Goal: Communication & Community: Answer question/provide support

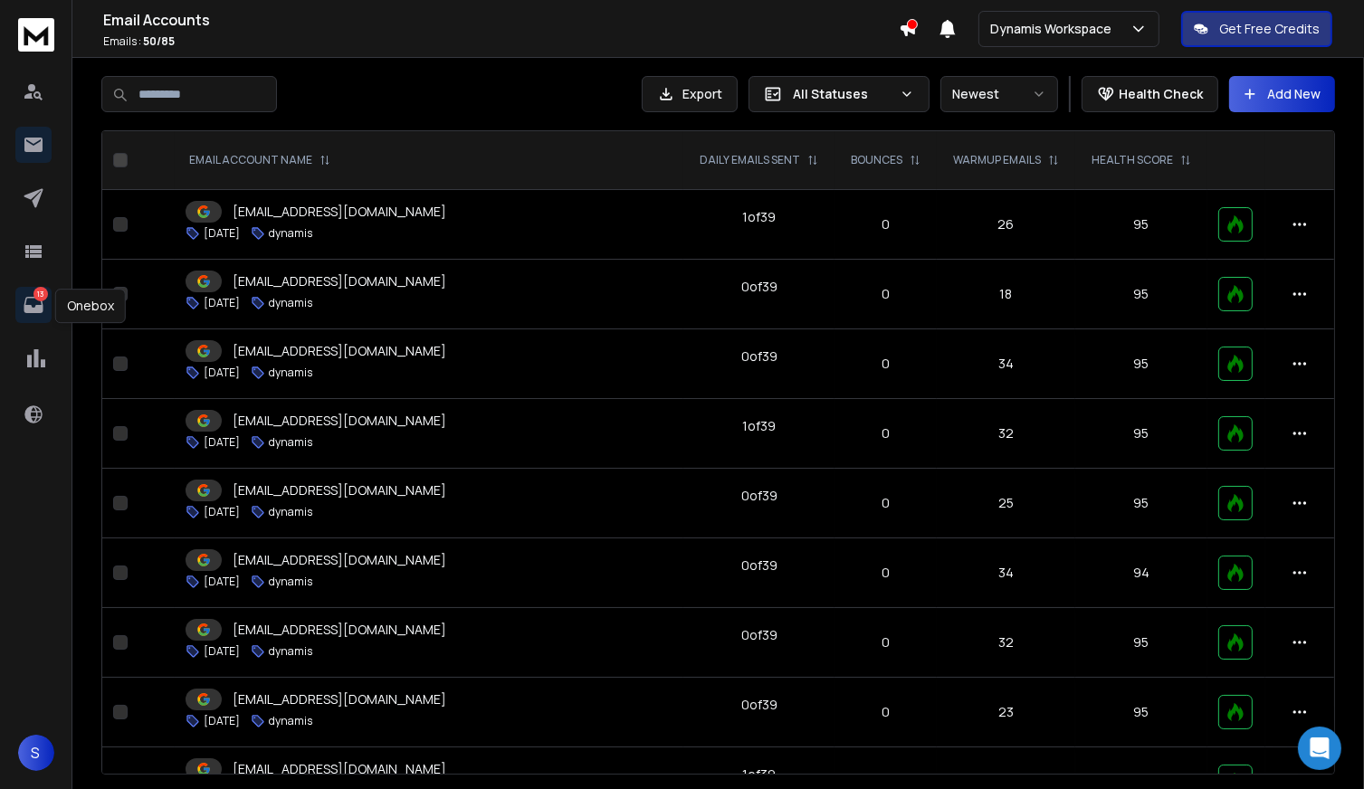
click at [23, 300] on icon at bounding box center [34, 305] width 22 height 22
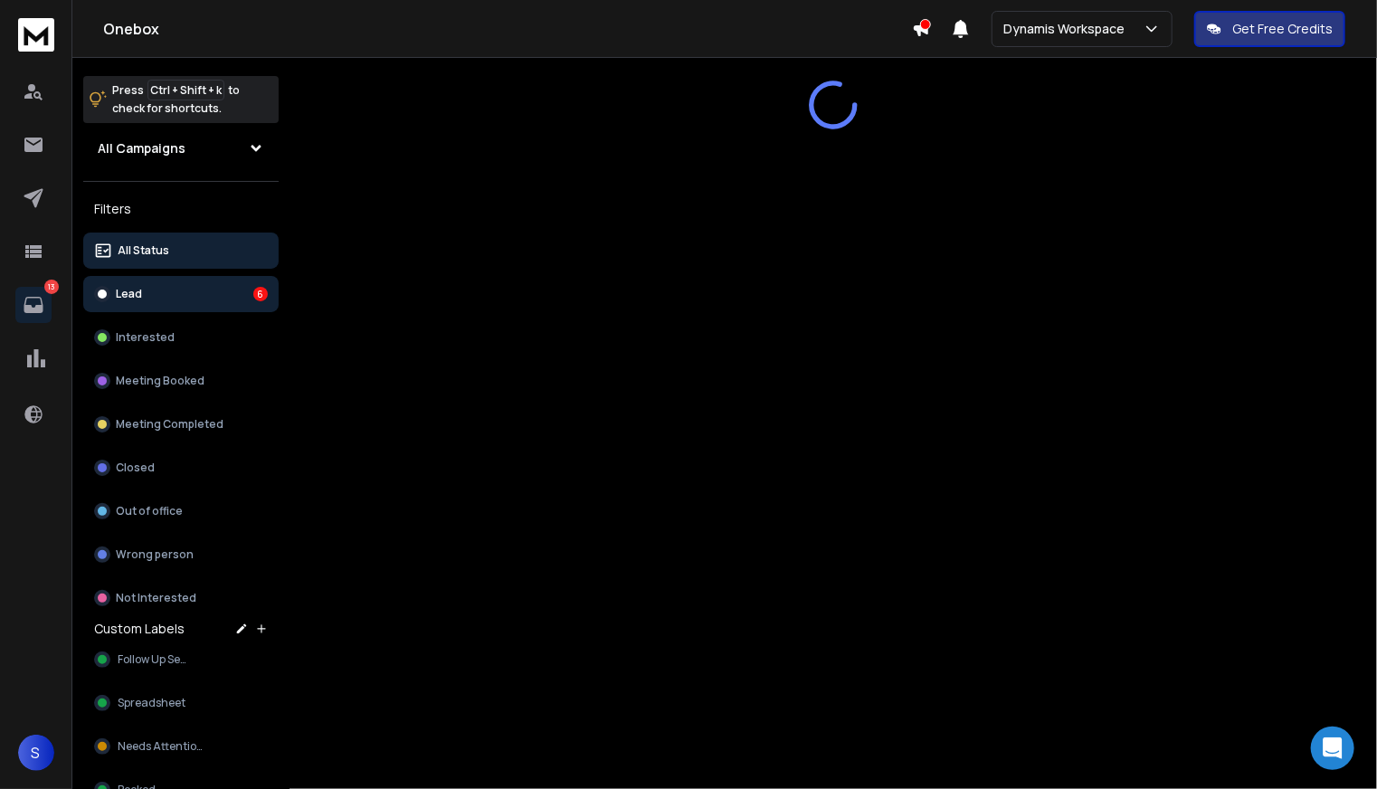
click at [184, 300] on button "Lead 6" at bounding box center [180, 294] width 195 height 36
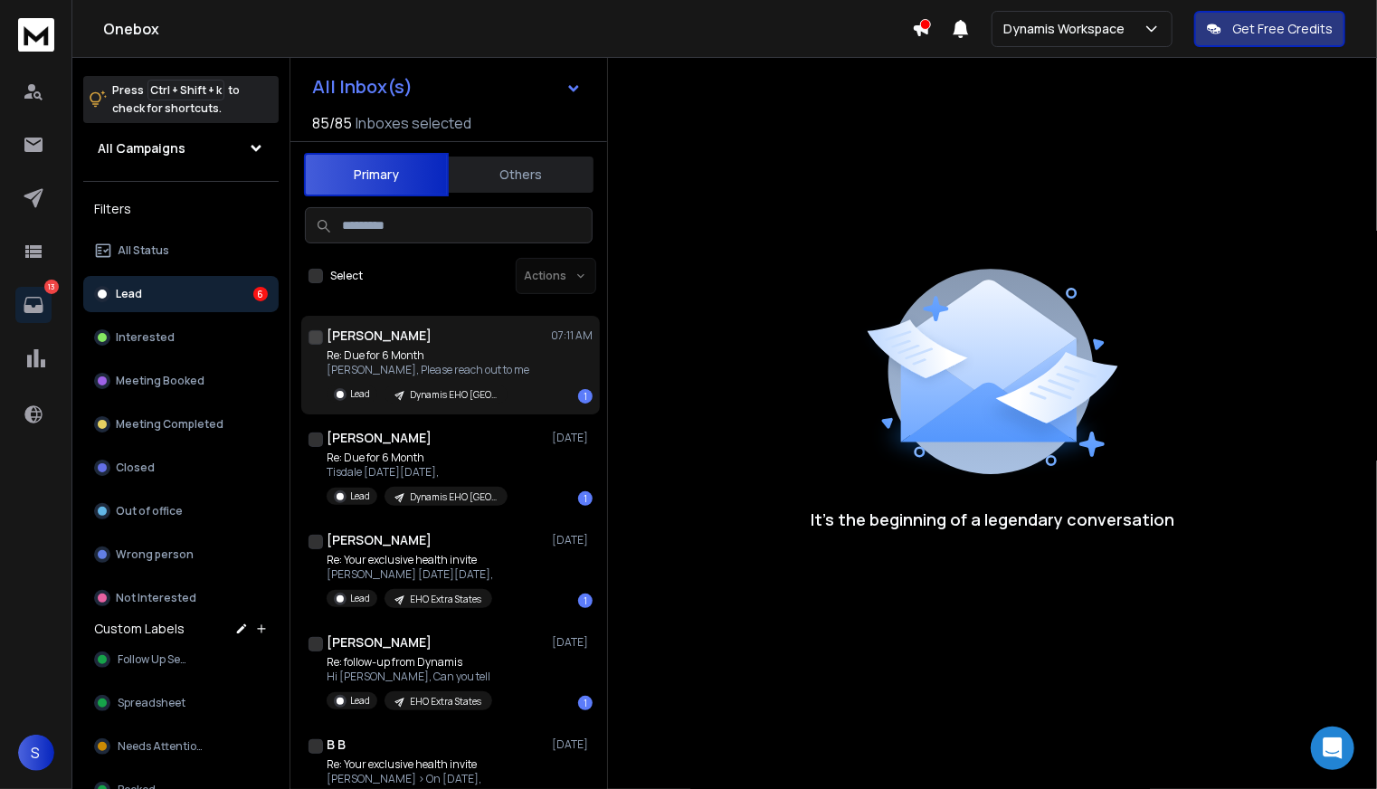
click at [403, 376] on p "[PERSON_NAME], Please reach out to me" at bounding box center [428, 370] width 203 height 14
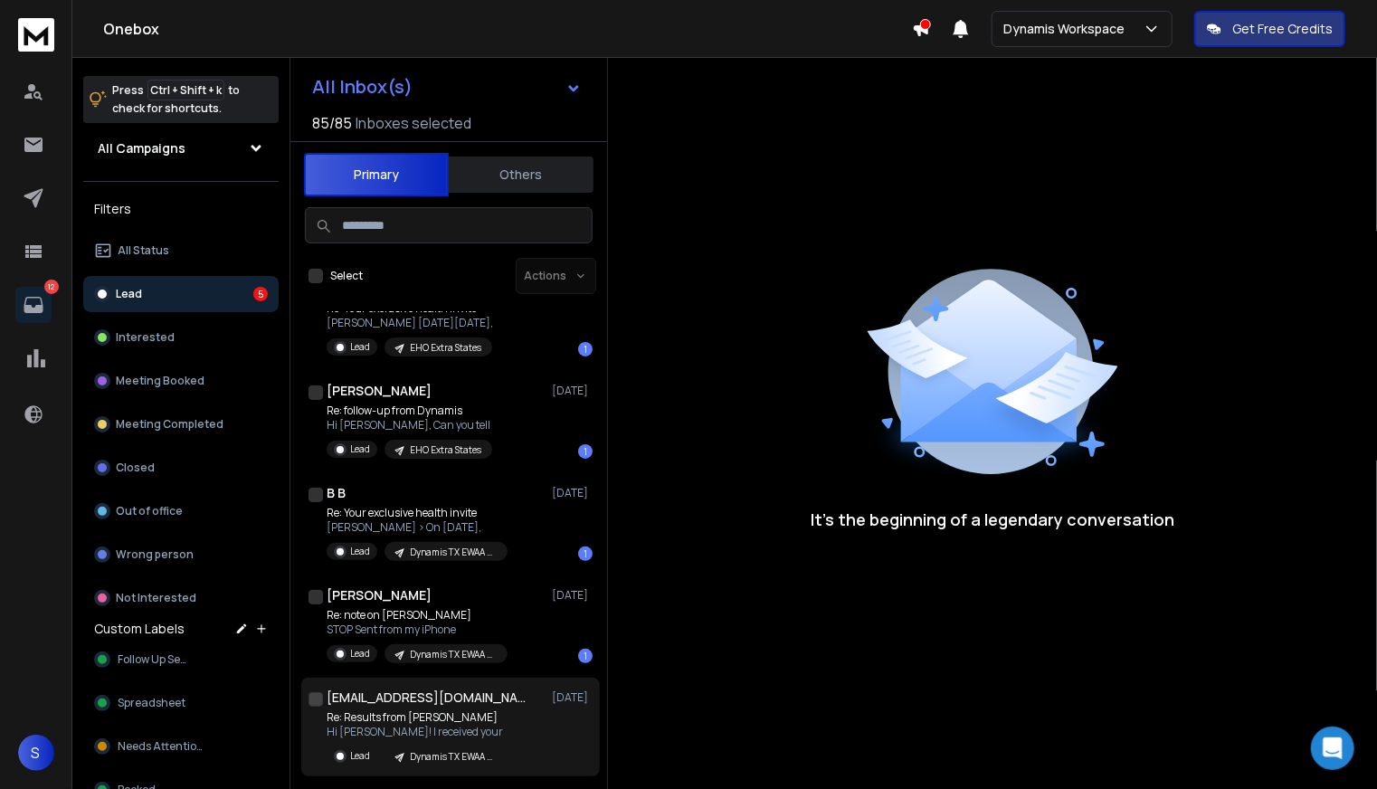
scroll to position [251, 0]
click at [413, 709] on div "[EMAIL_ADDRESS][DOMAIN_NAME] [DATE] Re: Results from [PERSON_NAME] Hi [PERSON_N…" at bounding box center [460, 728] width 266 height 77
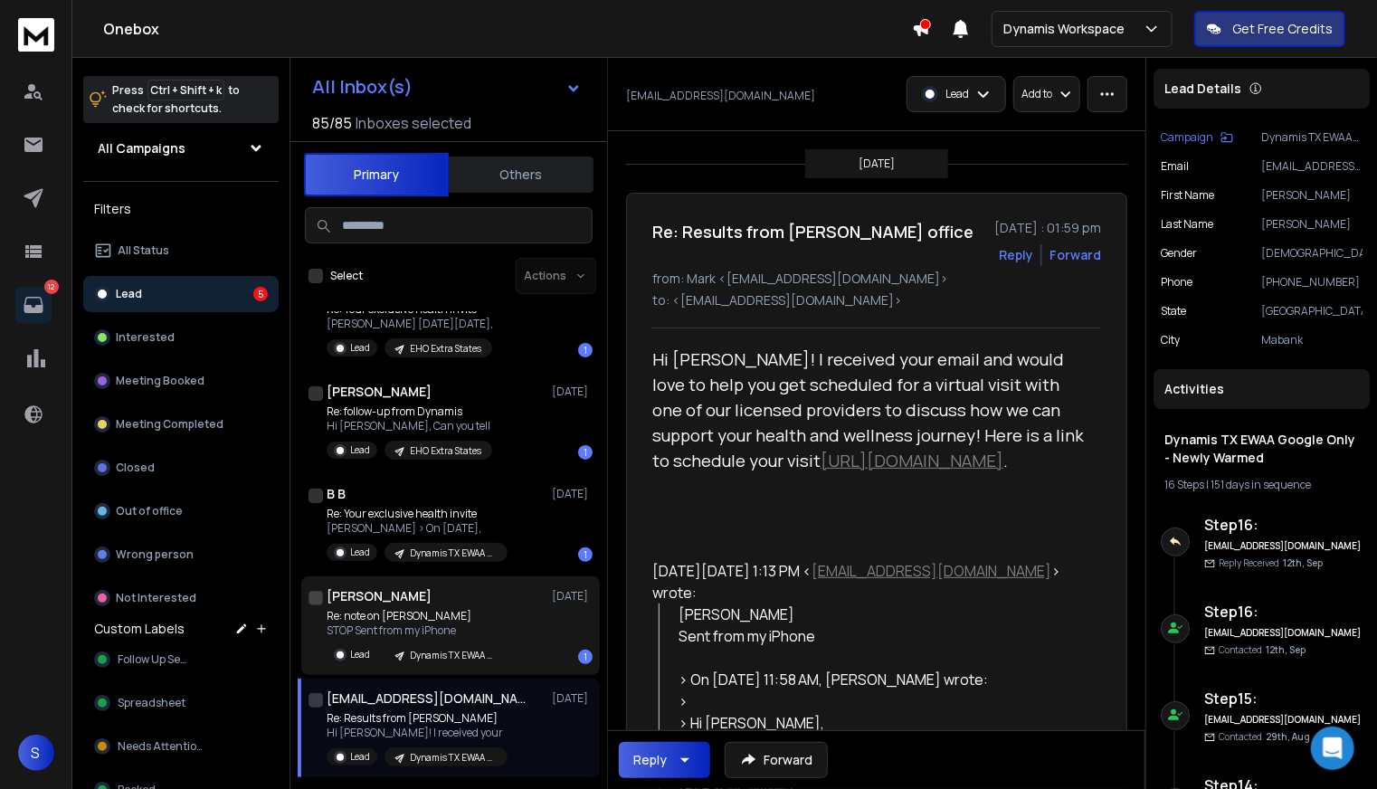
click at [413, 613] on p "Re: note on [PERSON_NAME]" at bounding box center [417, 616] width 181 height 14
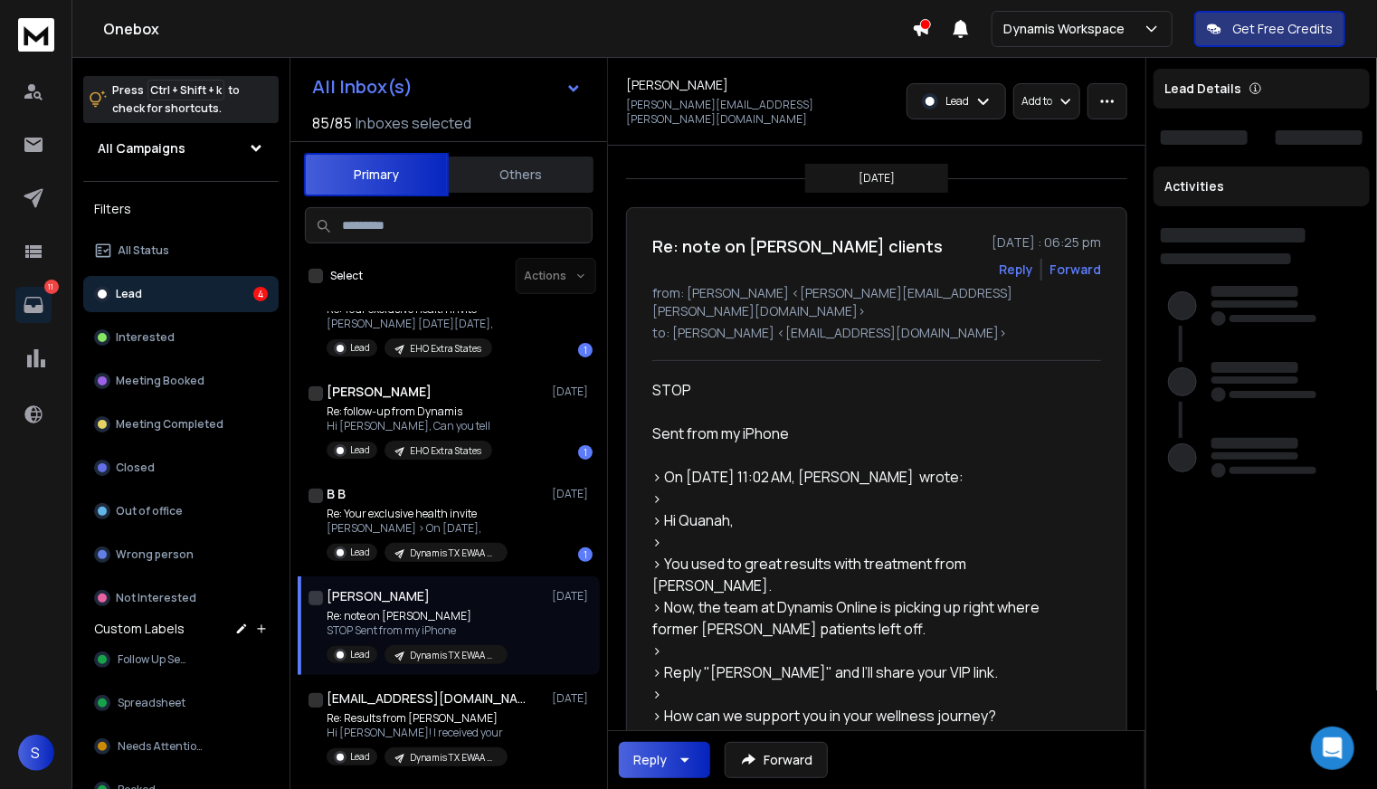
click at [1114, 100] on icon "button" at bounding box center [1107, 101] width 16 height 16
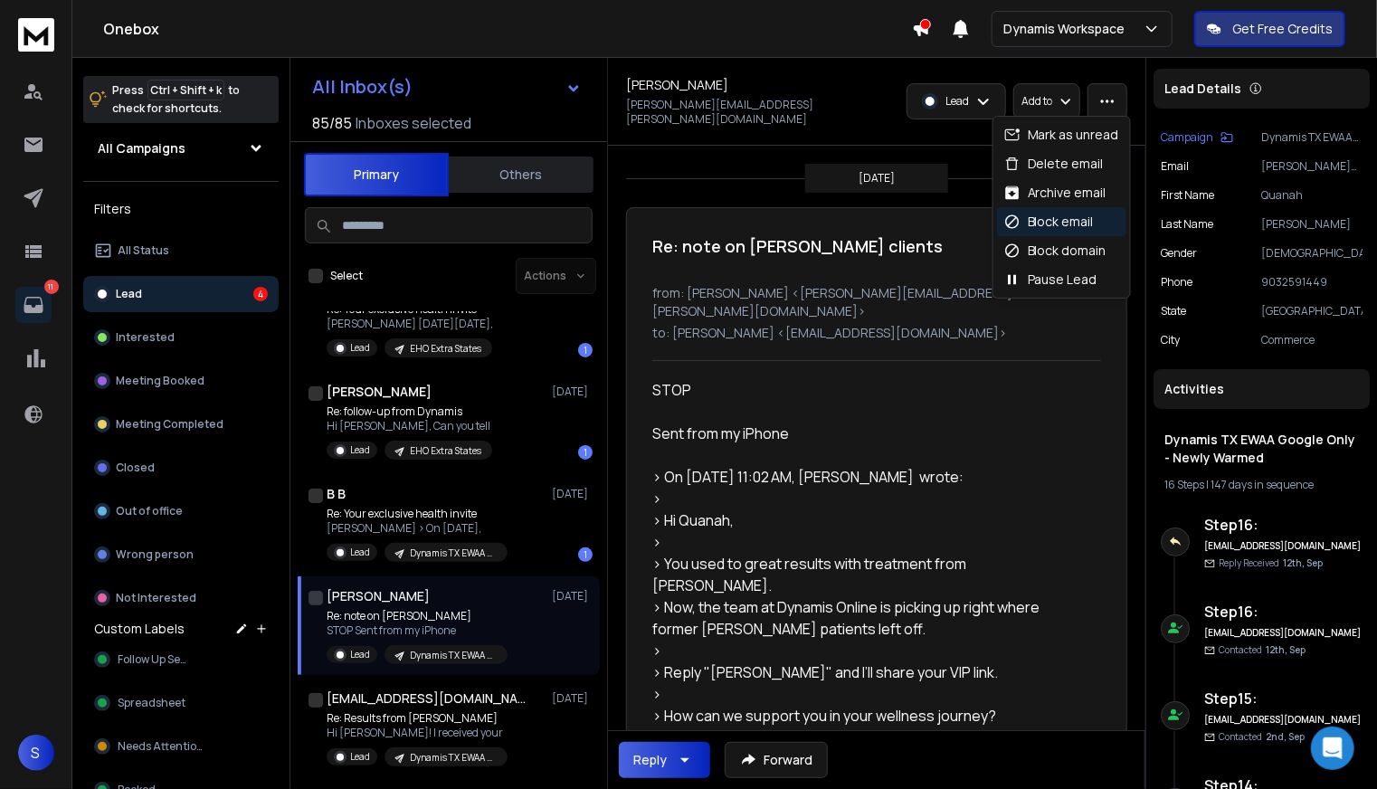
click at [1092, 220] on div "Block email" at bounding box center [1049, 222] width 90 height 18
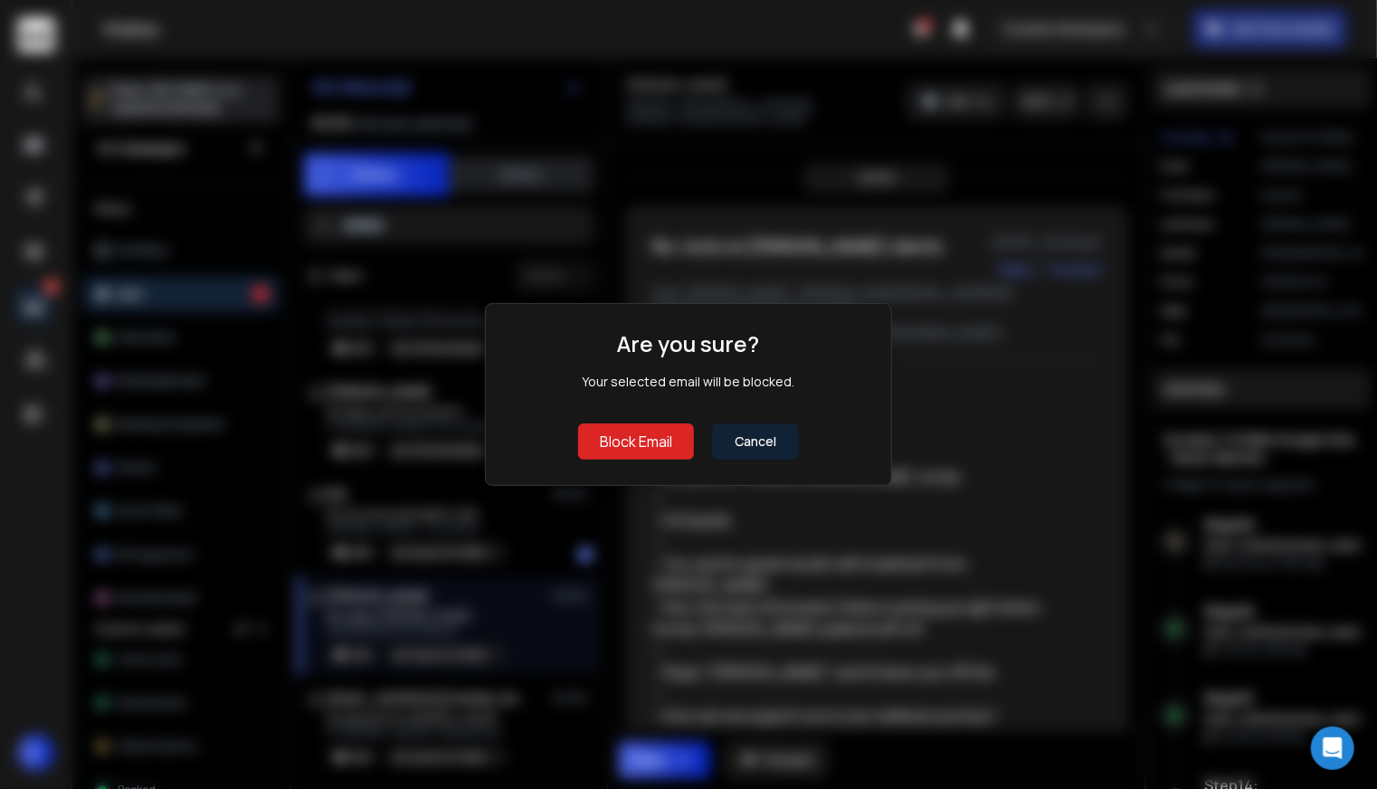
drag, startPoint x: 637, startPoint y: 440, endPoint x: 713, endPoint y: 376, distance: 98.9
click at [637, 440] on button "Block Email" at bounding box center [636, 441] width 116 height 36
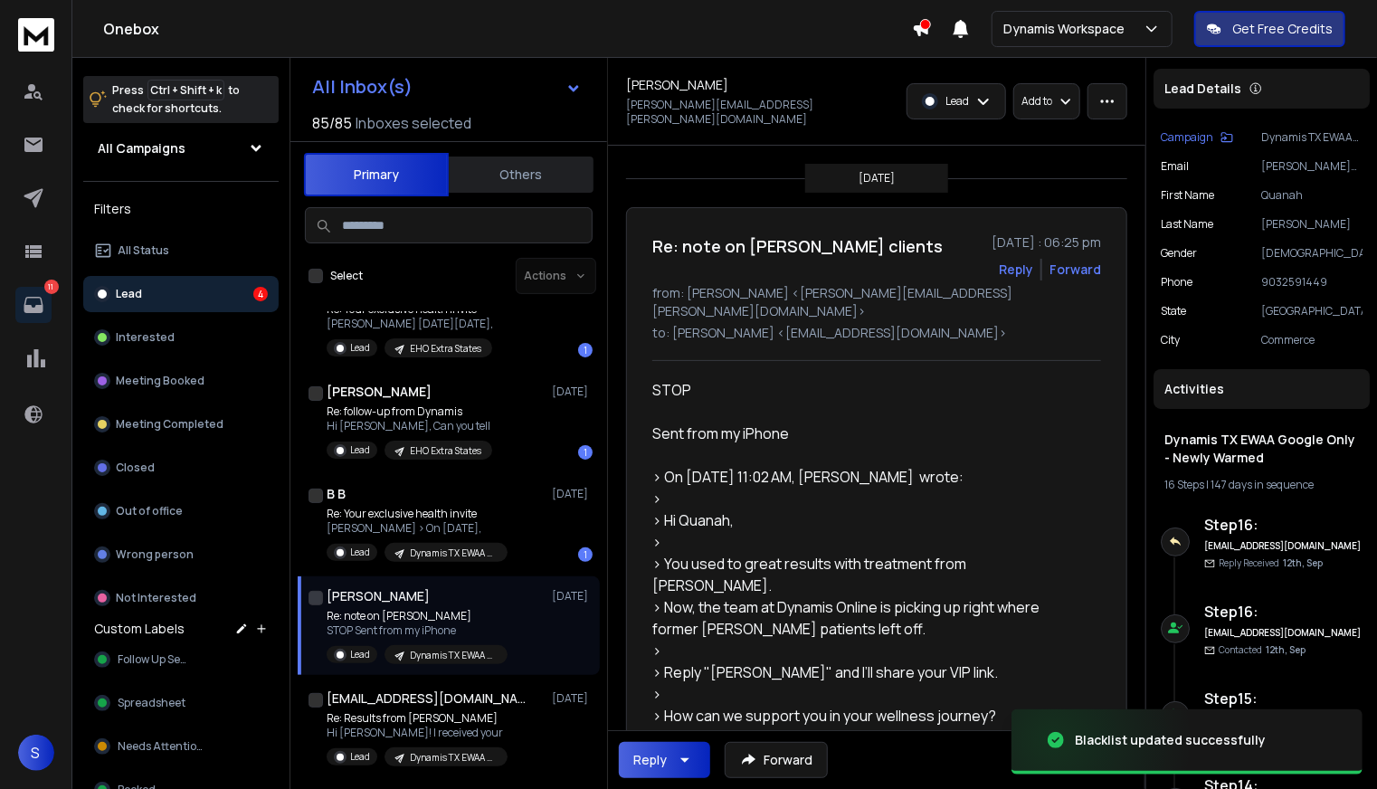
click at [1116, 93] on button "button" at bounding box center [1108, 101] width 40 height 36
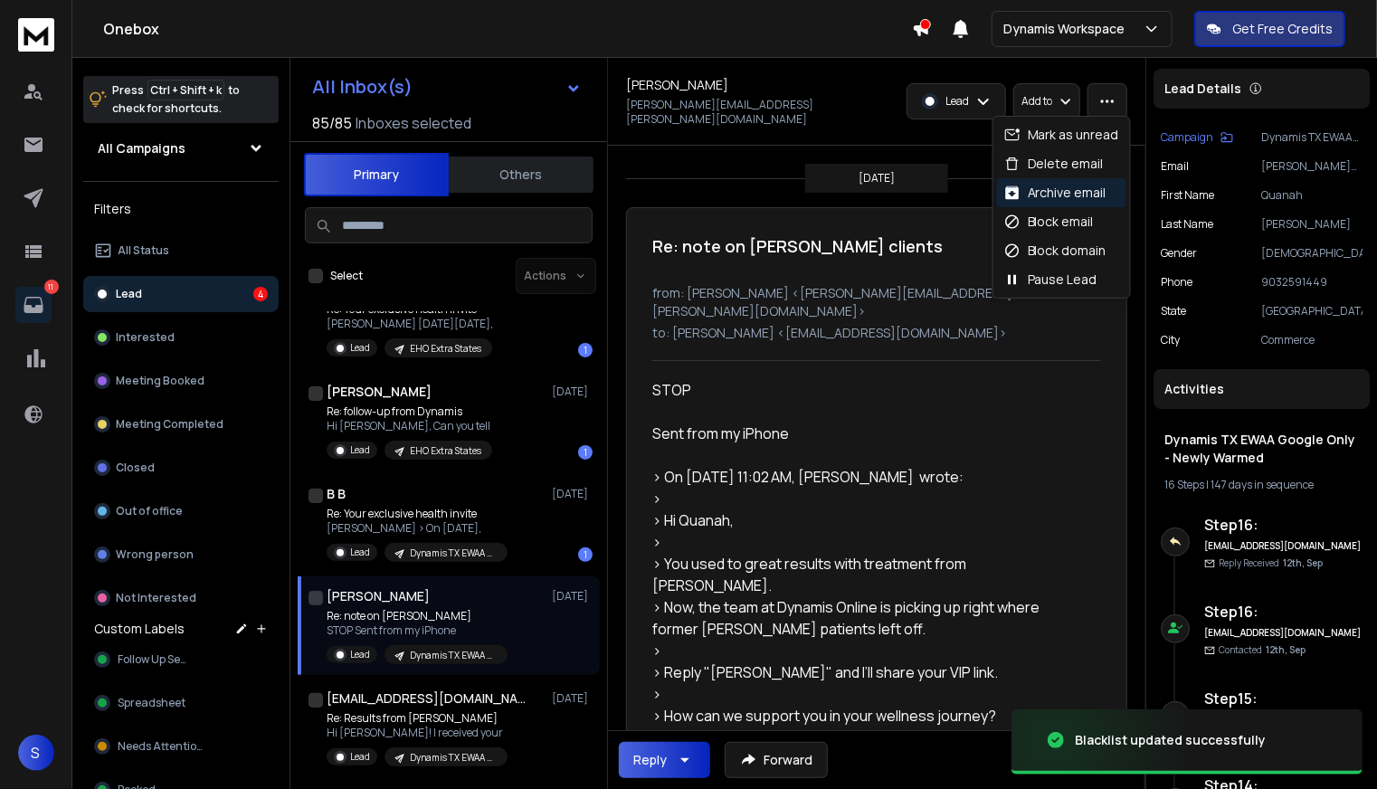
click at [1080, 191] on div "Archive email" at bounding box center [1055, 193] width 102 height 18
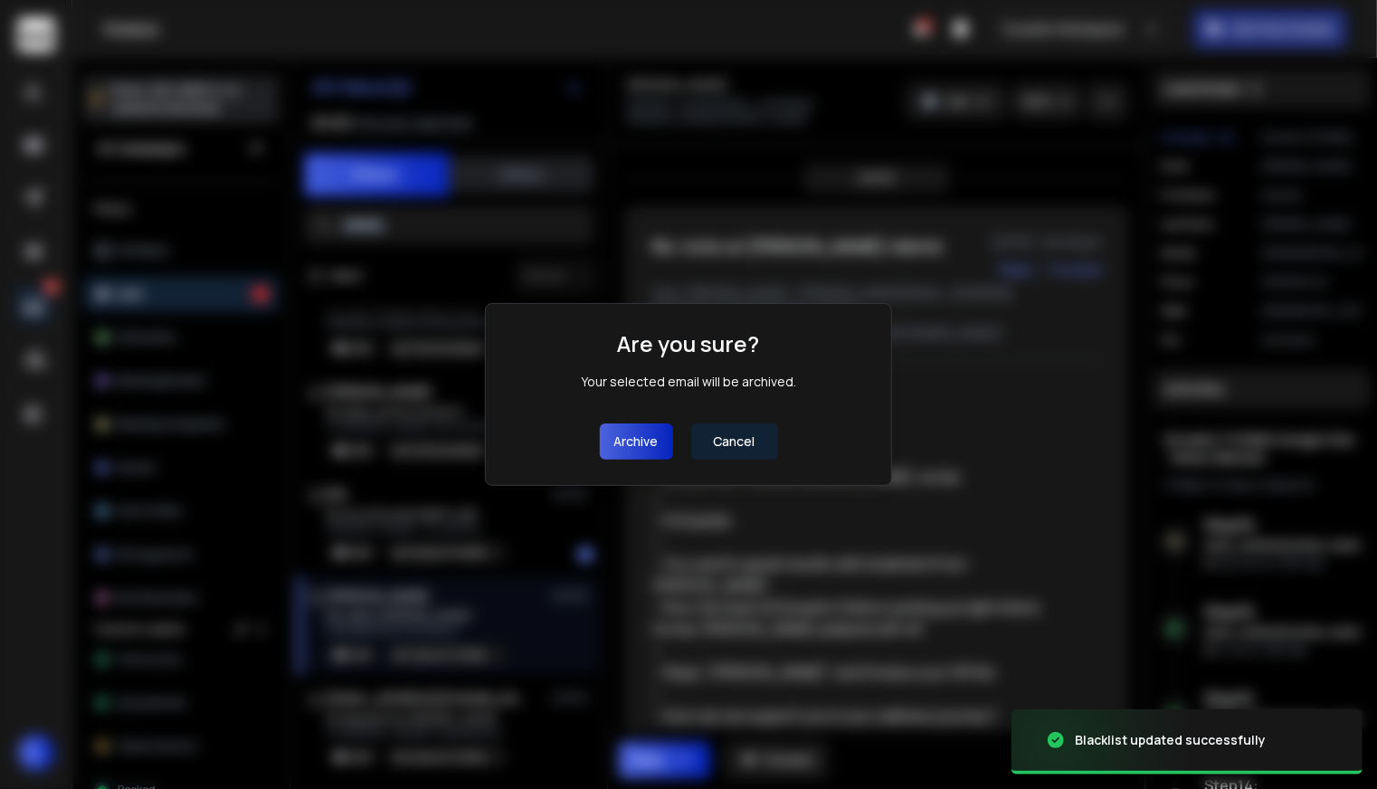
click at [640, 433] on p "archive" at bounding box center [636, 442] width 44 height 18
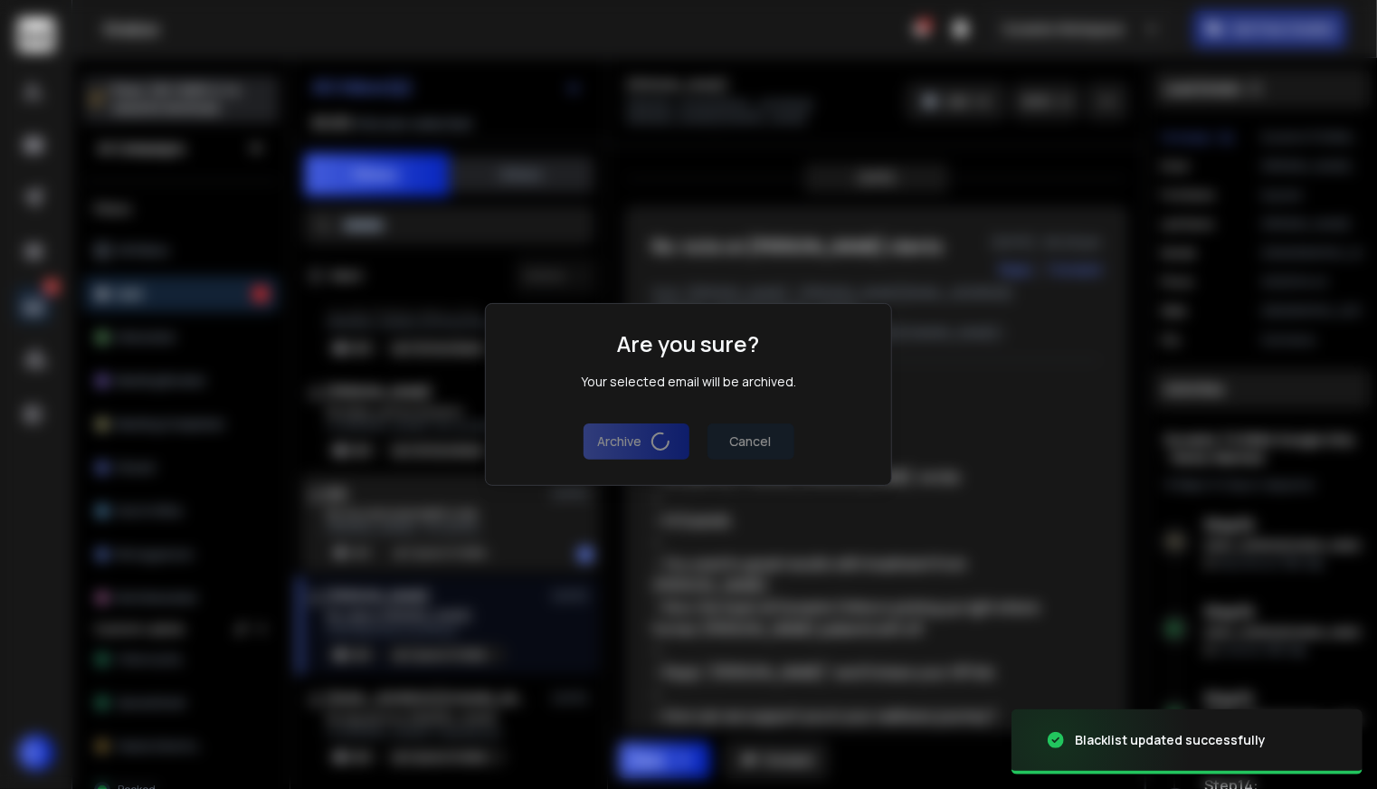
scroll to position [148, 0]
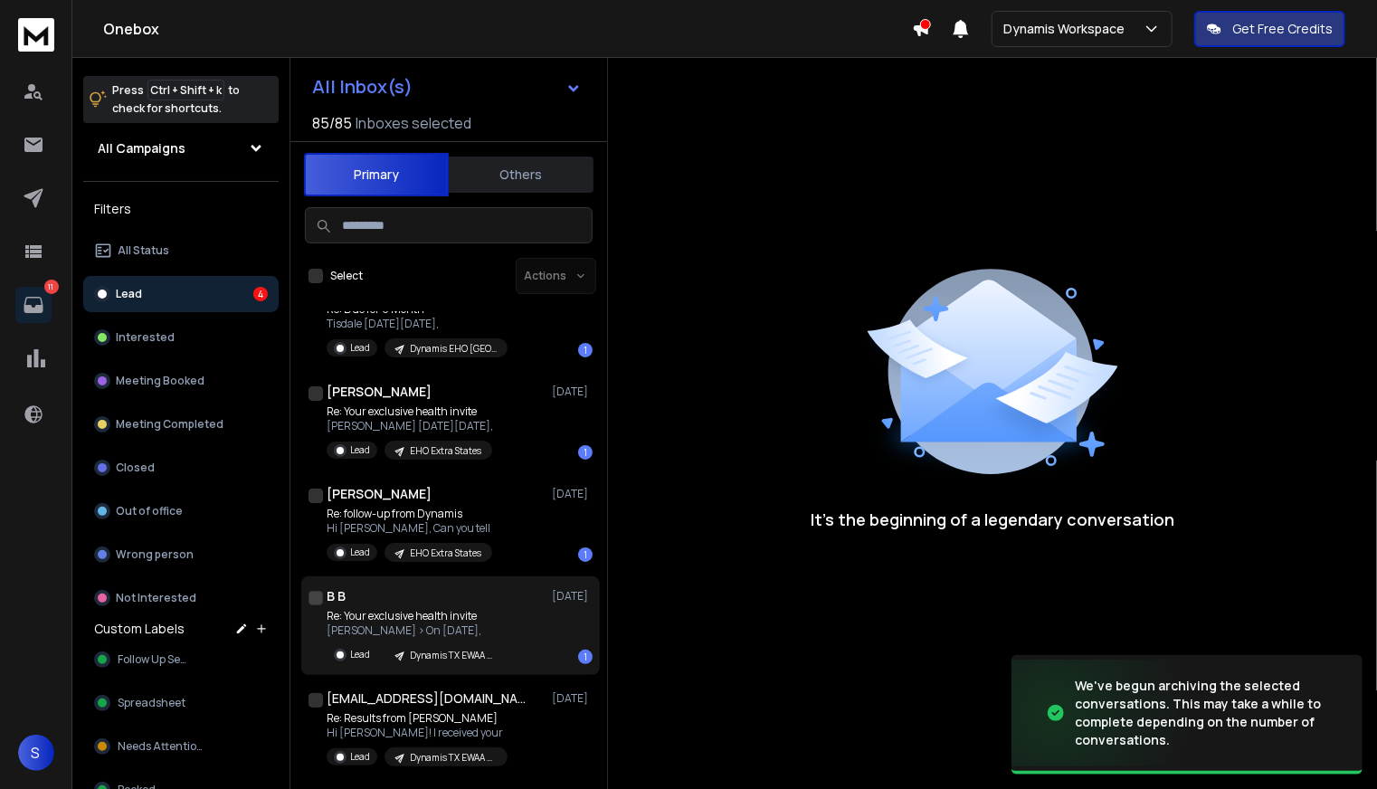
click at [411, 625] on p "[PERSON_NAME] > On [DATE]," at bounding box center [417, 630] width 181 height 14
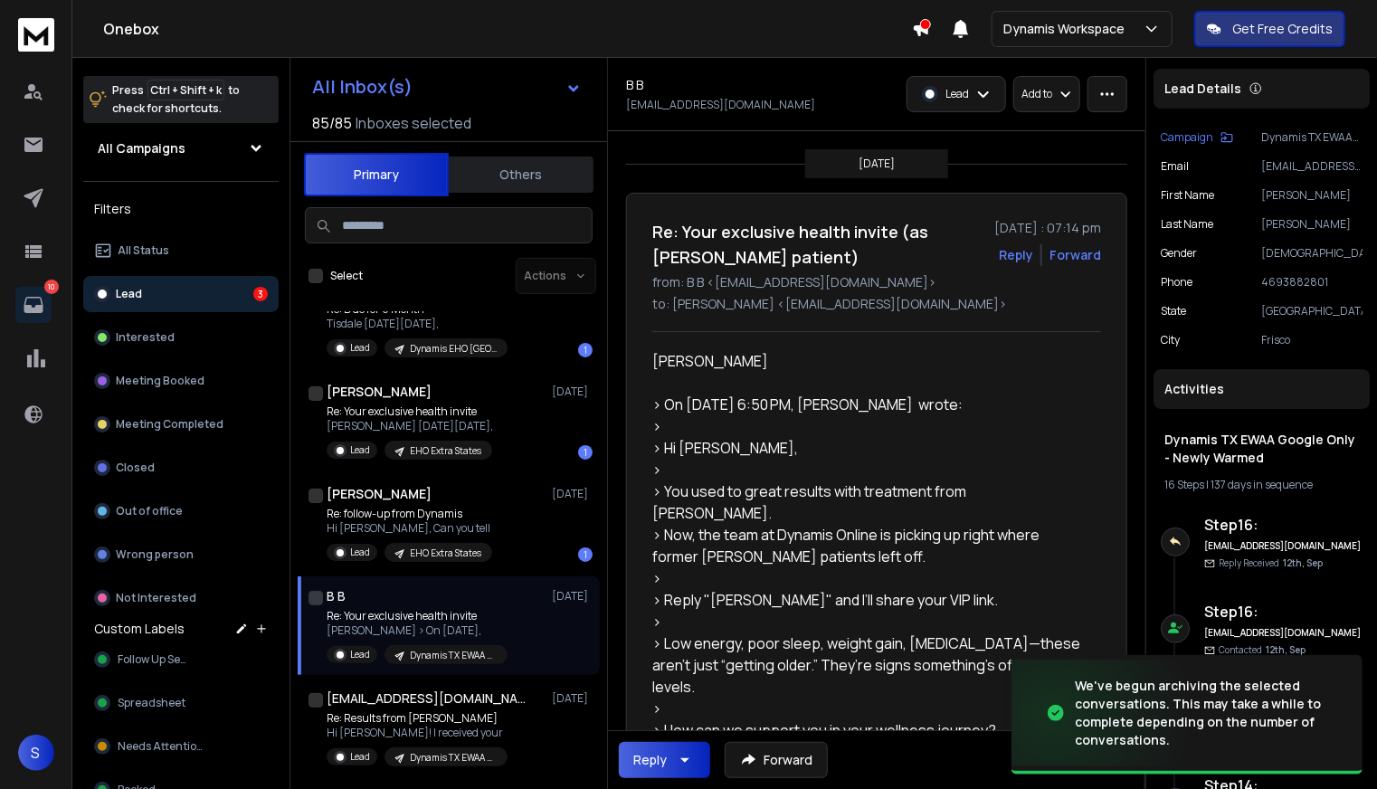
click at [1011, 258] on button "Reply" at bounding box center [1016, 255] width 34 height 18
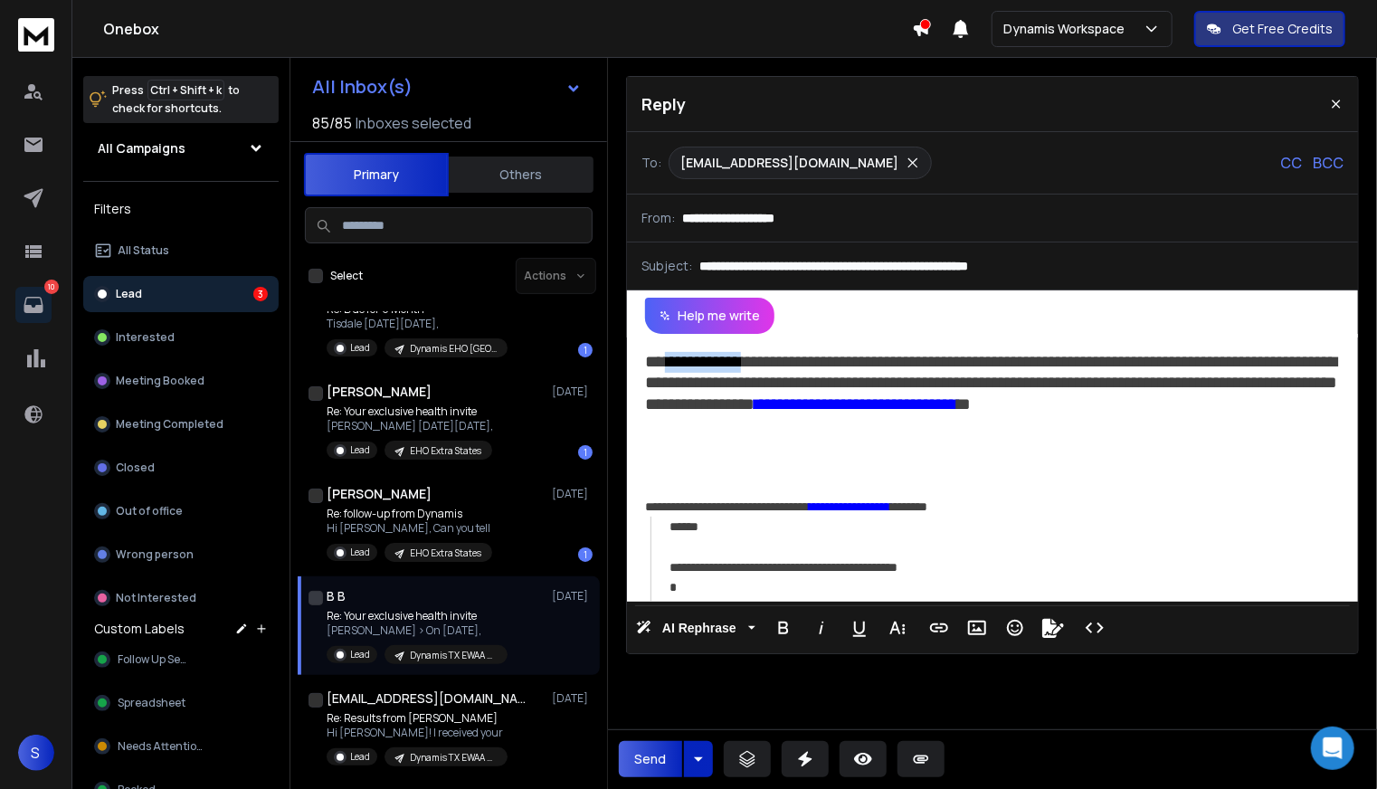
drag, startPoint x: 756, startPoint y: 361, endPoint x: 665, endPoint y: 350, distance: 92.0
click at [665, 350] on div "**********" at bounding box center [992, 468] width 731 height 268
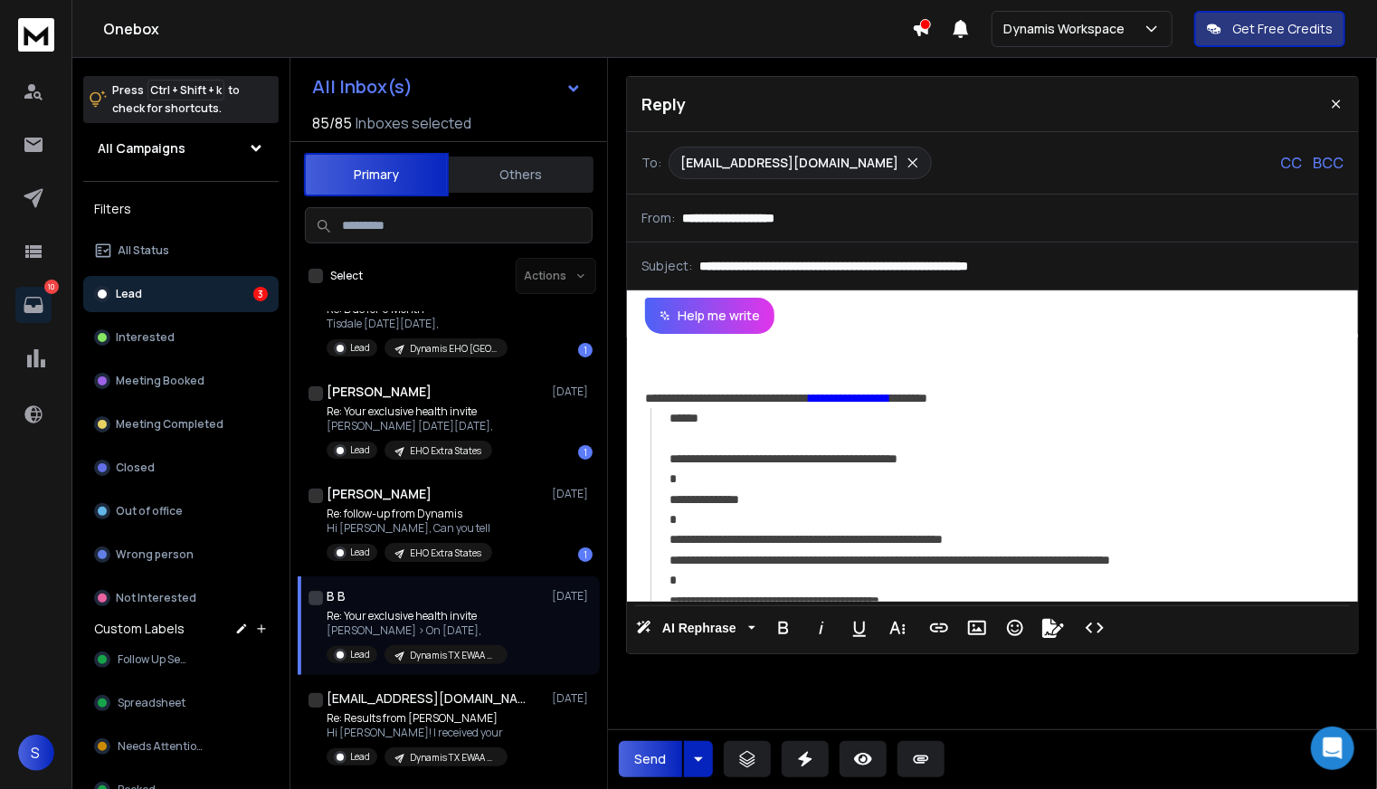
scroll to position [0, 0]
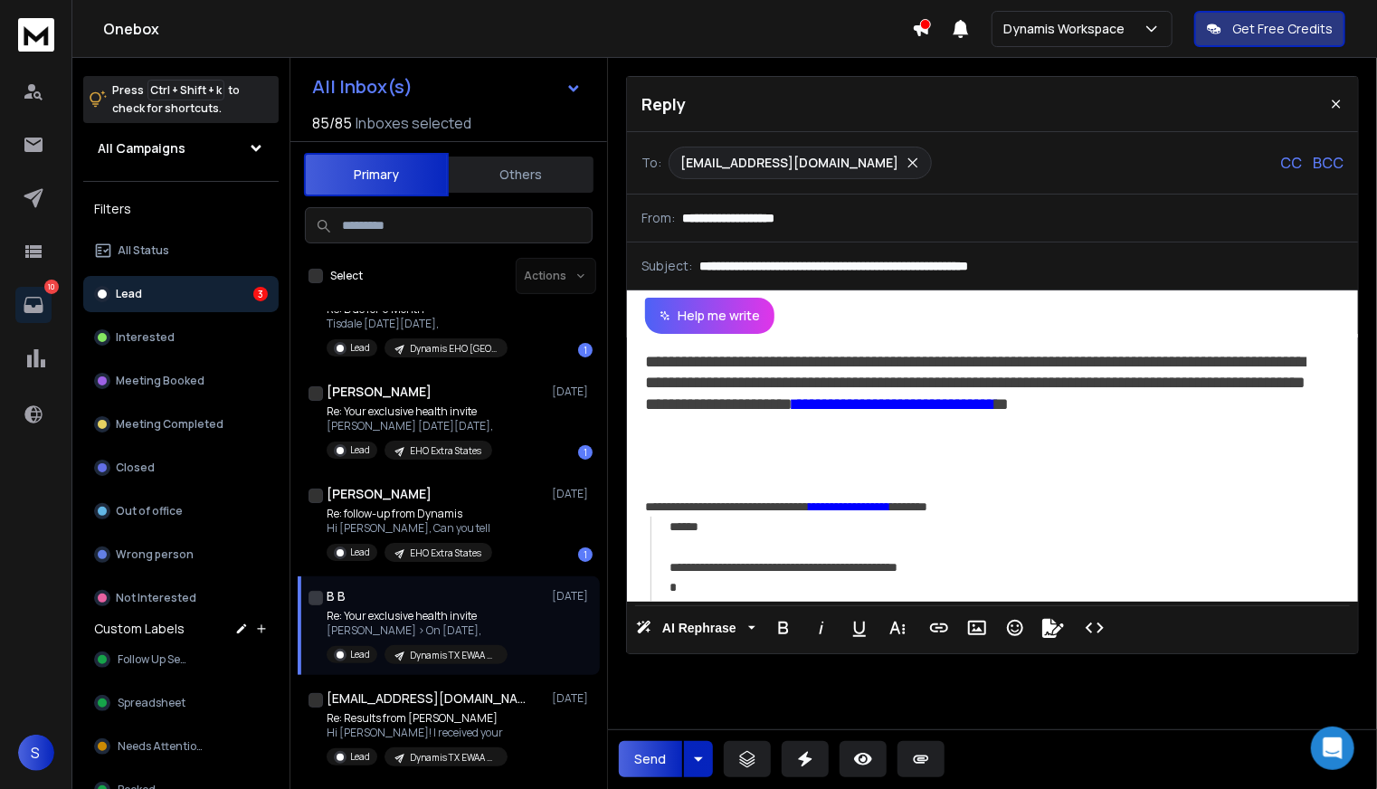
click at [660, 766] on button "Send" at bounding box center [650, 759] width 63 height 36
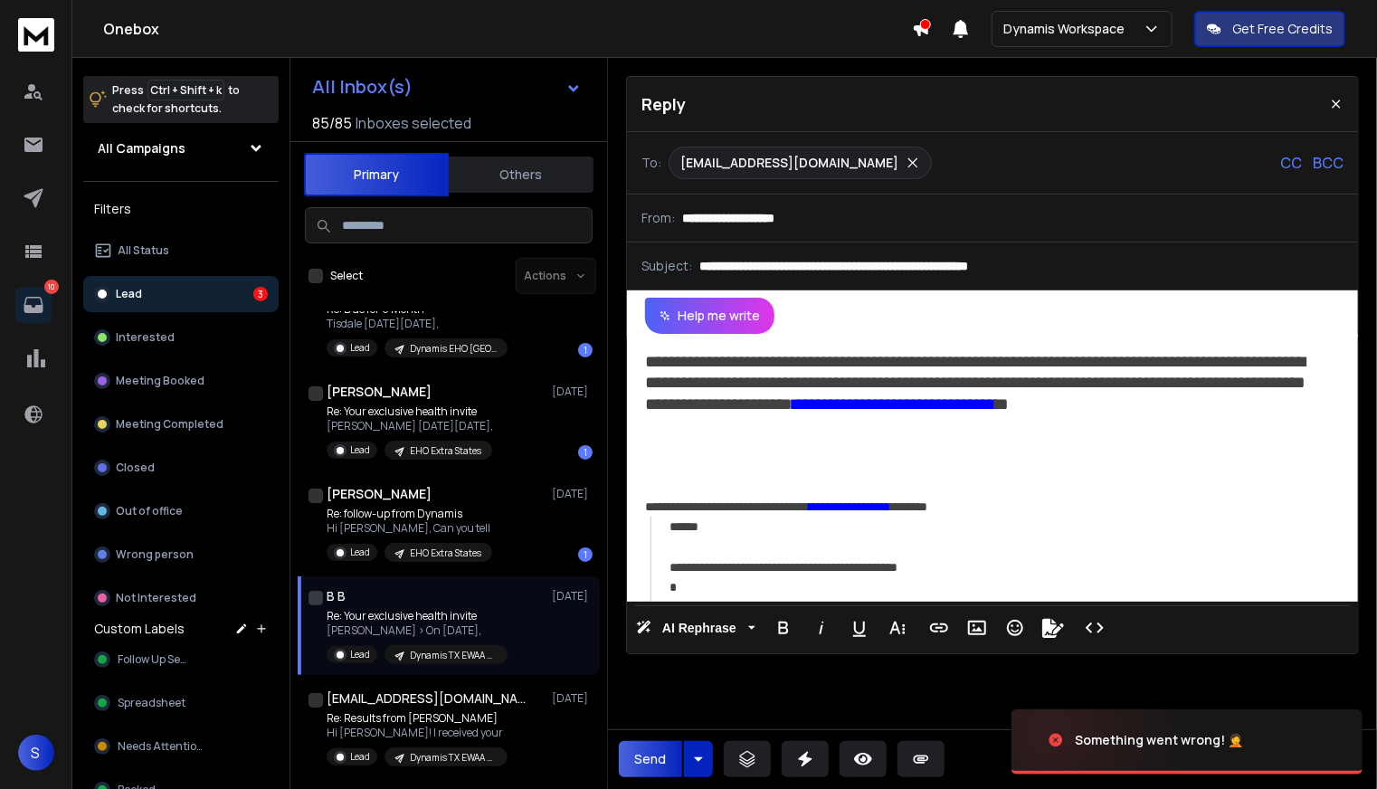
click at [646, 755] on button "Send" at bounding box center [650, 759] width 63 height 36
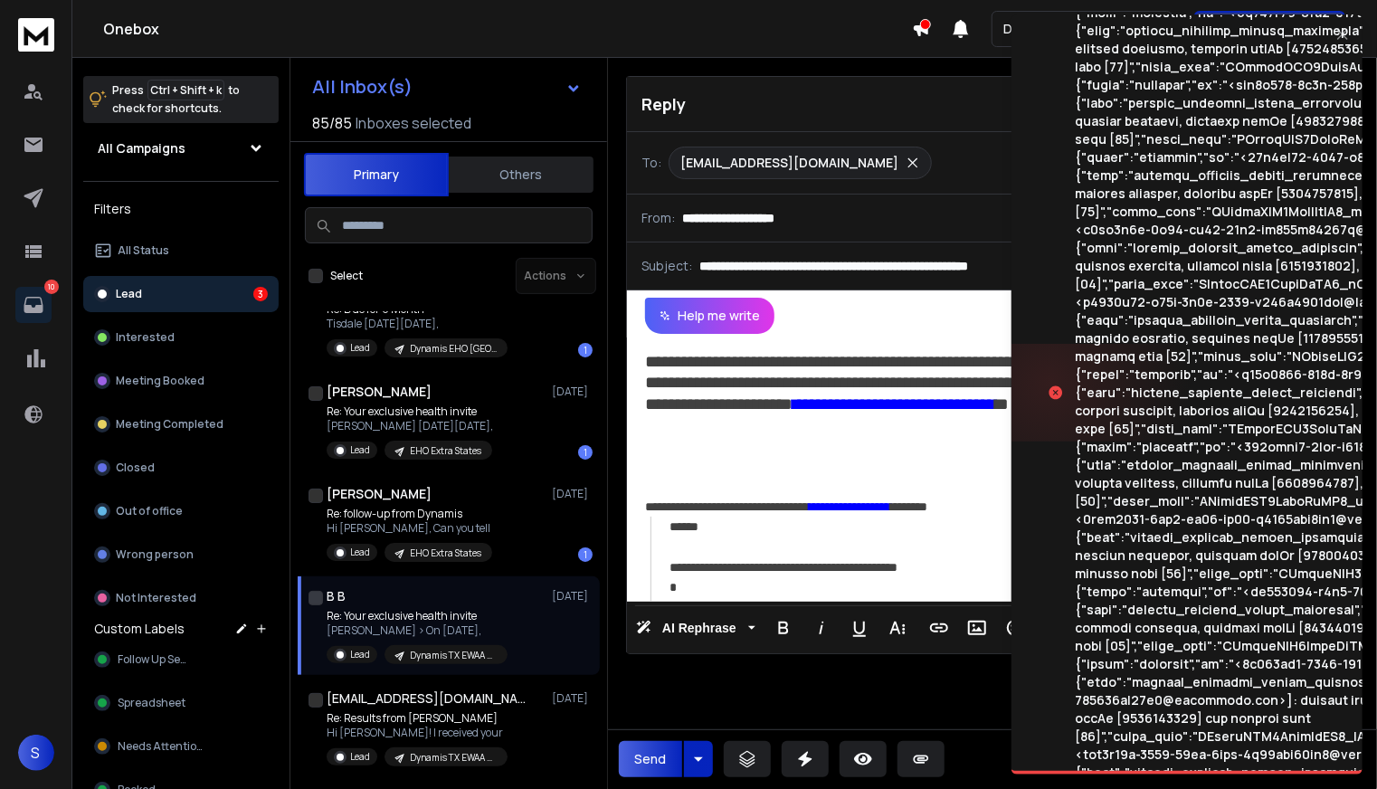
click at [1057, 396] on icon "Notifications (F8)" at bounding box center [1057, 393] width 14 height 14
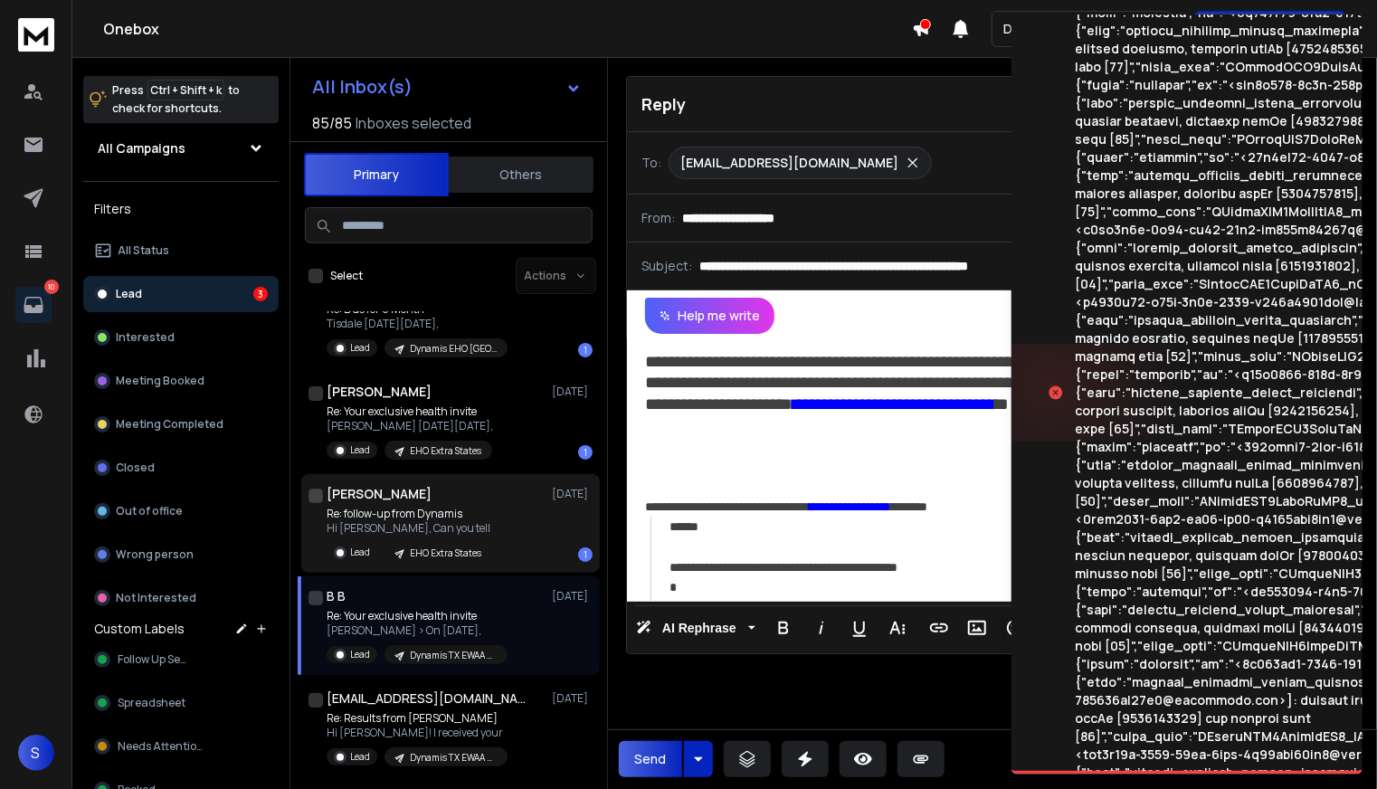
click at [445, 517] on p "Re: follow-up from Dynamis" at bounding box center [410, 514] width 166 height 14
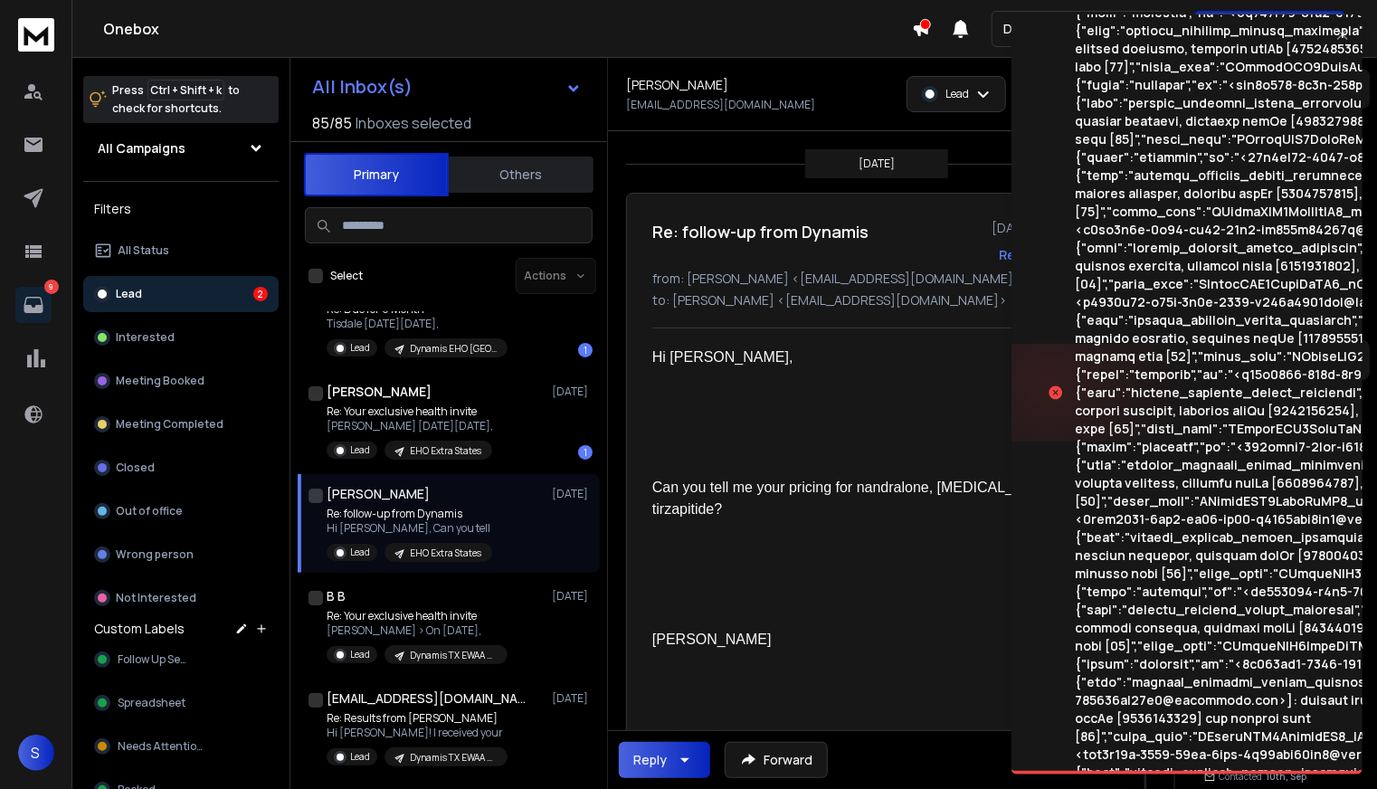
click at [1053, 392] on icon "Notifications (F8)" at bounding box center [1057, 393] width 14 height 14
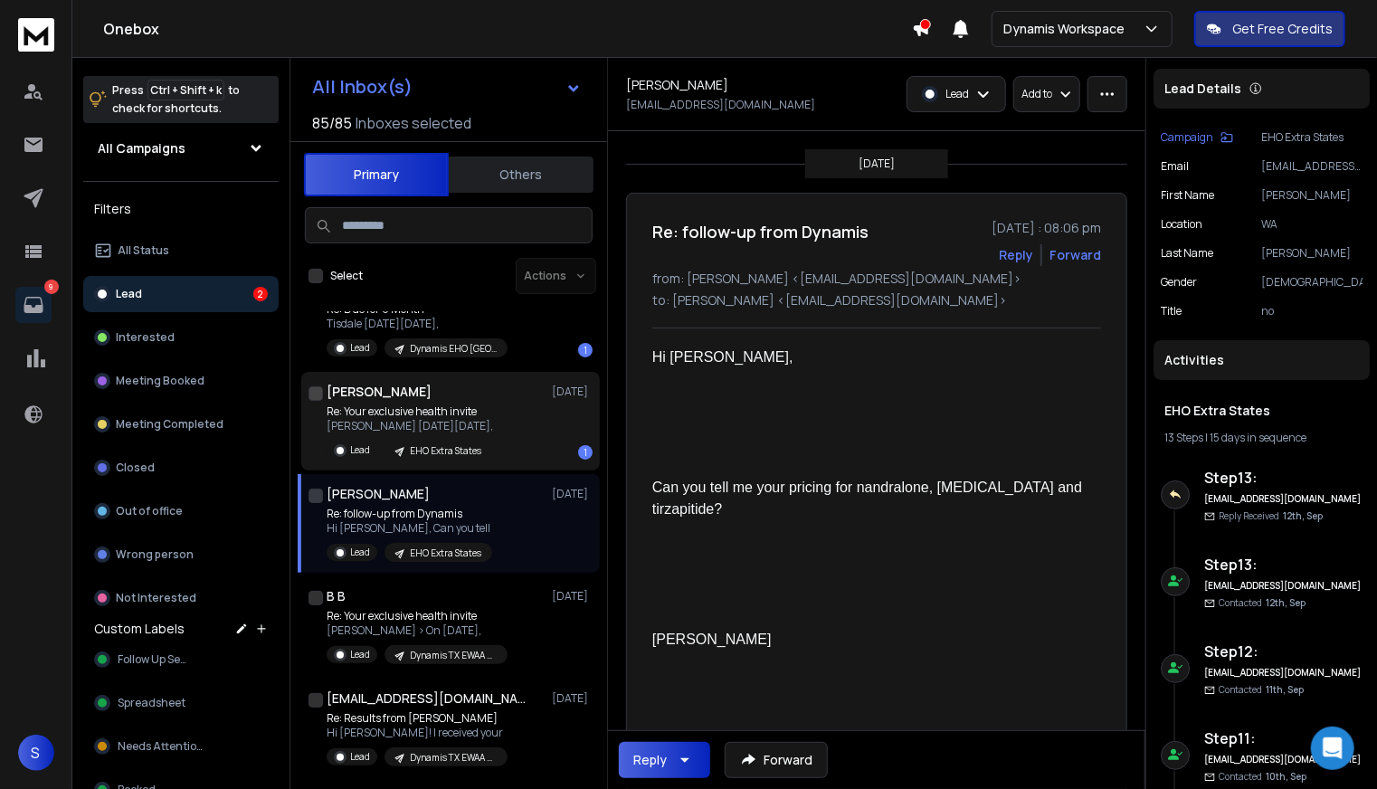
click at [417, 416] on p "Re: Your exclusive health invite" at bounding box center [410, 411] width 166 height 14
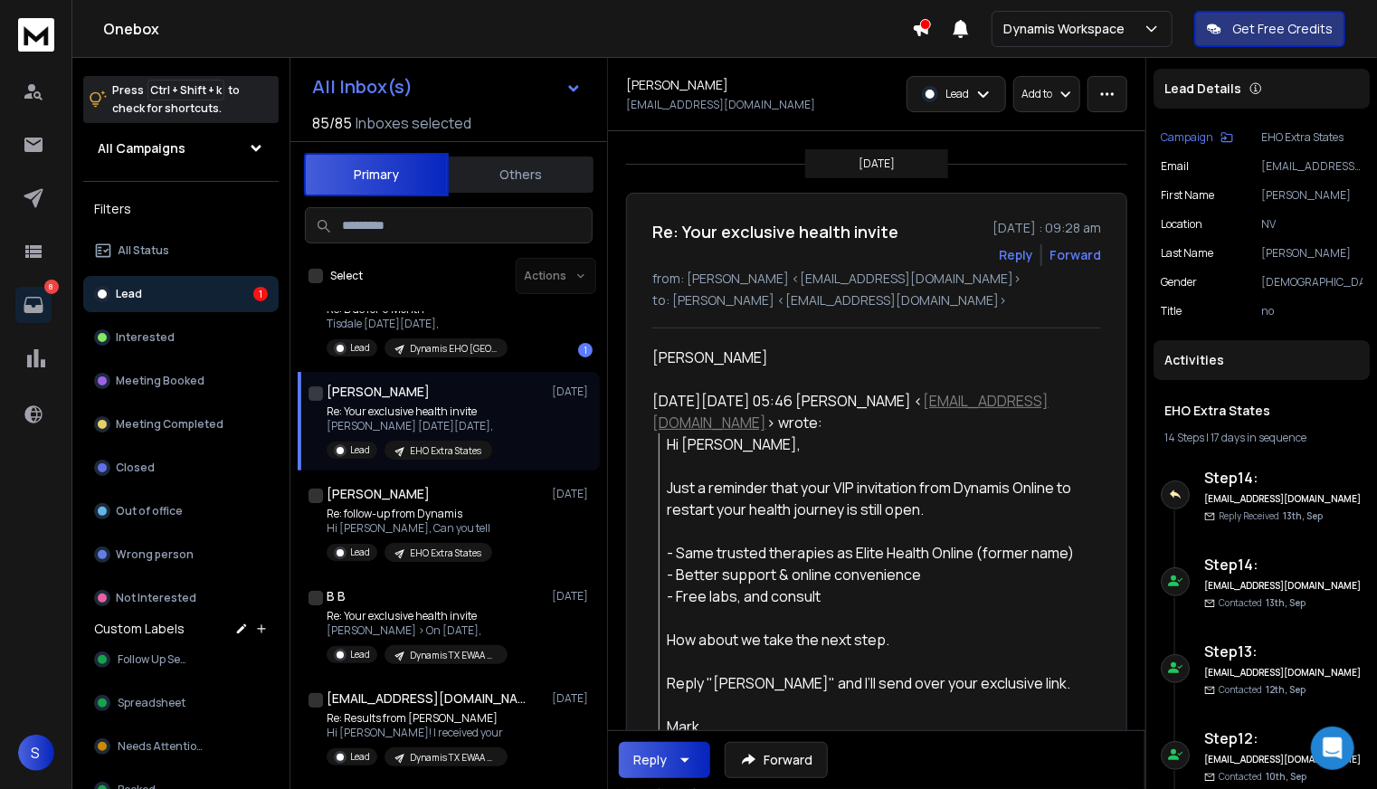
click at [1015, 251] on button "Reply" at bounding box center [1016, 255] width 34 height 18
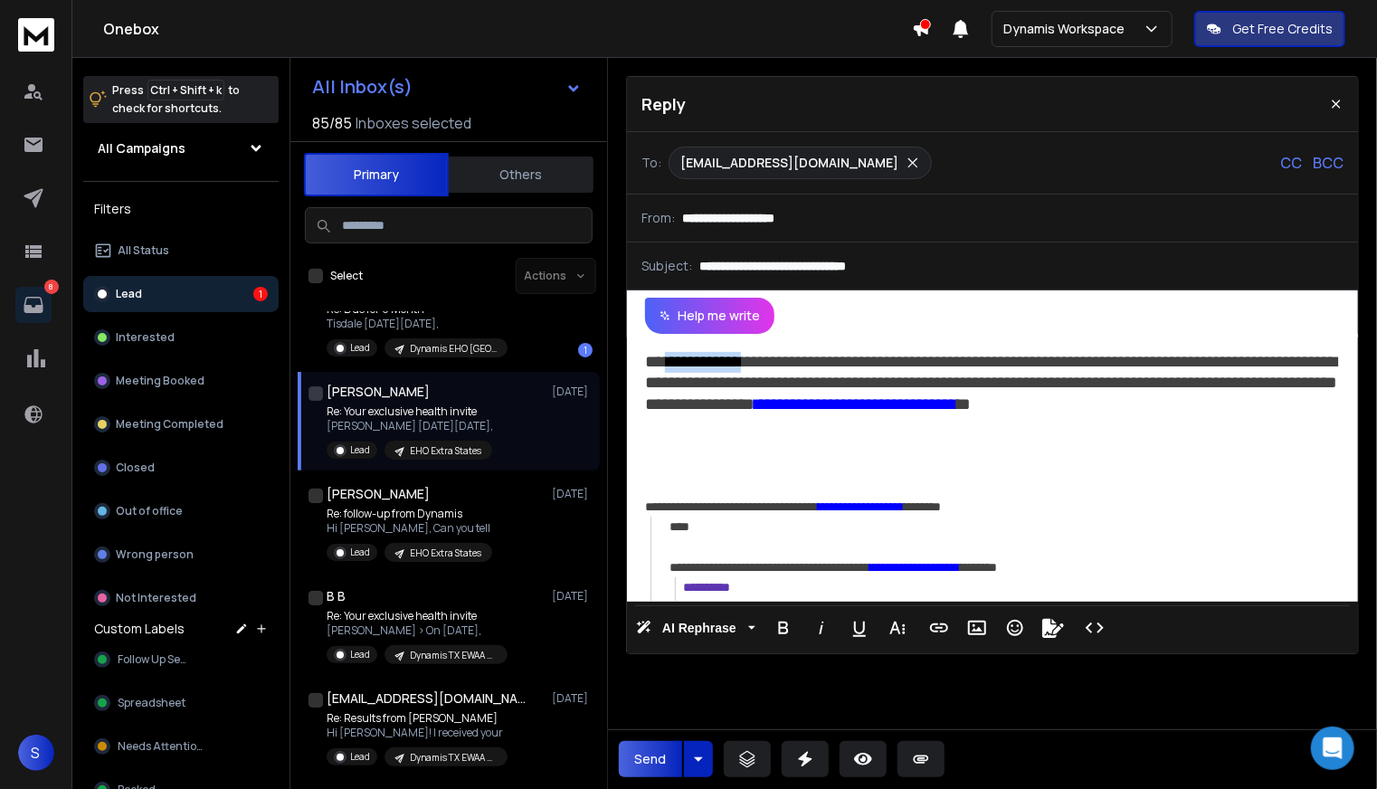
drag, startPoint x: 758, startPoint y: 358, endPoint x: 664, endPoint y: 352, distance: 94.3
click at [664, 353] on span "**********" at bounding box center [991, 383] width 692 height 60
click at [648, 766] on button "Send" at bounding box center [650, 759] width 63 height 36
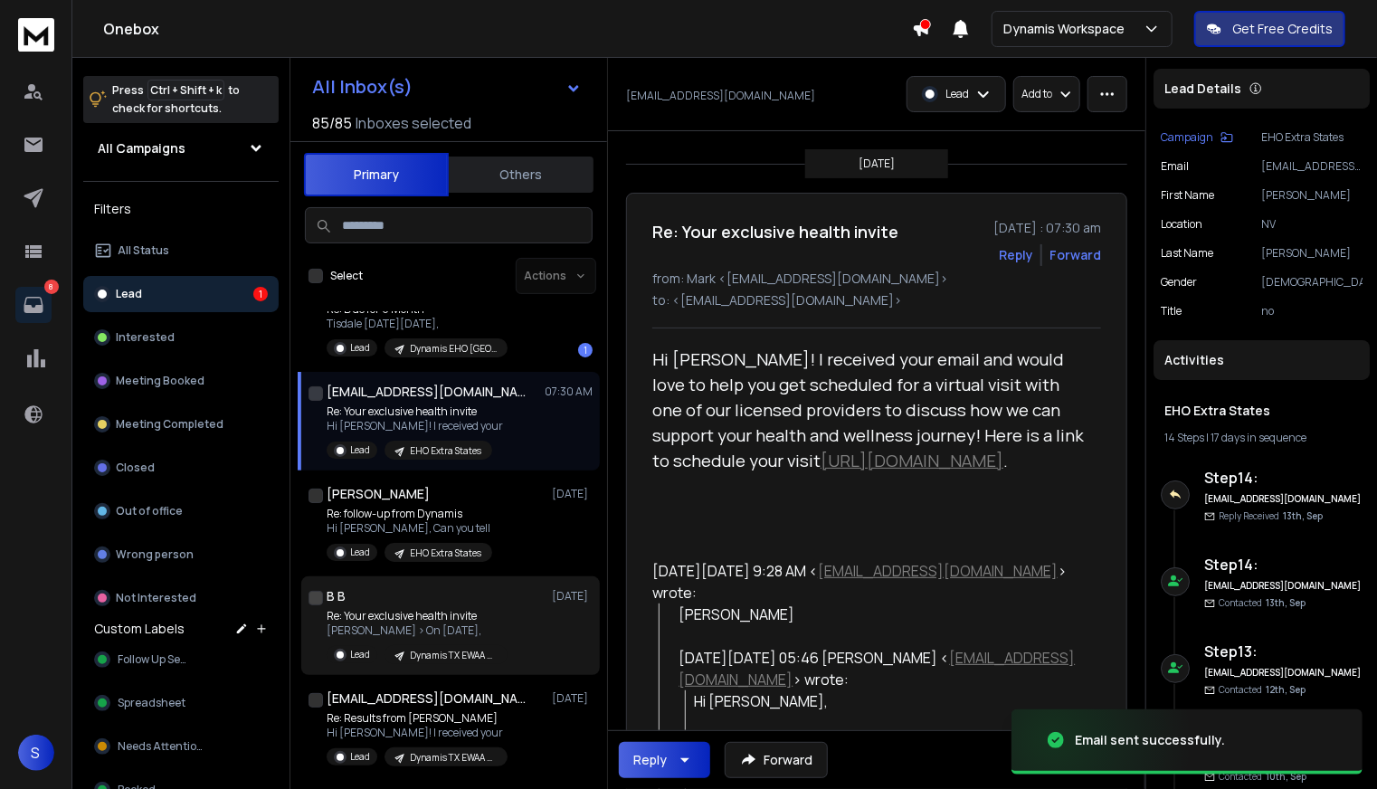
click at [396, 623] on p "[PERSON_NAME] > On [DATE]," at bounding box center [417, 630] width 181 height 14
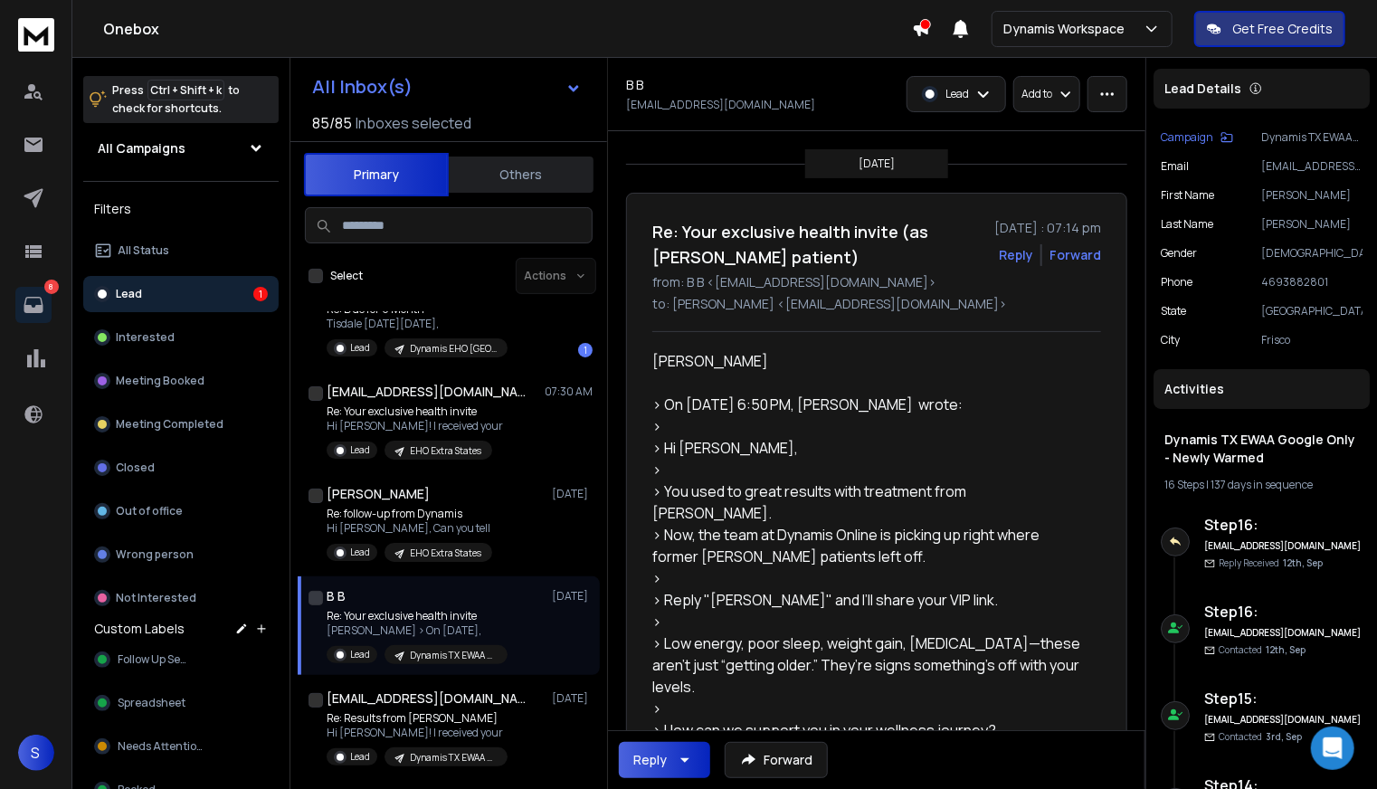
click at [1023, 252] on button "Reply" at bounding box center [1016, 255] width 34 height 18
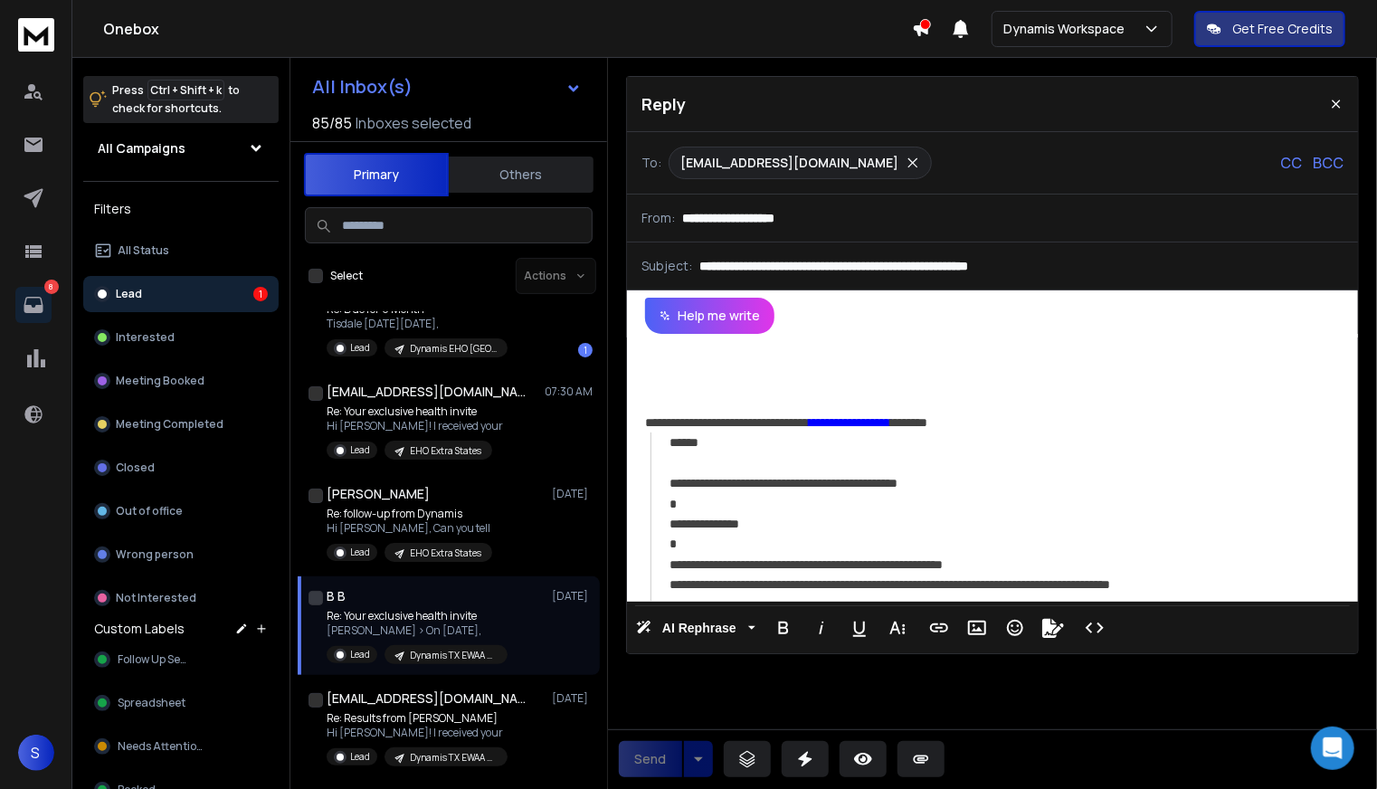
click at [416, 614] on p "Re: Your exclusive health invite" at bounding box center [417, 616] width 181 height 14
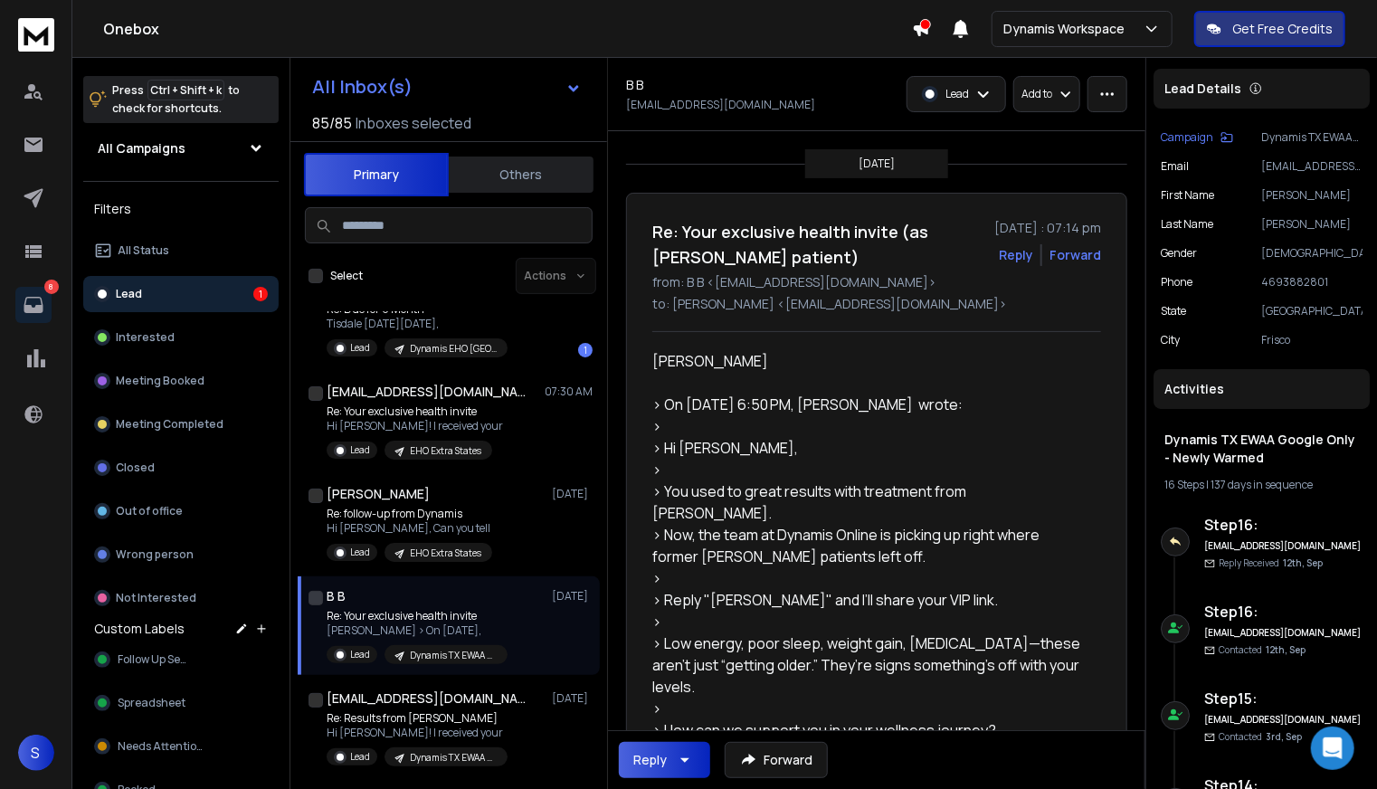
click at [1021, 251] on button "Reply" at bounding box center [1016, 255] width 34 height 18
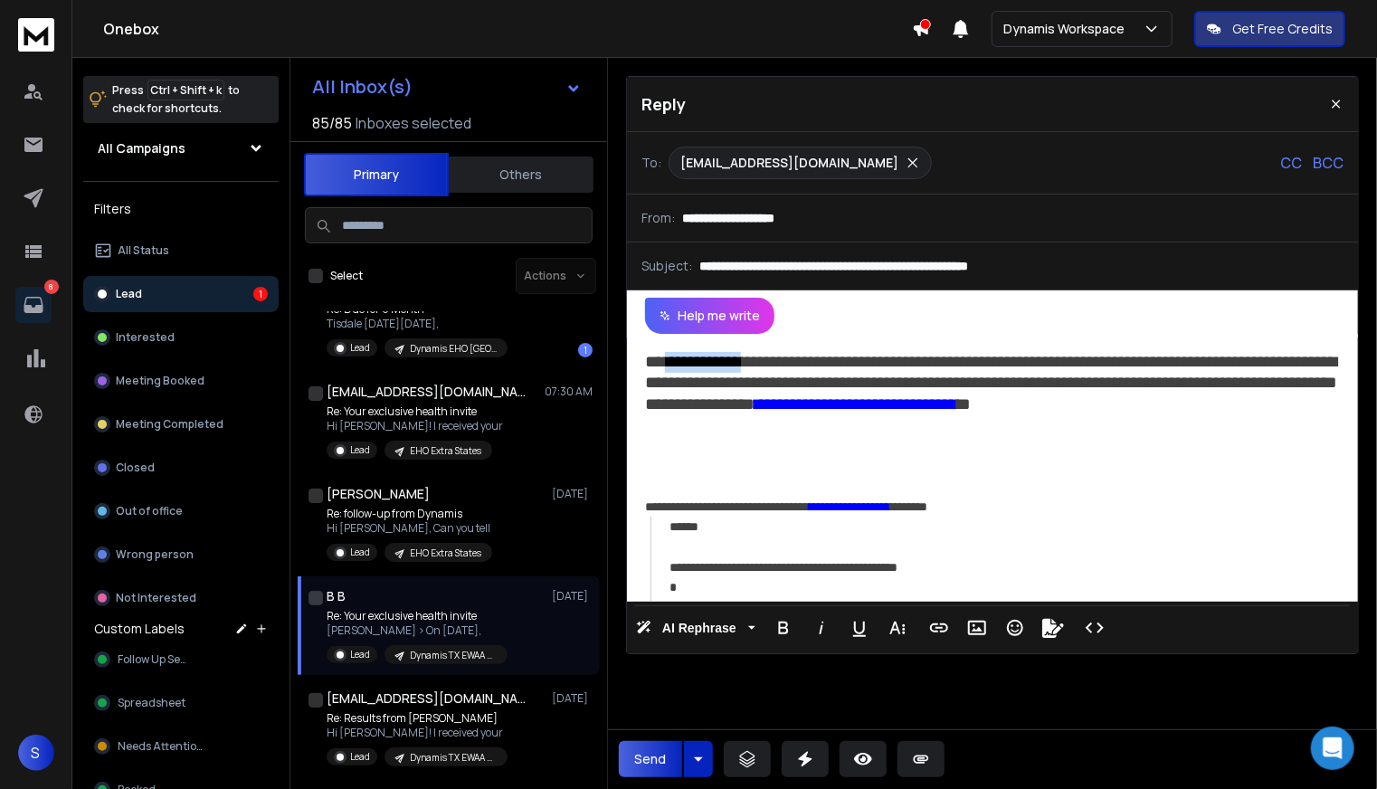
drag, startPoint x: 758, startPoint y: 361, endPoint x: 666, endPoint y: 343, distance: 94.1
click at [666, 343] on div "**********" at bounding box center [992, 468] width 731 height 268
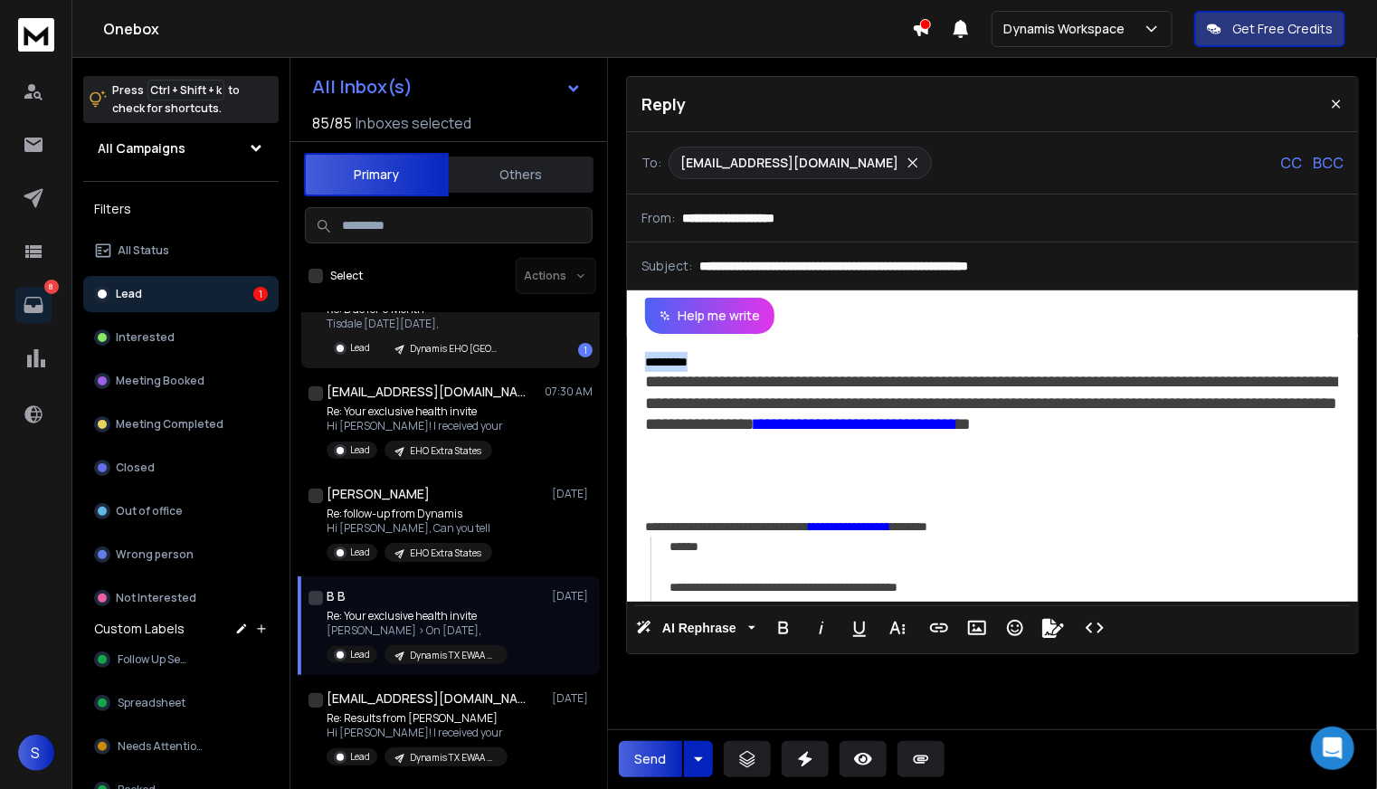
drag, startPoint x: 702, startPoint y: 364, endPoint x: 583, endPoint y: 351, distance: 120.1
click at [583, 351] on div "**********" at bounding box center [834, 452] width 1088 height 789
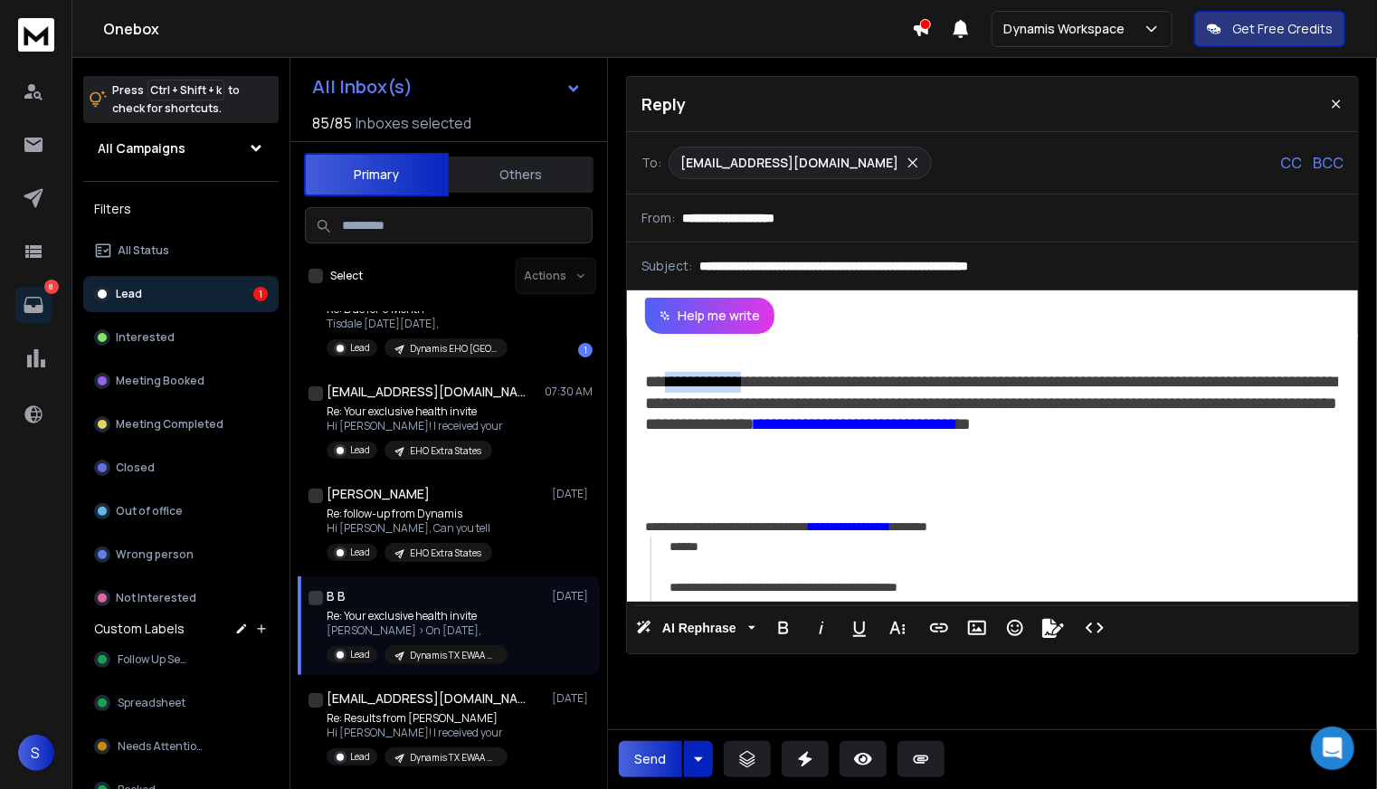
drag, startPoint x: 756, startPoint y: 377, endPoint x: 661, endPoint y: 386, distance: 94.5
click at [663, 386] on span "**********" at bounding box center [991, 403] width 692 height 60
click at [642, 748] on button "Send" at bounding box center [650, 759] width 63 height 36
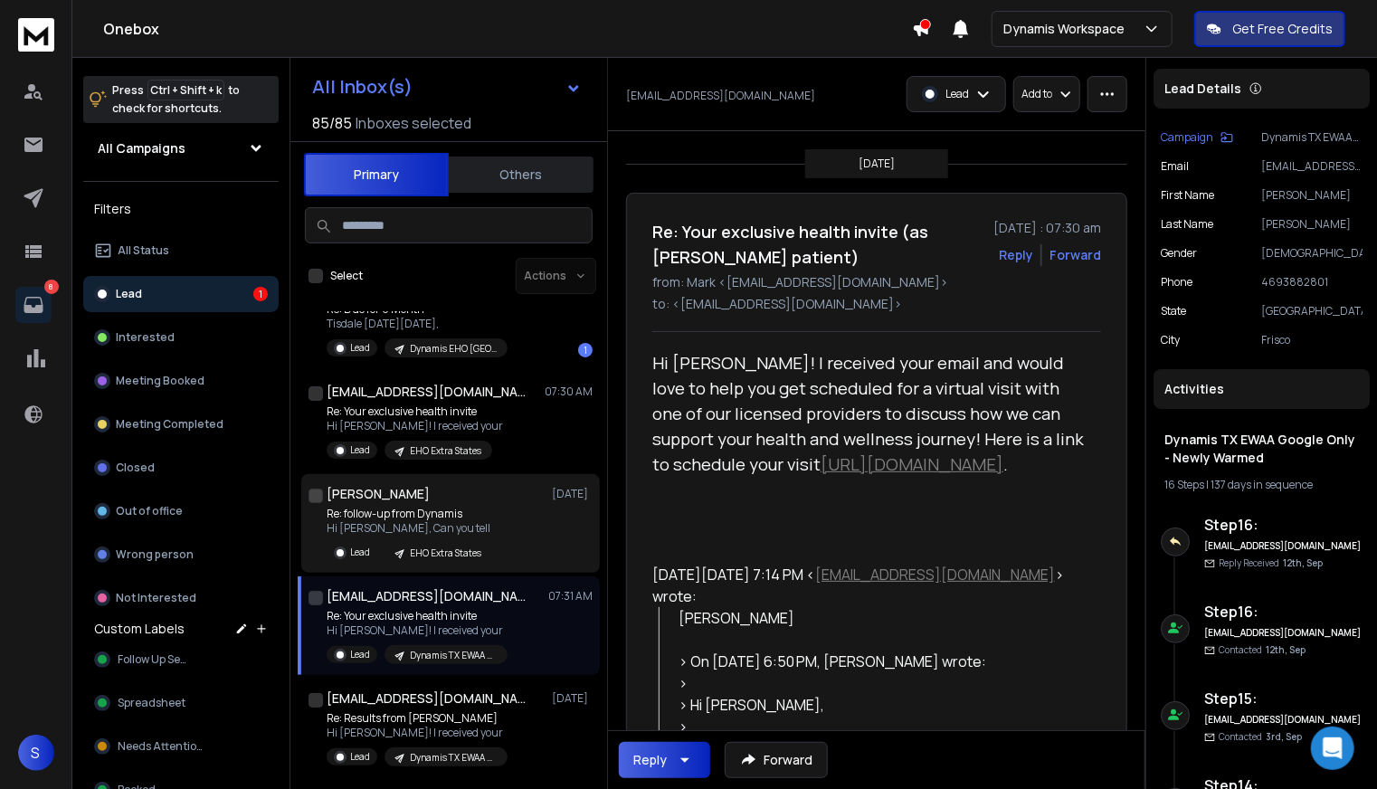
click at [452, 527] on p "Hi [PERSON_NAME], Can you tell" at bounding box center [410, 528] width 166 height 14
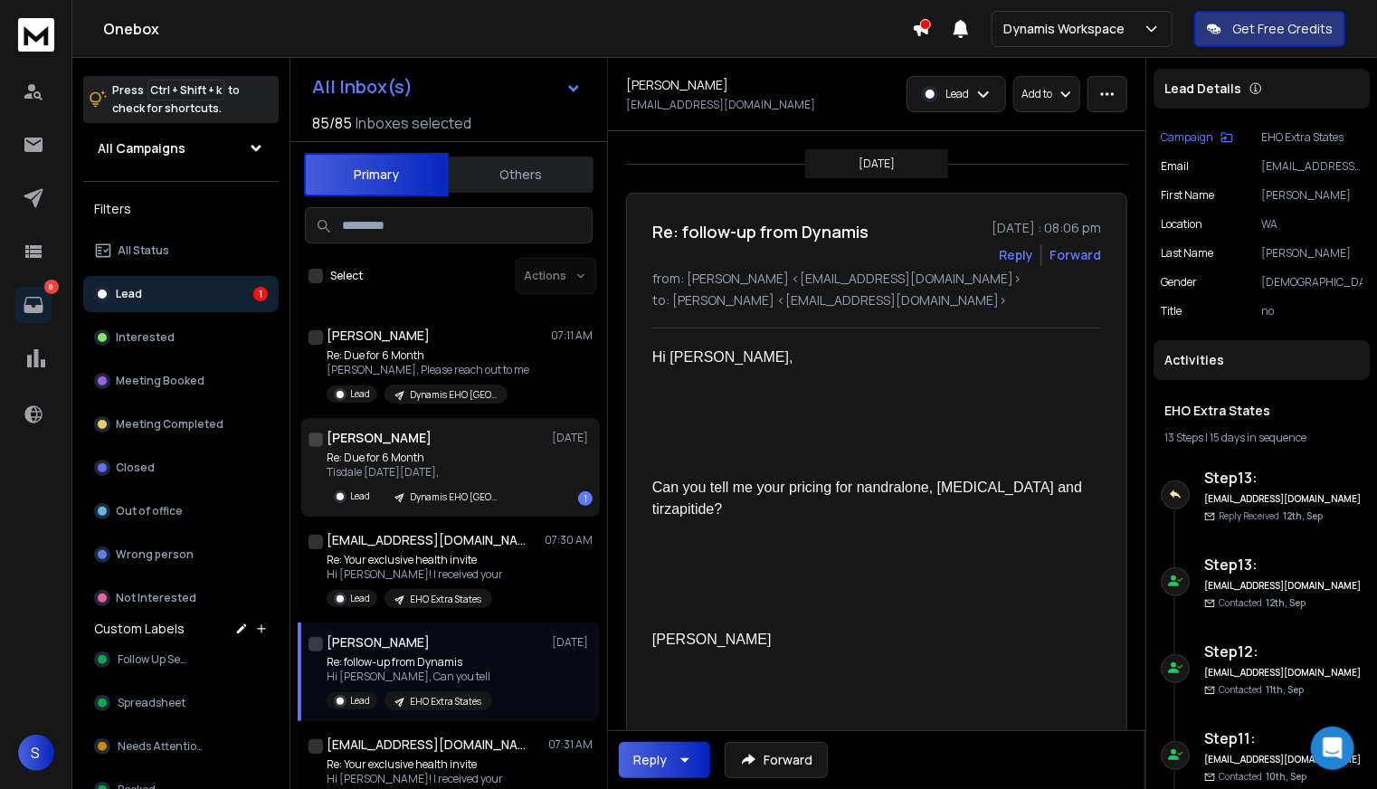
click at [447, 475] on p "Tisdale [DATE][DATE]," at bounding box center [417, 472] width 181 height 14
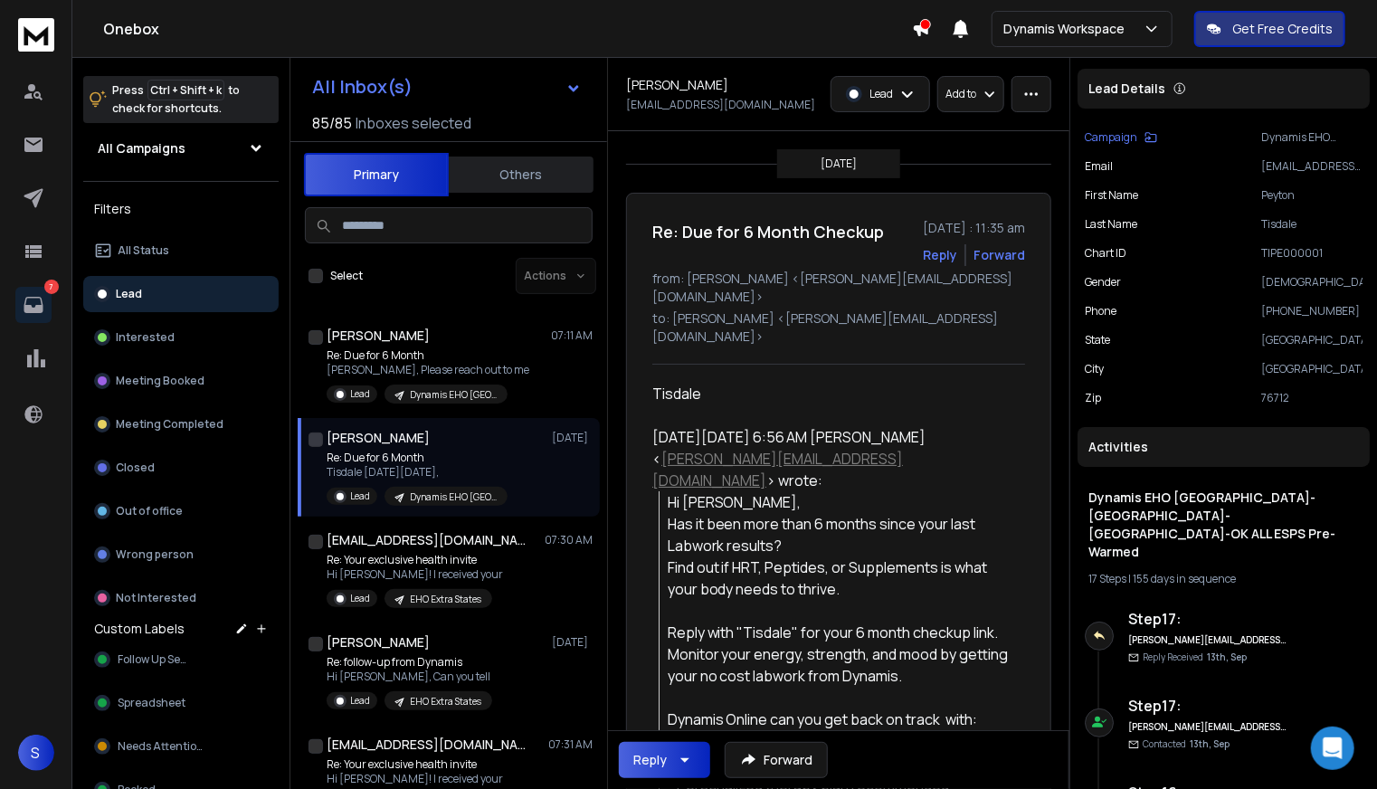
click at [957, 252] on button "Reply" at bounding box center [940, 255] width 34 height 18
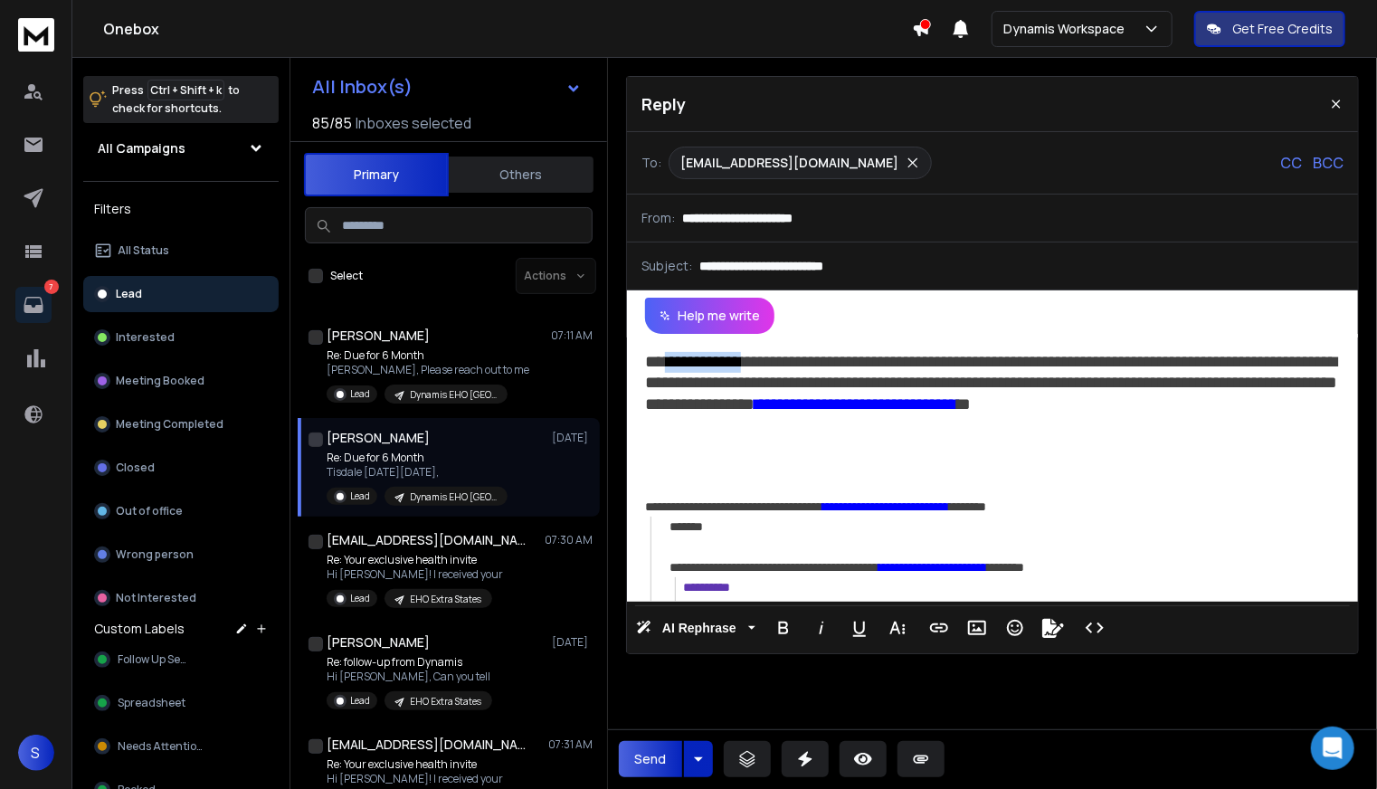
drag, startPoint x: 758, startPoint y: 358, endPoint x: 666, endPoint y: 340, distance: 94.1
click at [666, 340] on div "**********" at bounding box center [992, 468] width 731 height 268
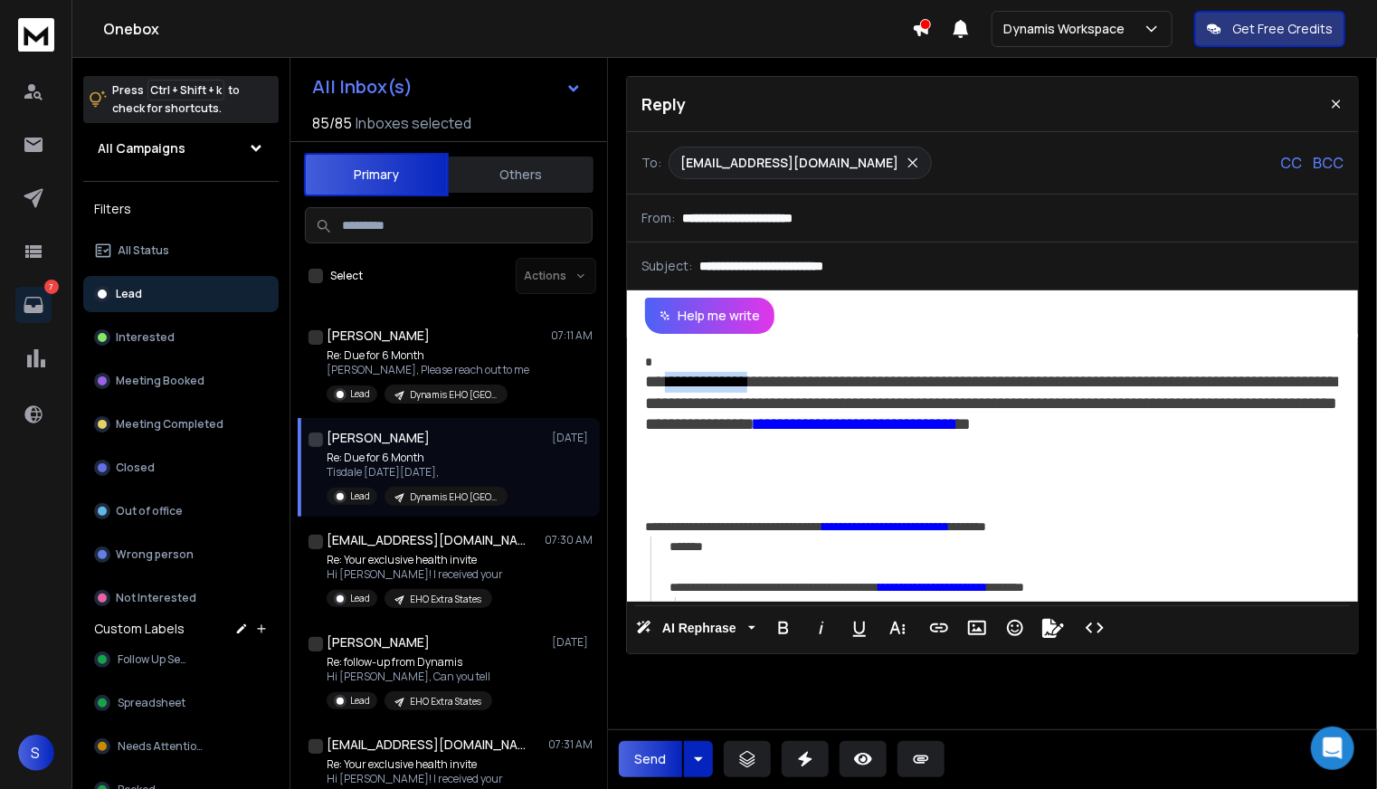
drag, startPoint x: 760, startPoint y: 376, endPoint x: 666, endPoint y: 385, distance: 94.6
click at [666, 385] on span "**********" at bounding box center [991, 403] width 692 height 60
click at [654, 770] on button "Send" at bounding box center [650, 759] width 63 height 36
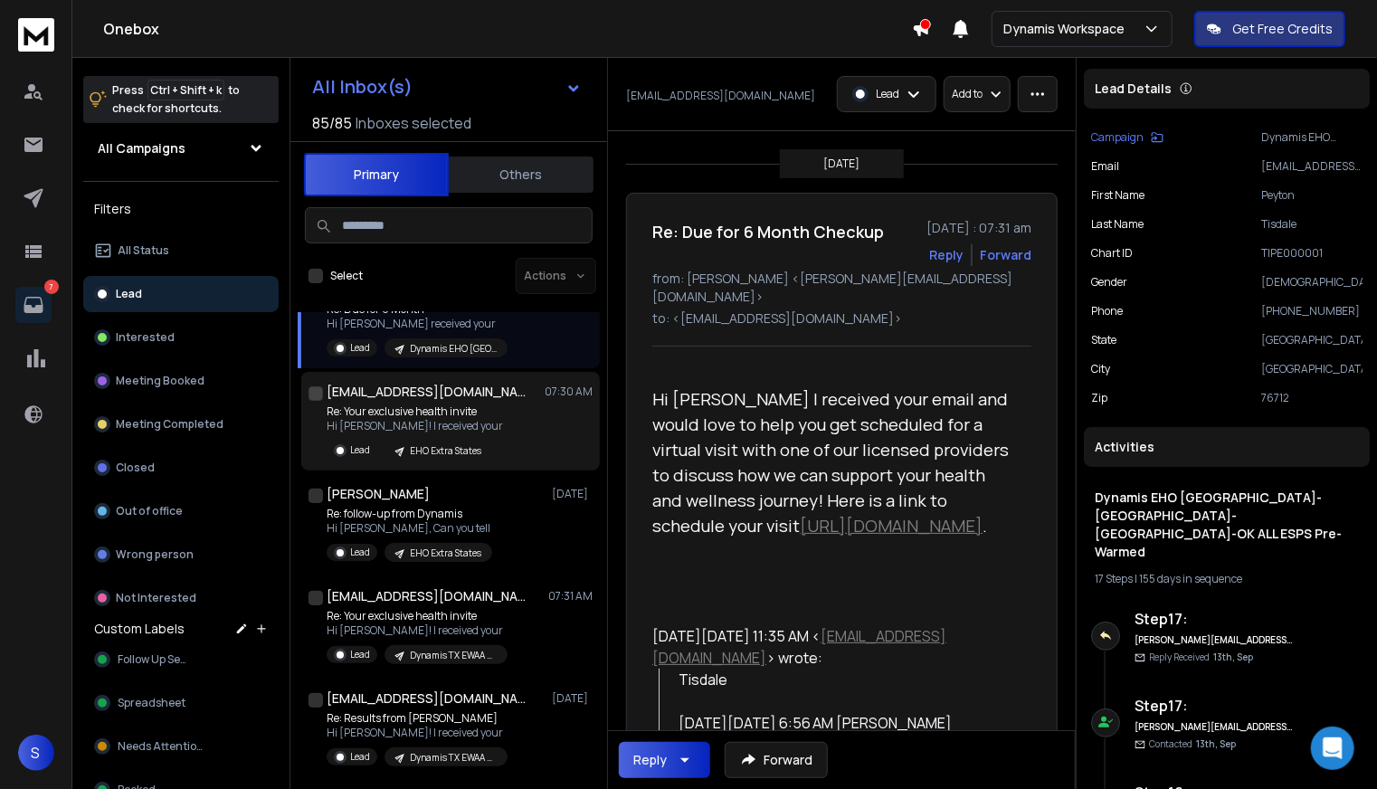
scroll to position [148, 0]
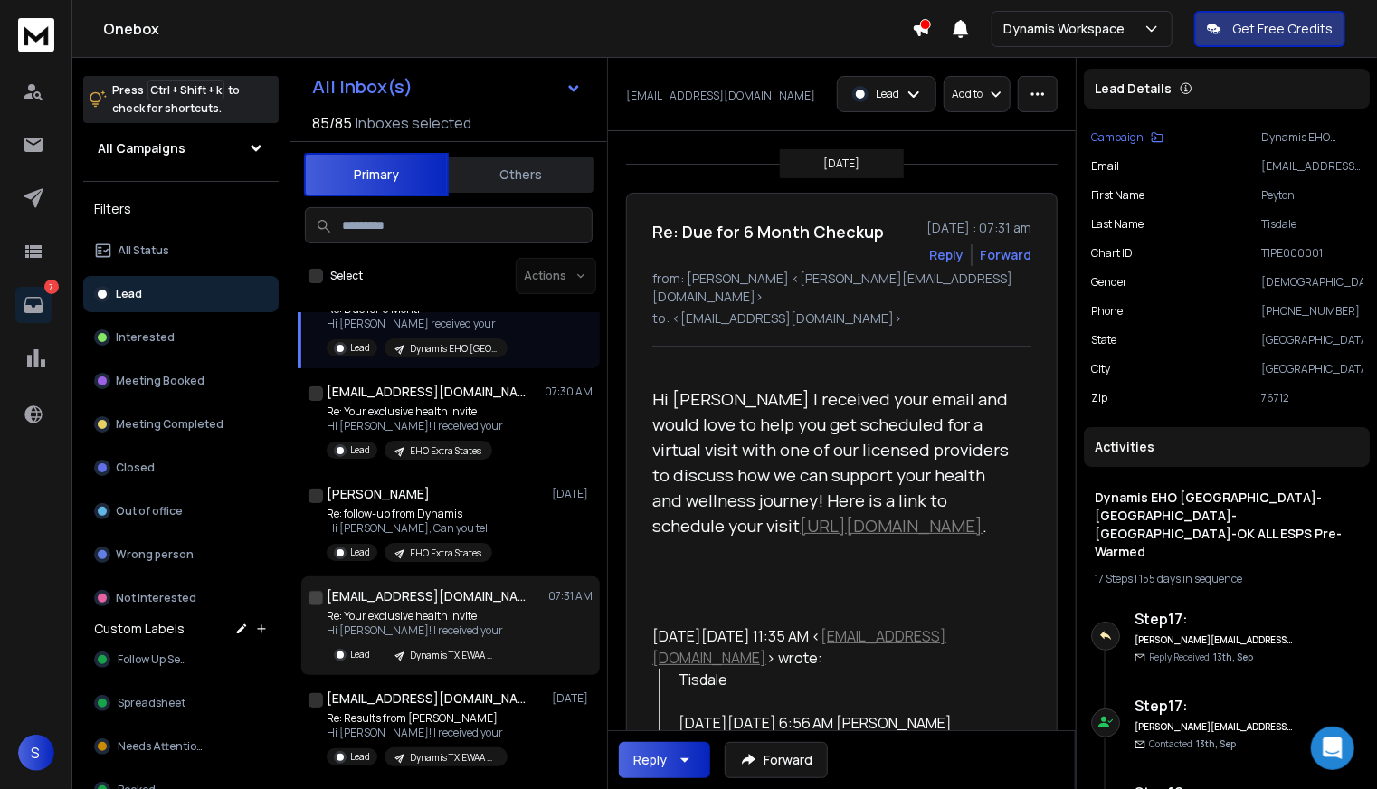
click at [405, 612] on p "Re: Your exclusive health invite" at bounding box center [417, 616] width 181 height 14
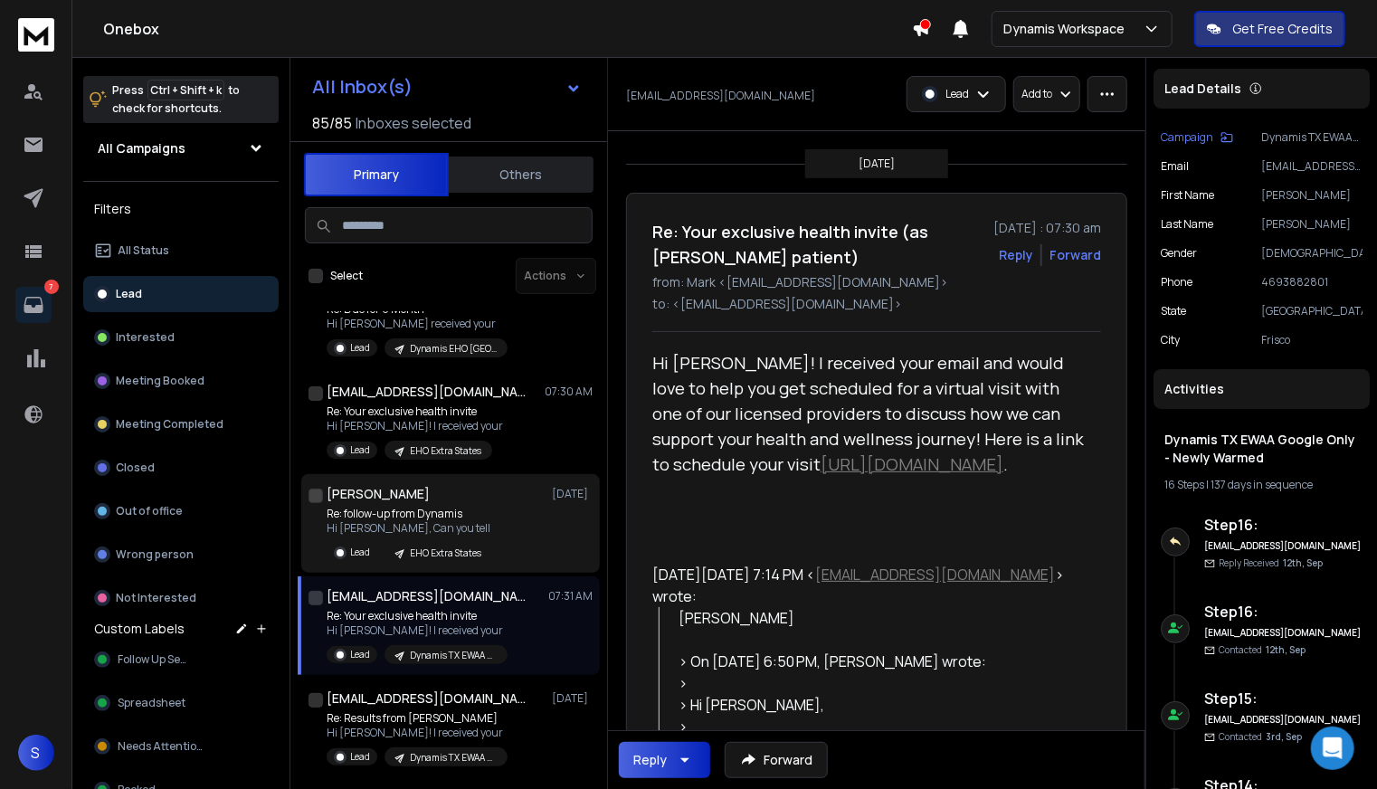
click at [373, 529] on p "Hi [PERSON_NAME], Can you tell" at bounding box center [410, 528] width 166 height 14
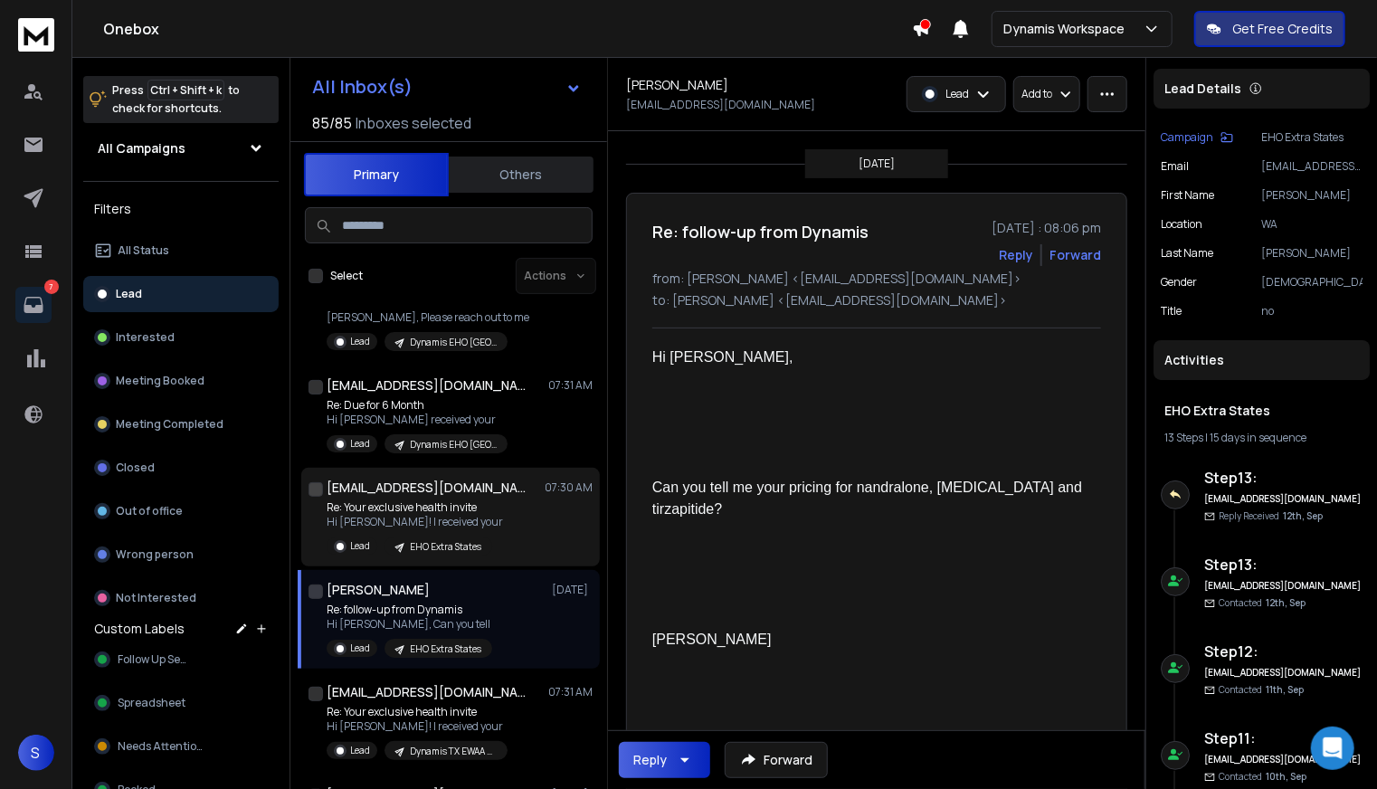
scroll to position [0, 0]
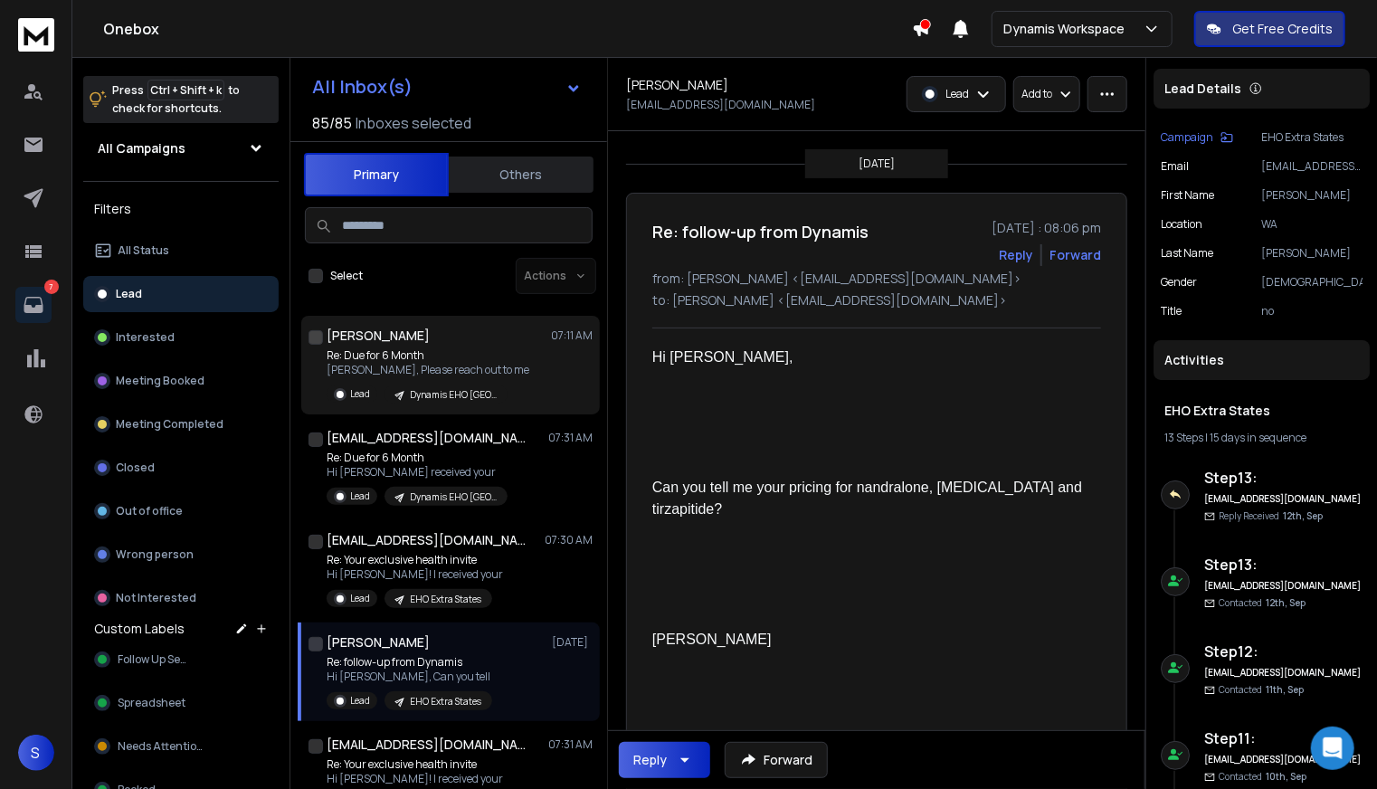
click at [386, 338] on div "[PERSON_NAME] 07:11 AM" at bounding box center [460, 336] width 266 height 18
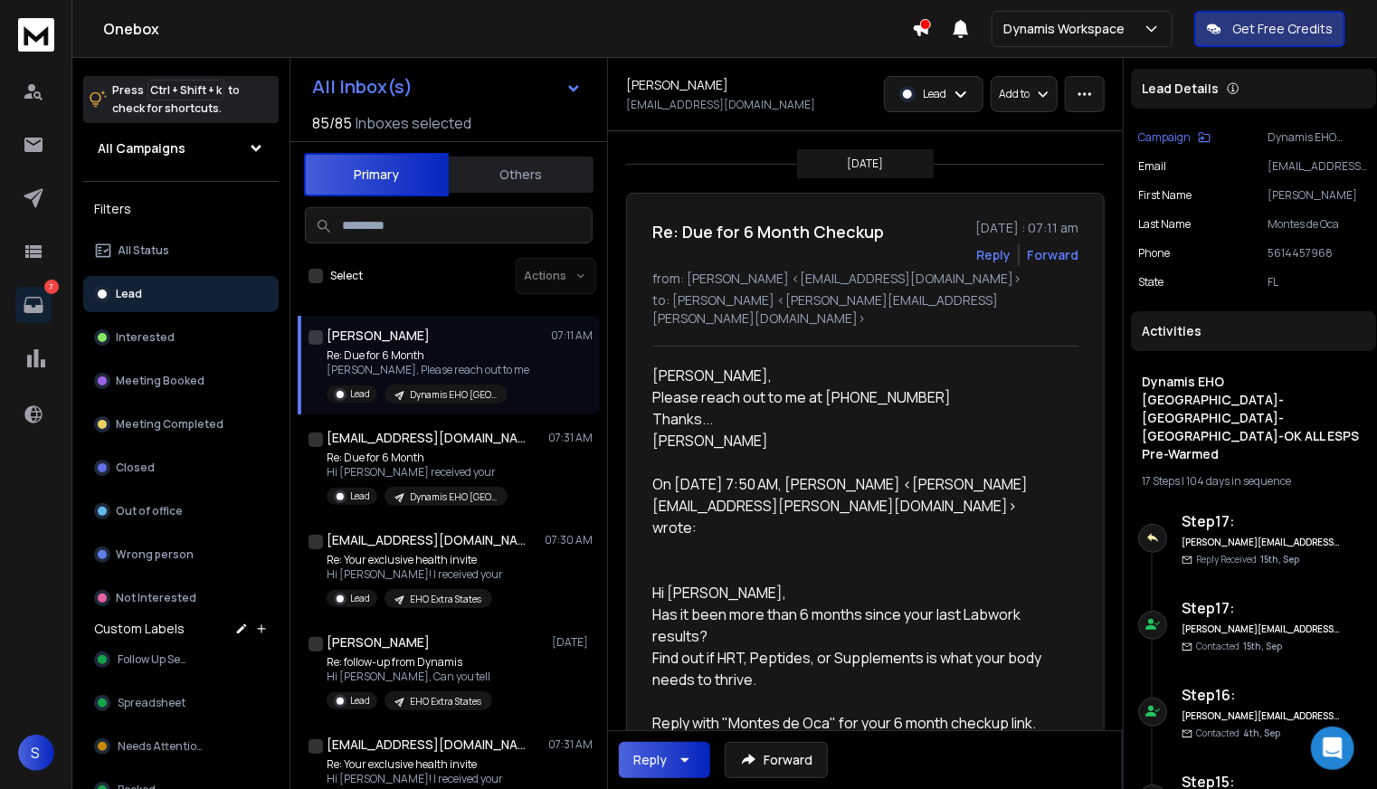
drag, startPoint x: 820, startPoint y: 428, endPoint x: 641, endPoint y: 347, distance: 196.8
copy div "[PERSON_NAME], Please reach out to me at [PHONE_NUMBER] Thanks... [PERSON_NAME]"
click at [1043, 408] on div "Thanks... [PERSON_NAME]" at bounding box center [858, 429] width 412 height 43
click at [1298, 220] on p "Montes de Oca" at bounding box center [1318, 224] width 101 height 14
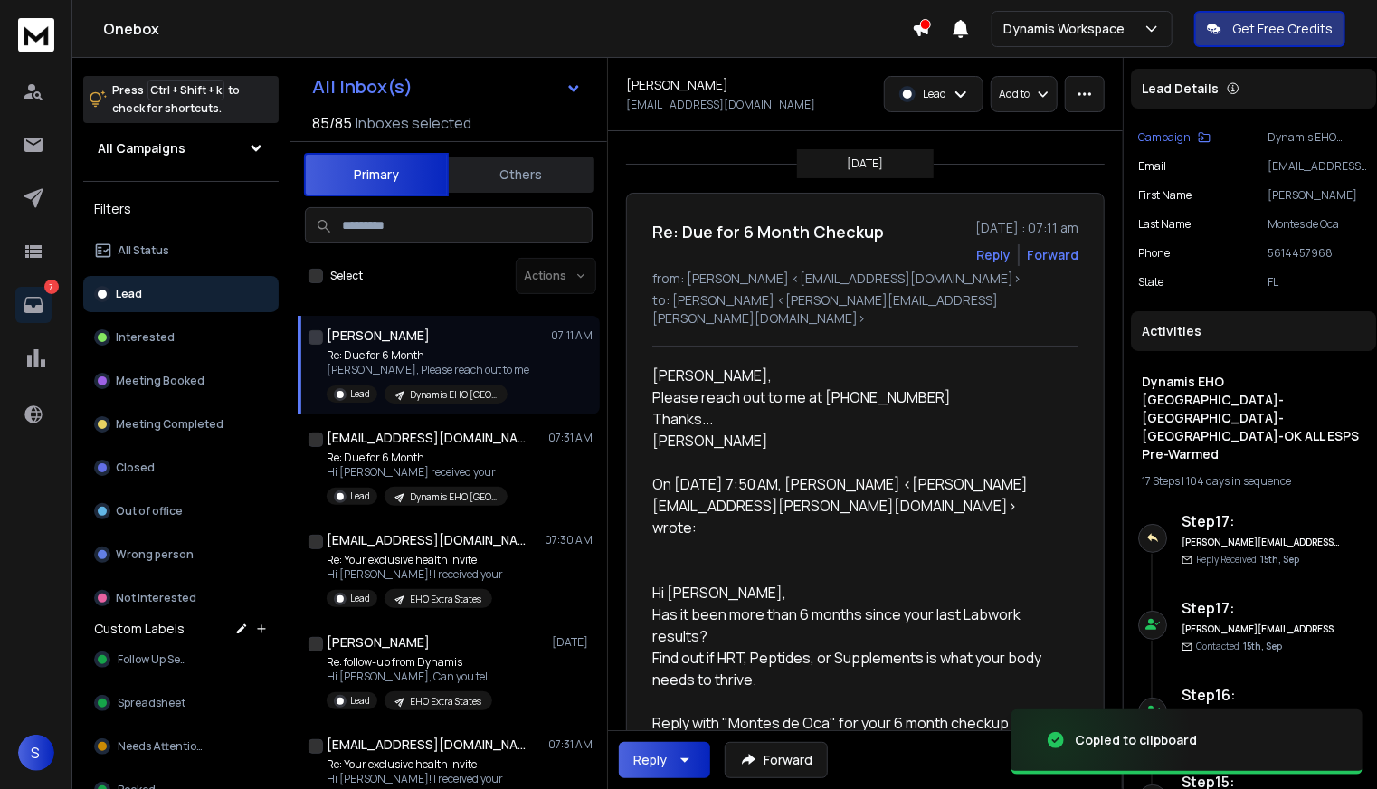
click at [1268, 197] on p "[PERSON_NAME]" at bounding box center [1318, 195] width 101 height 14
click at [1295, 238] on div "Campaign Dynamis [GEOGRAPHIC_DATA] [GEOGRAPHIC_DATA]-[GEOGRAPHIC_DATA]-[GEOGRAP…" at bounding box center [1253, 210] width 245 height 203
click at [1298, 250] on p "5614457968" at bounding box center [1318, 253] width 101 height 14
click at [1289, 226] on p "Montes de Oca" at bounding box center [1318, 224] width 101 height 14
click at [1011, 256] on button "Reply" at bounding box center [993, 255] width 34 height 18
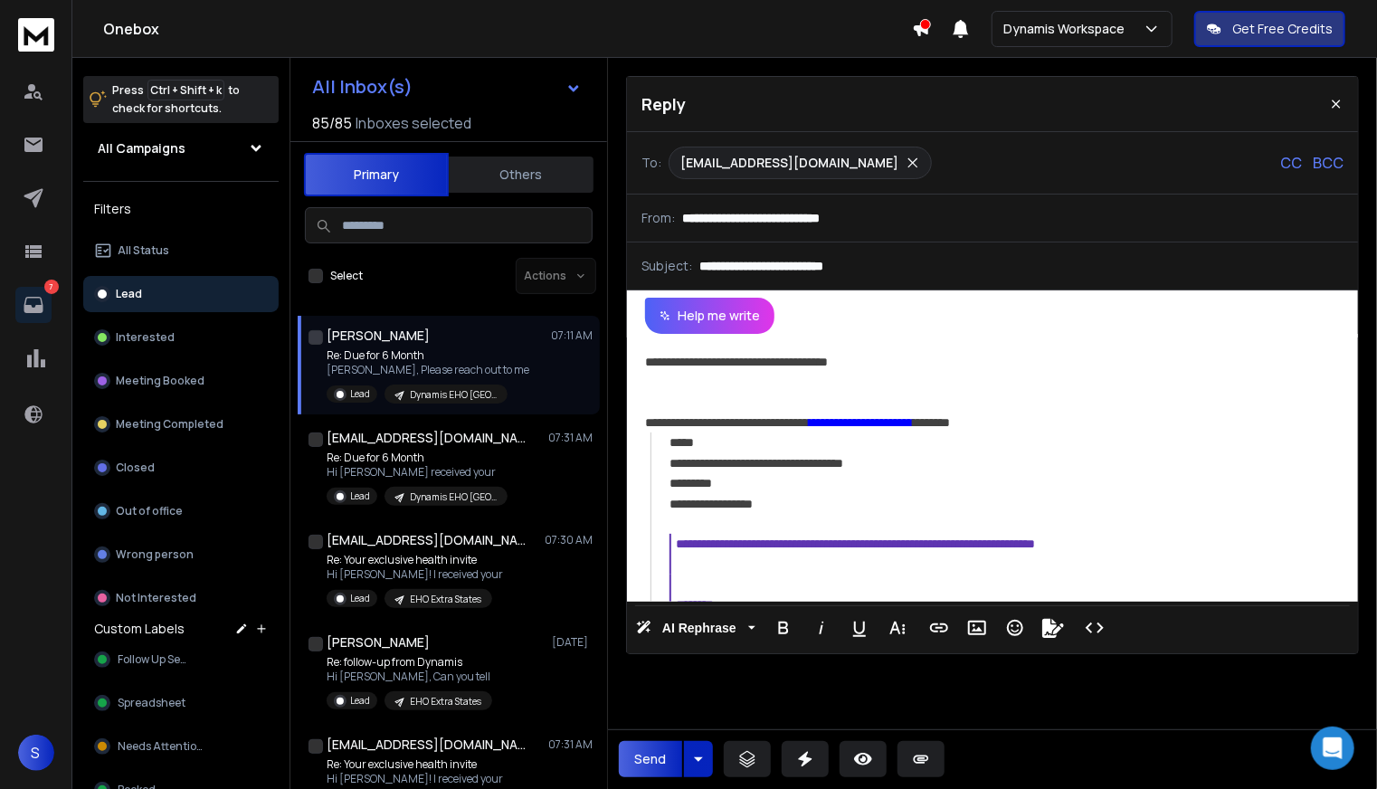
click at [663, 756] on button "Send" at bounding box center [650, 759] width 63 height 36
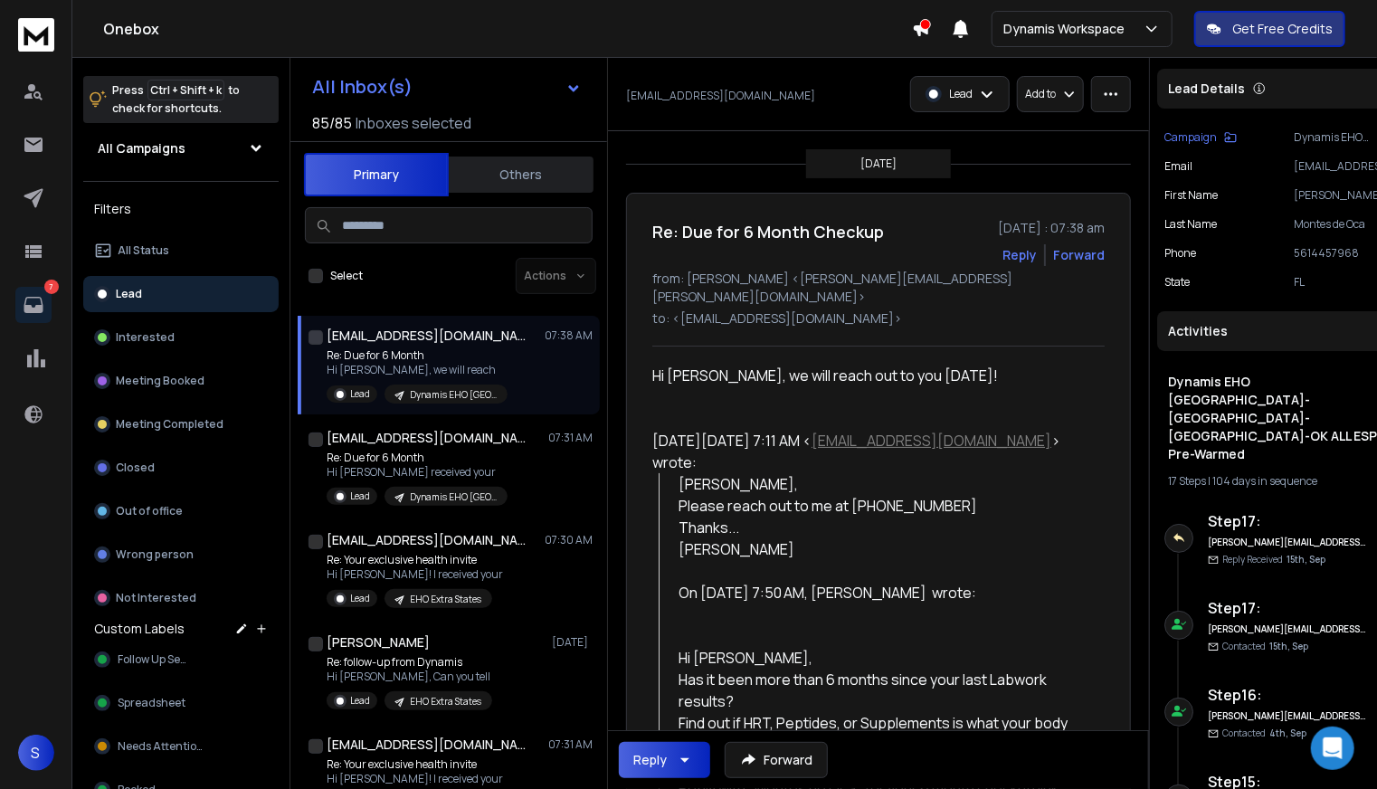
click at [486, 357] on p "Re: Due for 6 Month" at bounding box center [417, 355] width 181 height 14
click at [1008, 104] on div "Lead" at bounding box center [960, 94] width 98 height 34
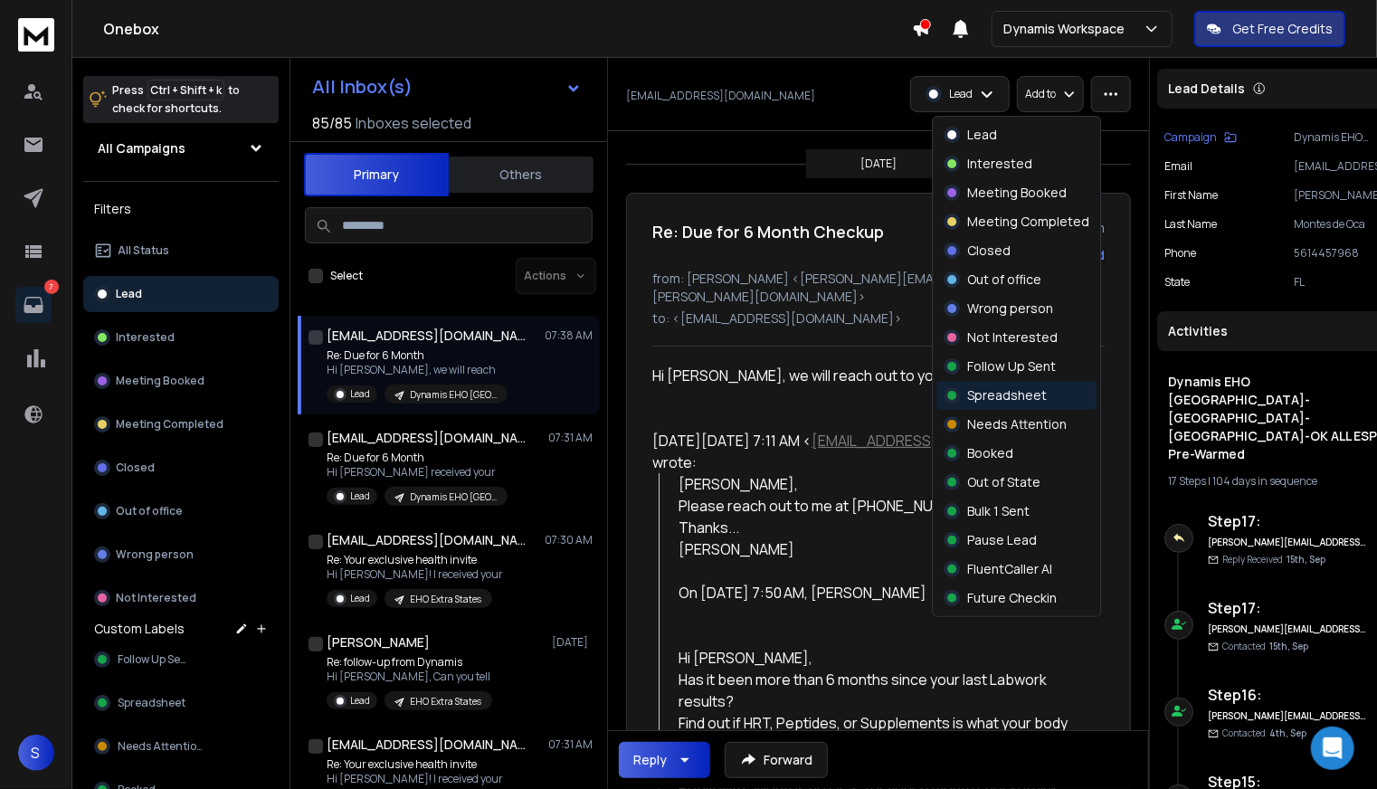
click at [1016, 401] on p "Spreadsheet" at bounding box center [1007, 395] width 80 height 18
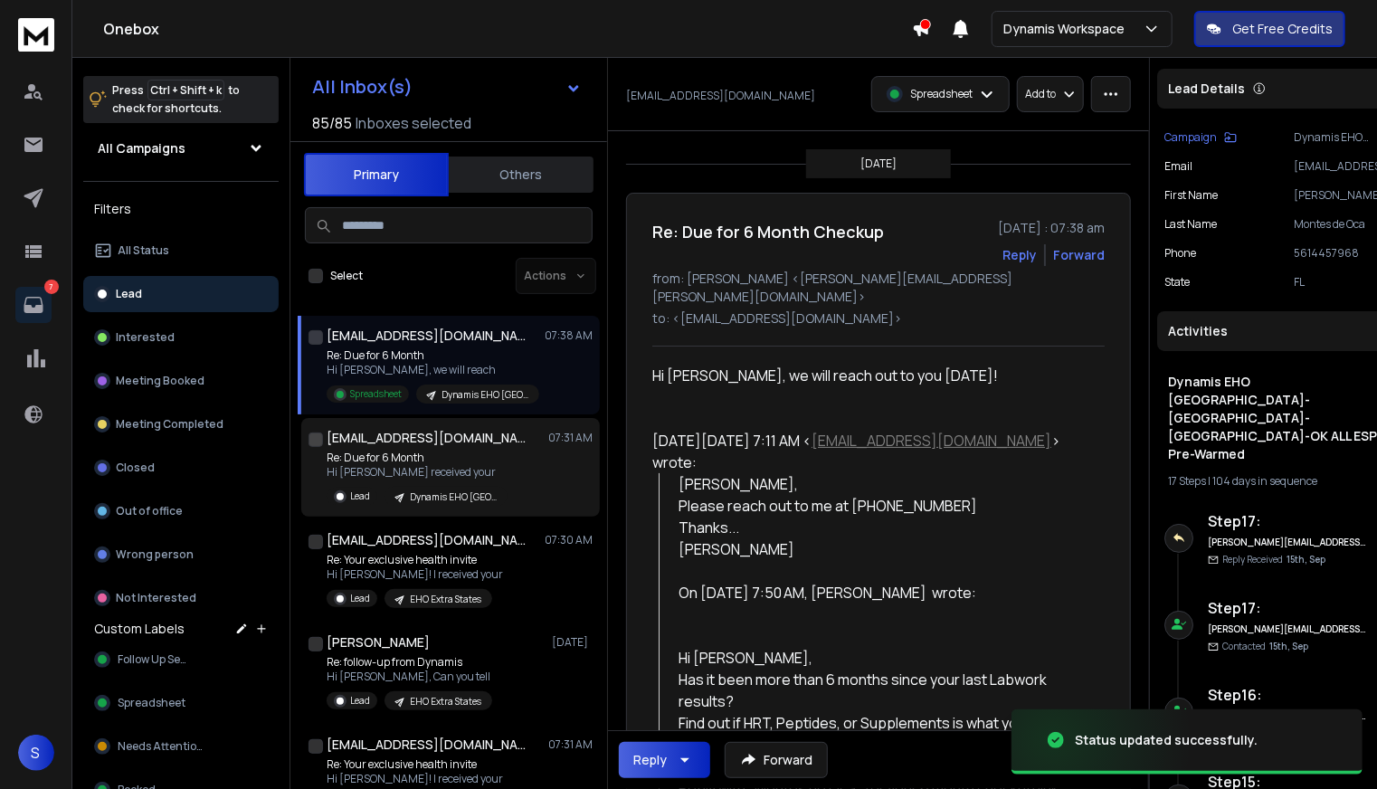
click at [460, 466] on p "Hi [PERSON_NAME] received your" at bounding box center [417, 472] width 181 height 14
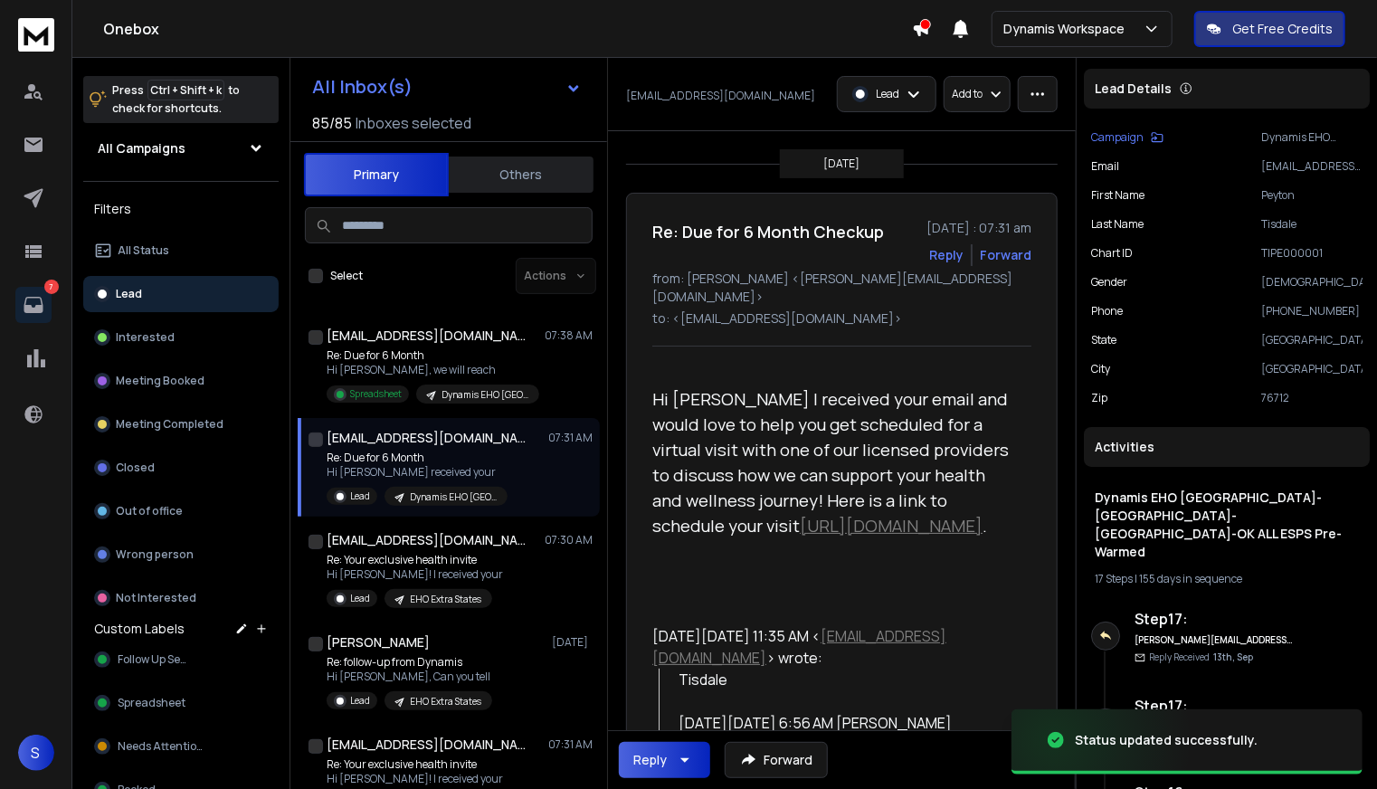
click at [1298, 226] on p "Tisdale" at bounding box center [1311, 224] width 101 height 14
click at [1298, 193] on p "Peyton" at bounding box center [1311, 195] width 101 height 14
click at [1341, 306] on p "[PHONE_NUMBER]" at bounding box center [1311, 311] width 101 height 14
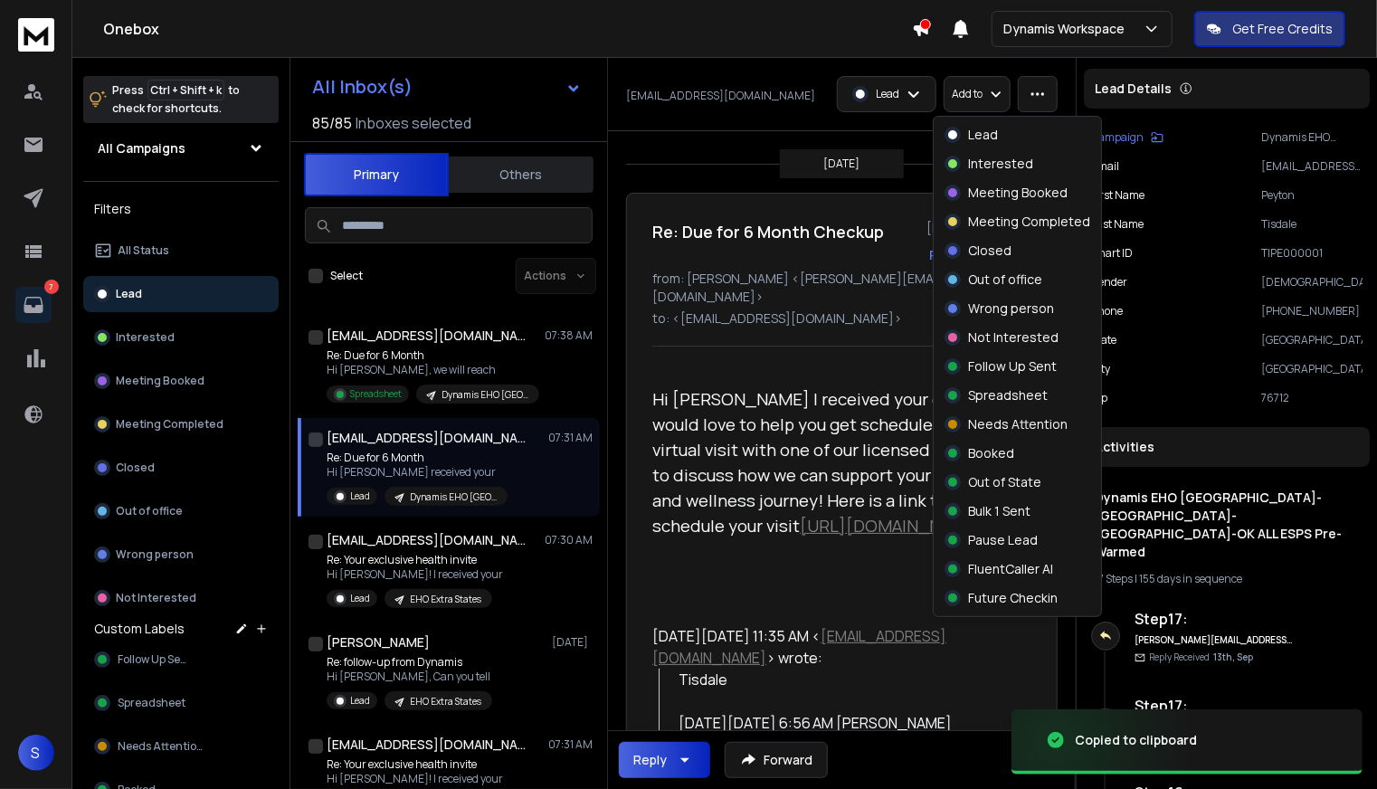
click at [899, 96] on p "Lead" at bounding box center [888, 94] width 24 height 14
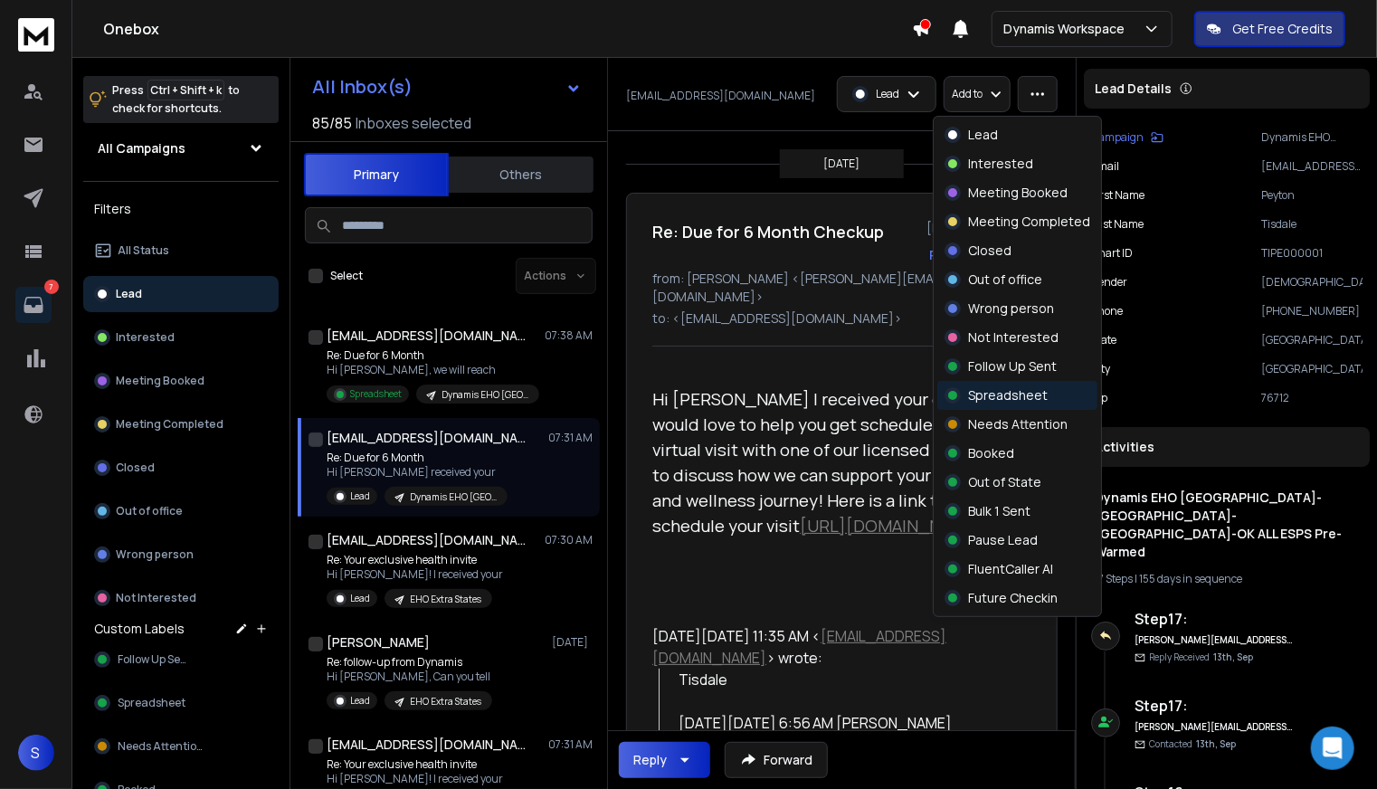
click at [1017, 391] on p "Spreadsheet" at bounding box center [1008, 395] width 80 height 18
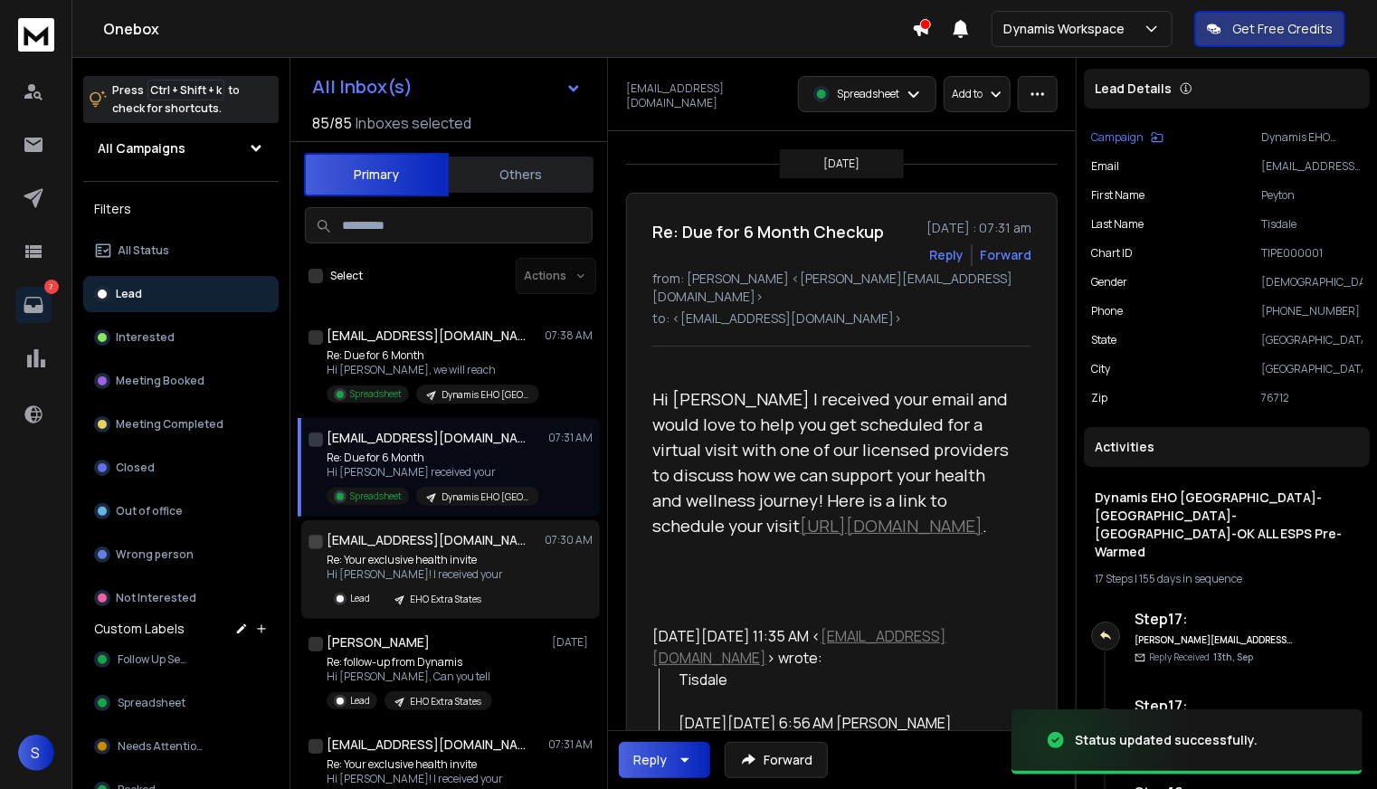
click at [420, 566] on p "Re: Your exclusive health invite" at bounding box center [415, 560] width 176 height 14
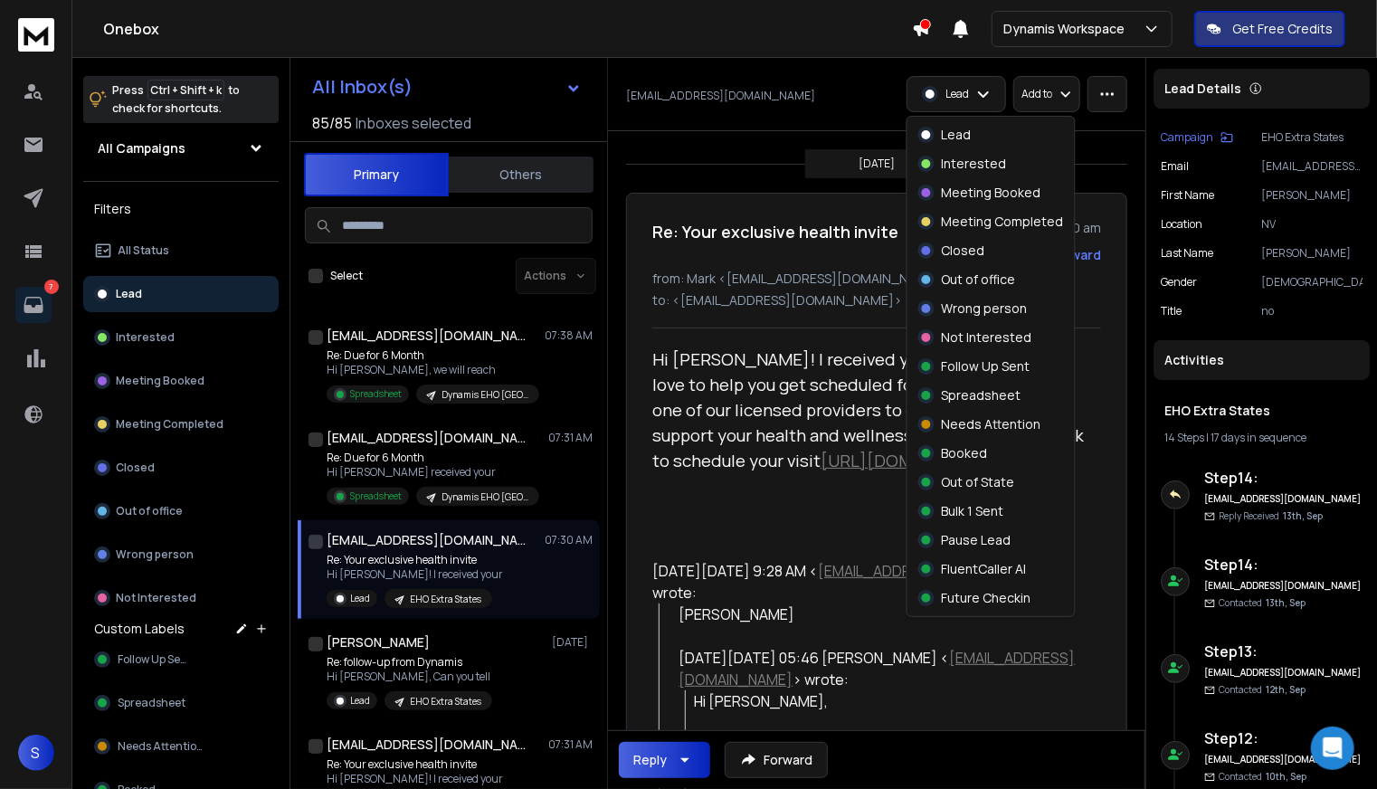
click at [974, 92] on div "Lead" at bounding box center [957, 94] width 98 height 34
click at [1004, 396] on p "Spreadsheet" at bounding box center [982, 395] width 80 height 18
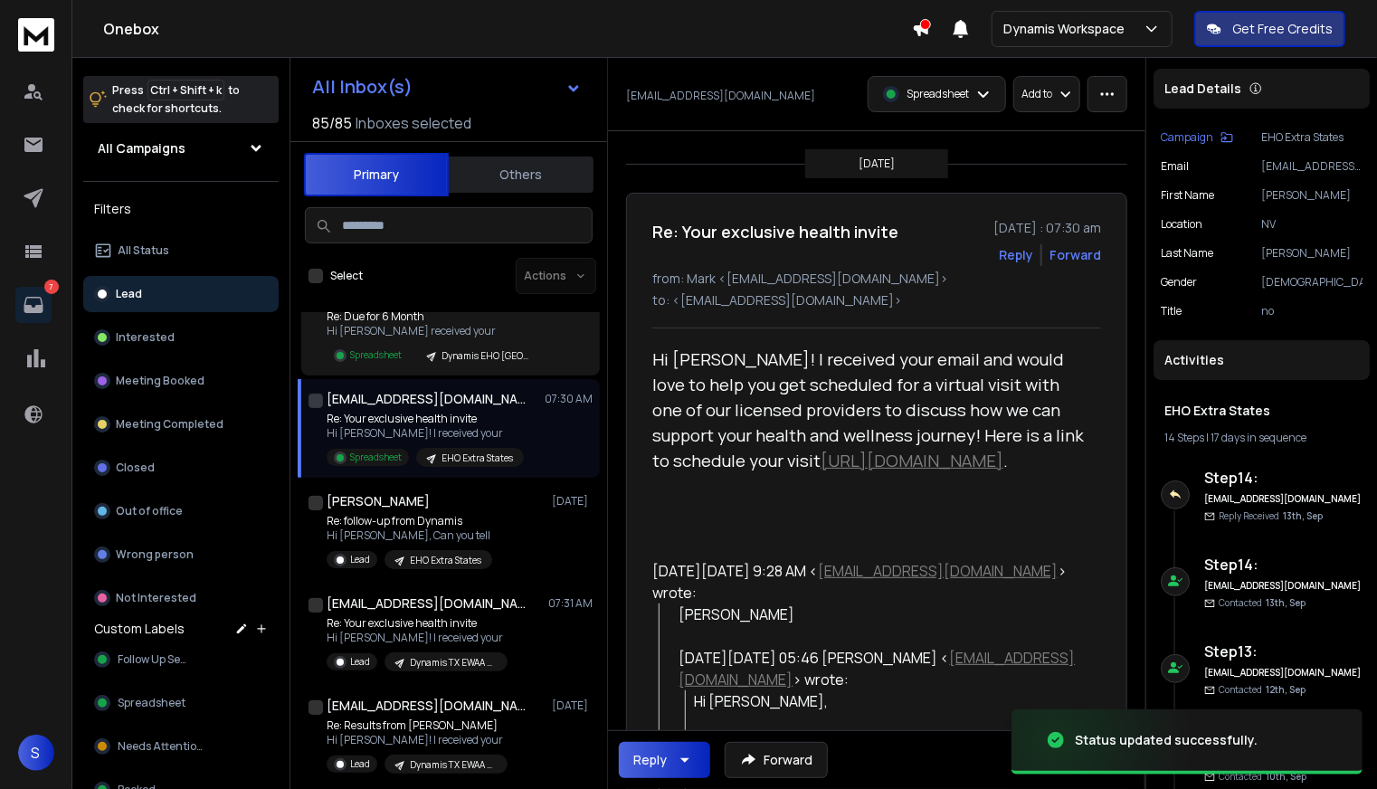
scroll to position [148, 0]
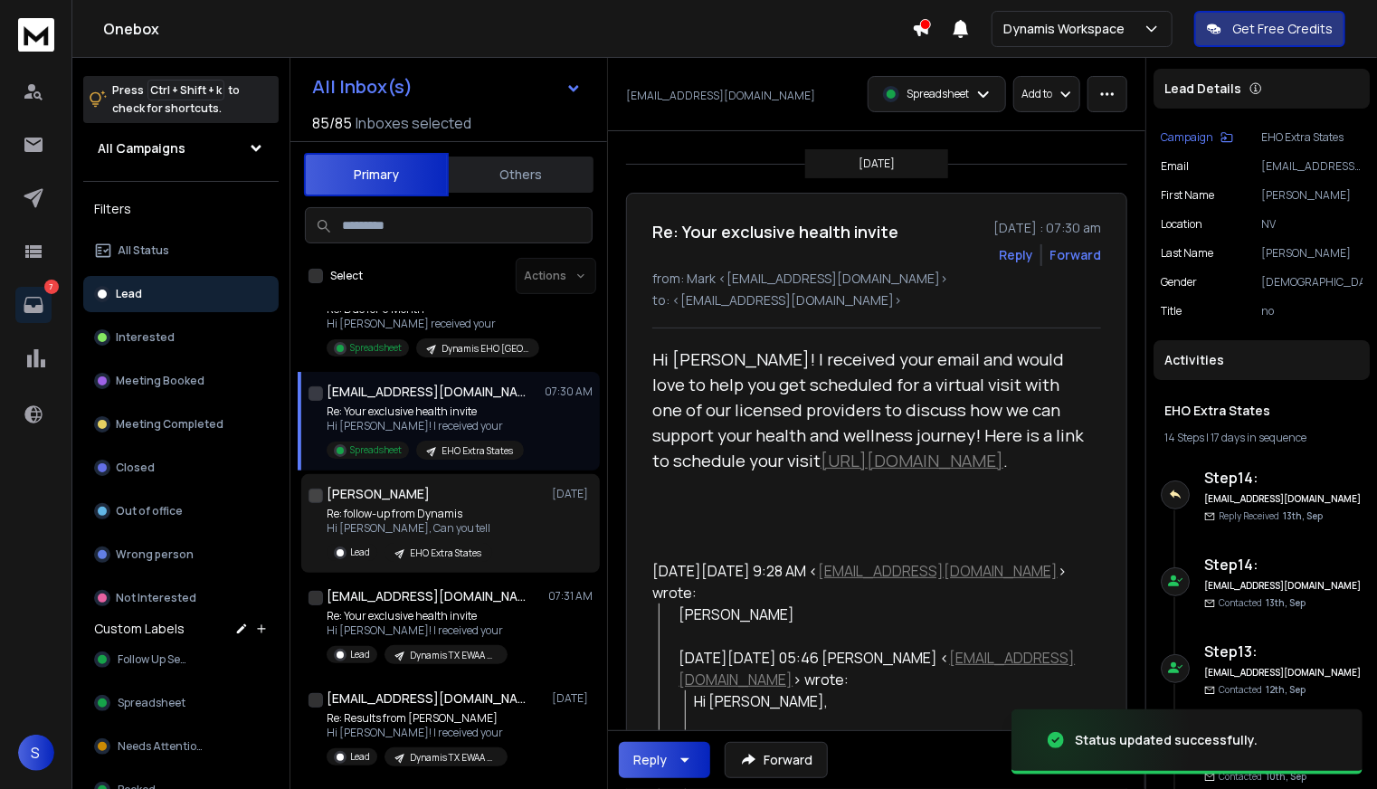
click at [421, 519] on p "Re: follow-up from Dynamis" at bounding box center [410, 514] width 166 height 14
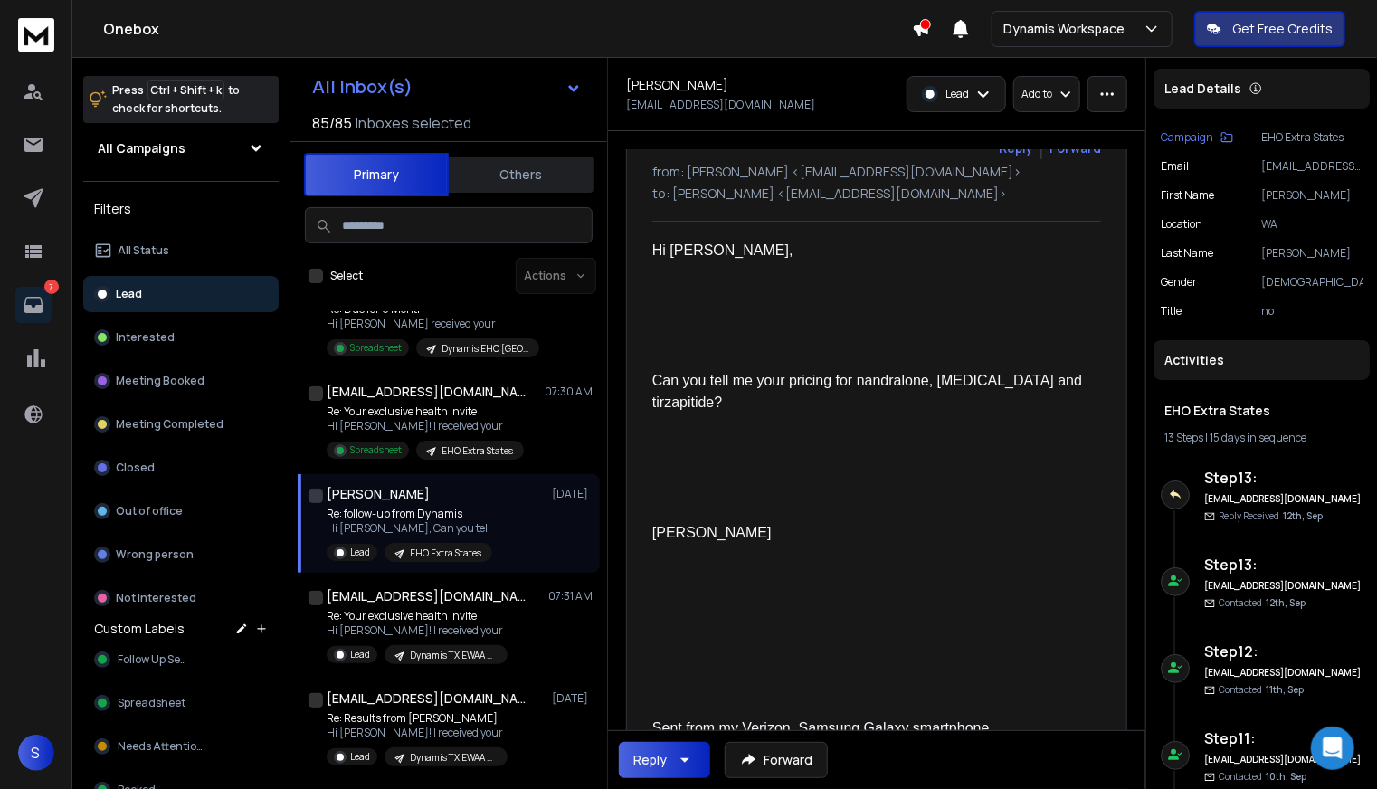
scroll to position [0, 0]
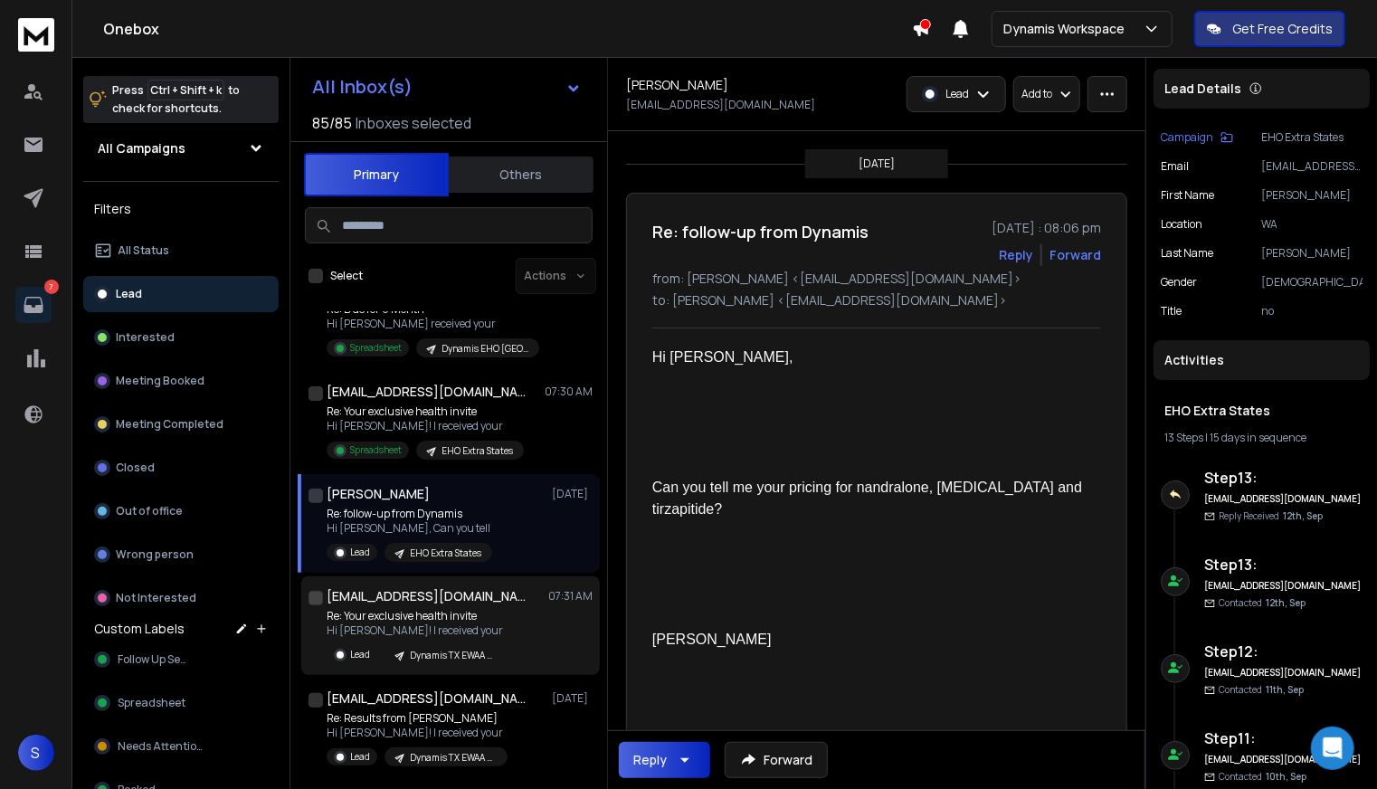
click at [449, 607] on div "[EMAIL_ADDRESS][DOMAIN_NAME] 07:31 AM Re: Your exclusive health invite Hi [PERS…" at bounding box center [460, 625] width 266 height 77
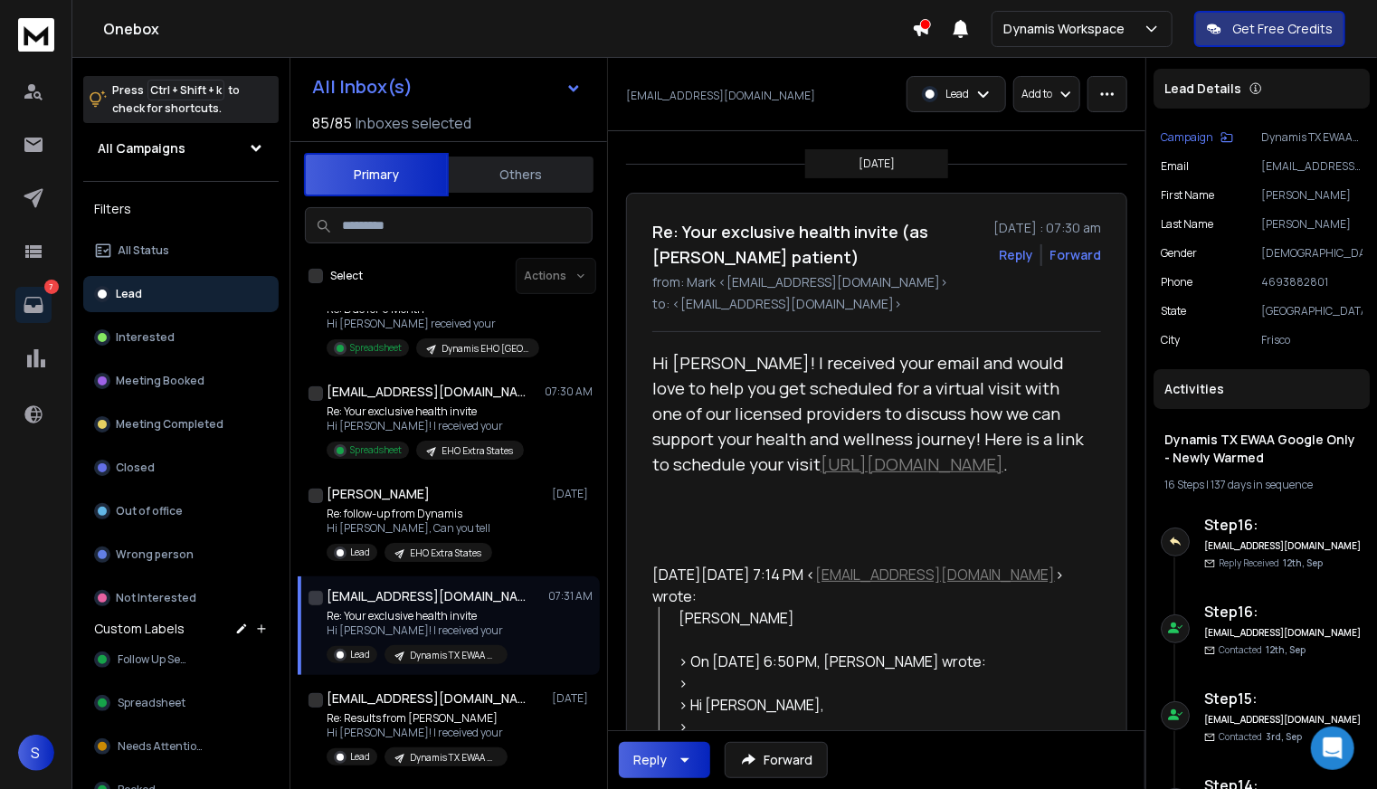
click at [1285, 221] on p "[PERSON_NAME]" at bounding box center [1311, 224] width 101 height 14
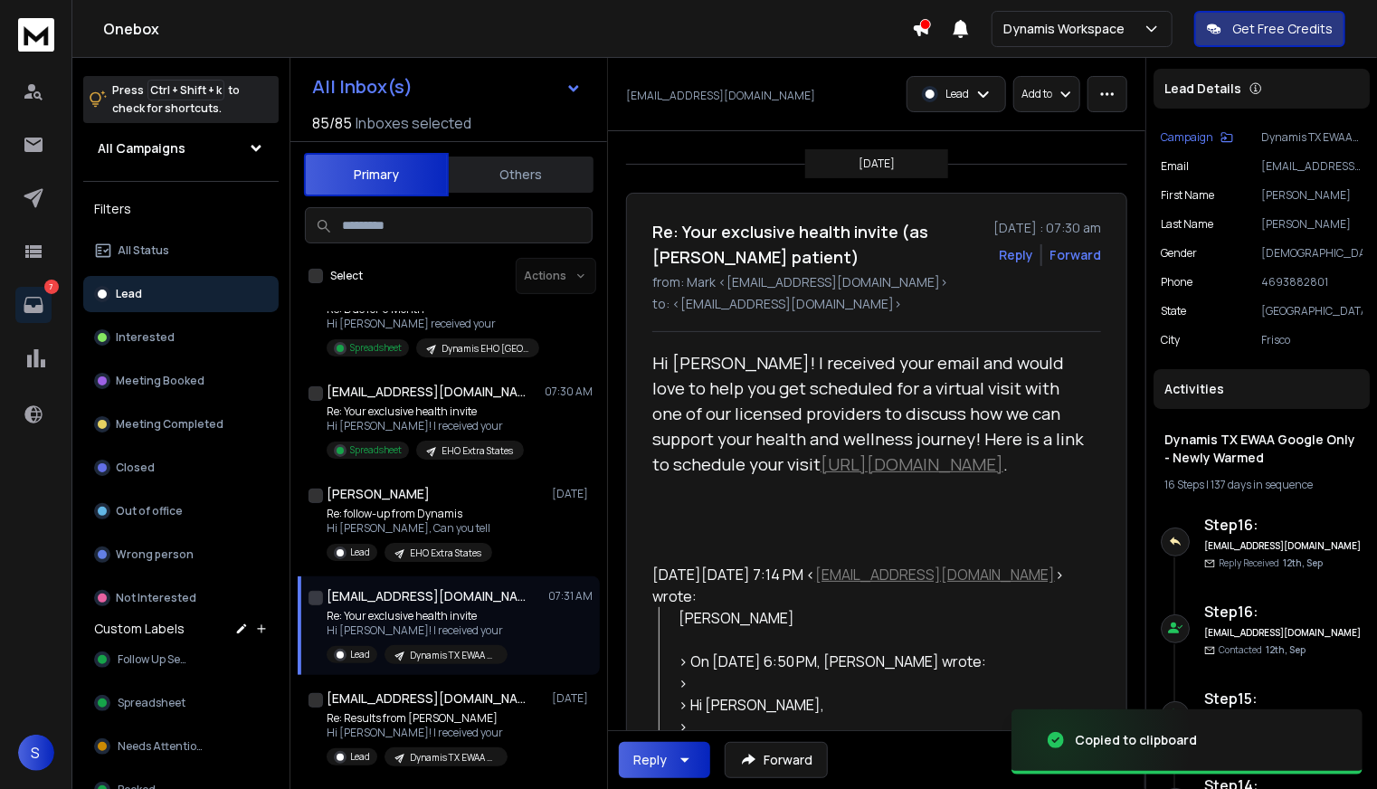
click at [1279, 197] on p "[PERSON_NAME]" at bounding box center [1311, 195] width 101 height 14
click at [1301, 281] on p "4693882801" at bounding box center [1311, 282] width 101 height 14
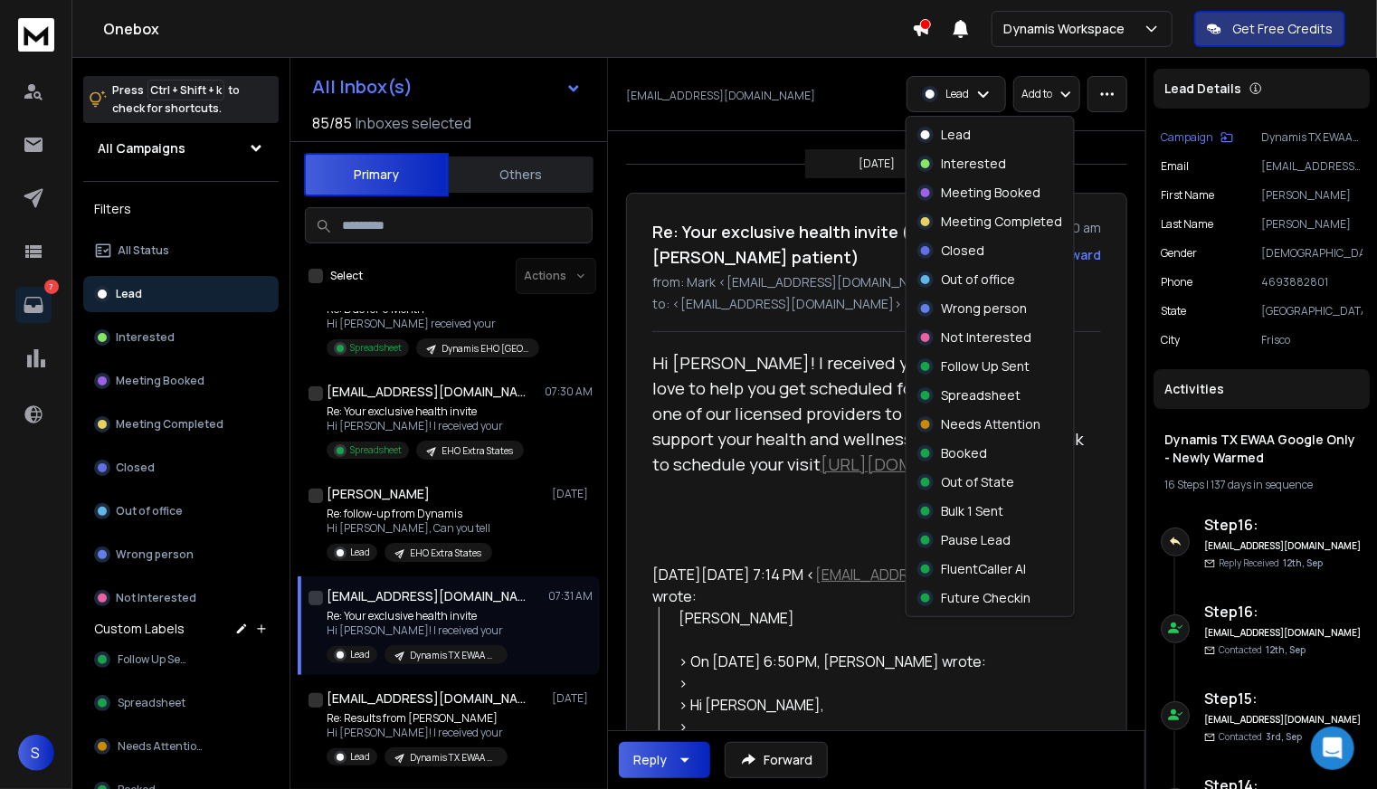
click at [939, 100] on div "Lead" at bounding box center [957, 94] width 98 height 34
click at [1035, 396] on div "Spreadsheet" at bounding box center [990, 395] width 160 height 29
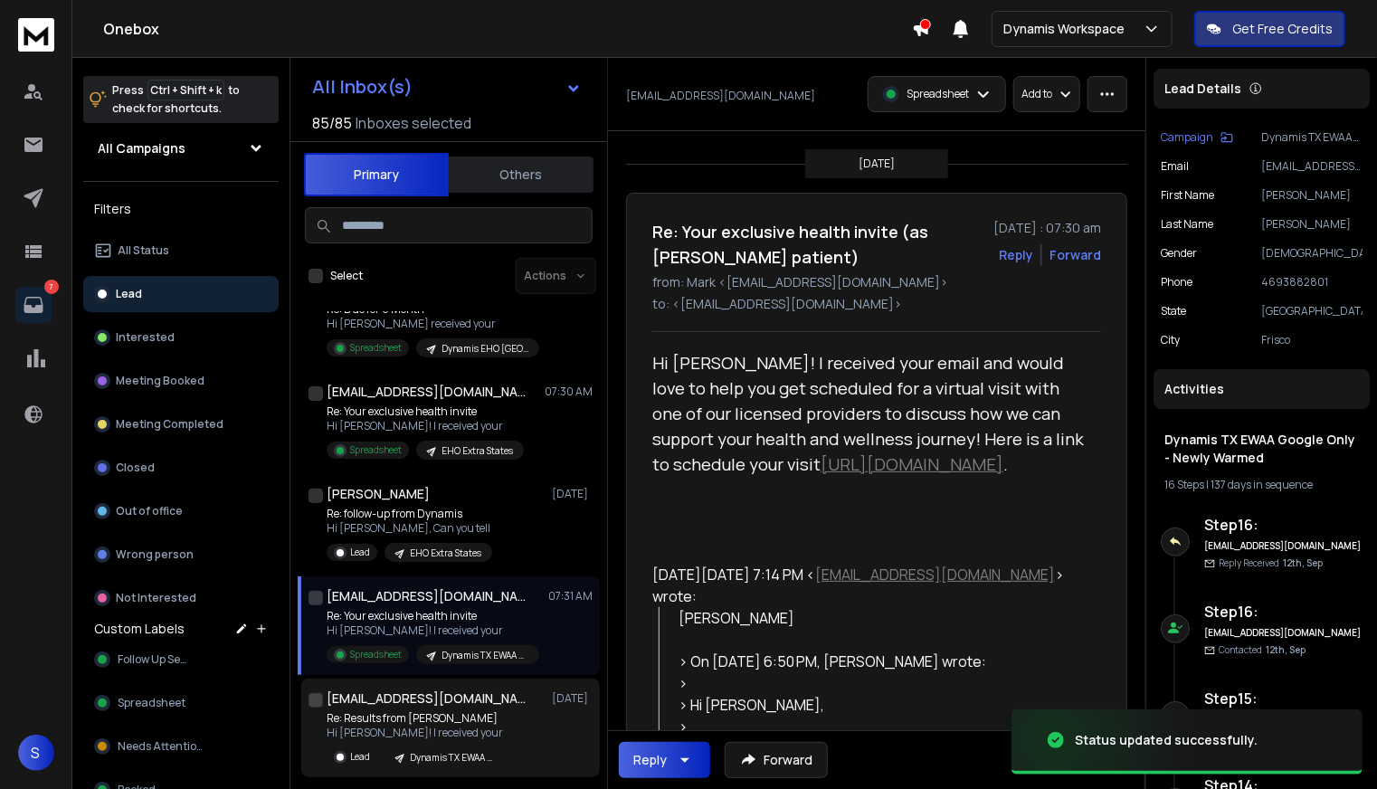
click at [395, 697] on h1 "[EMAIL_ADDRESS][DOMAIN_NAME]" at bounding box center [426, 699] width 199 height 18
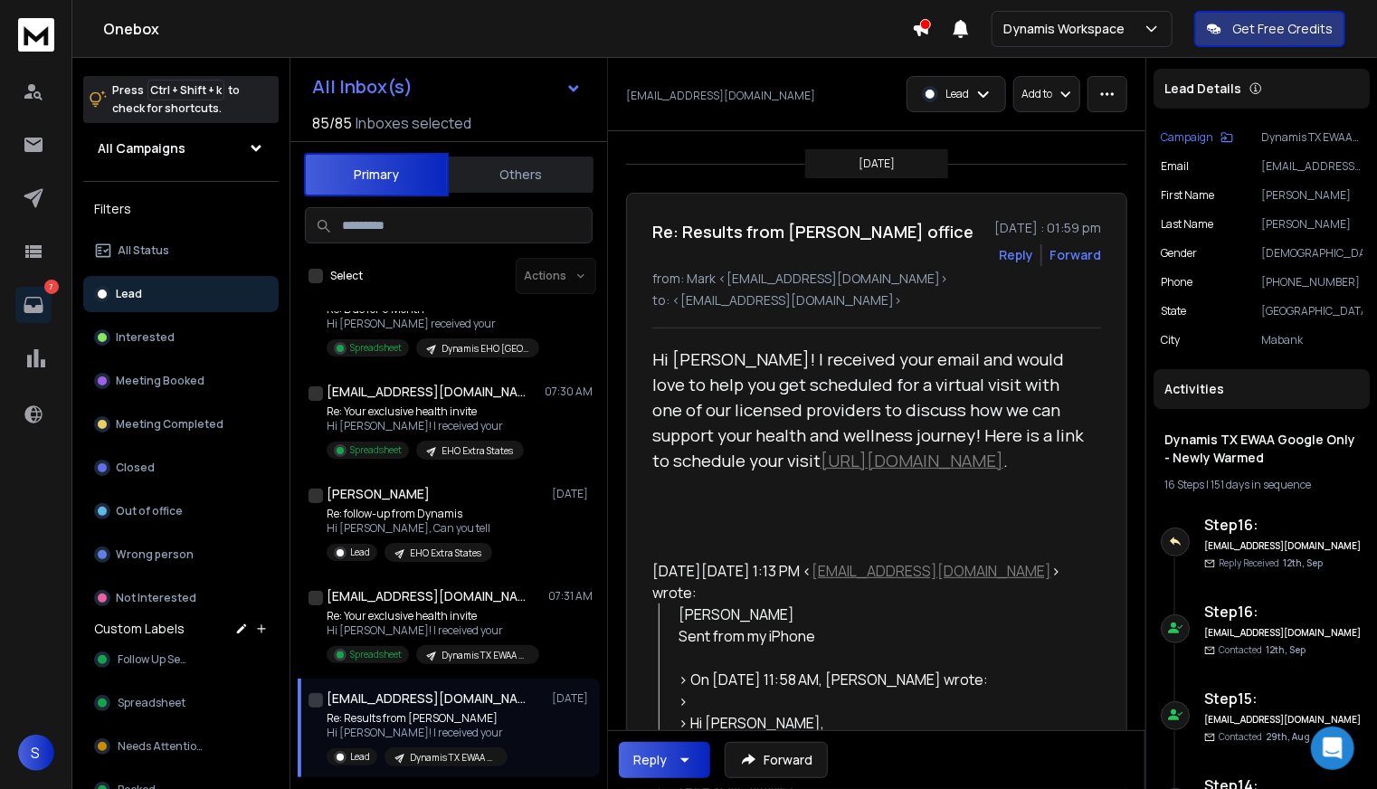
click at [1273, 224] on p "[PERSON_NAME]" at bounding box center [1311, 224] width 101 height 14
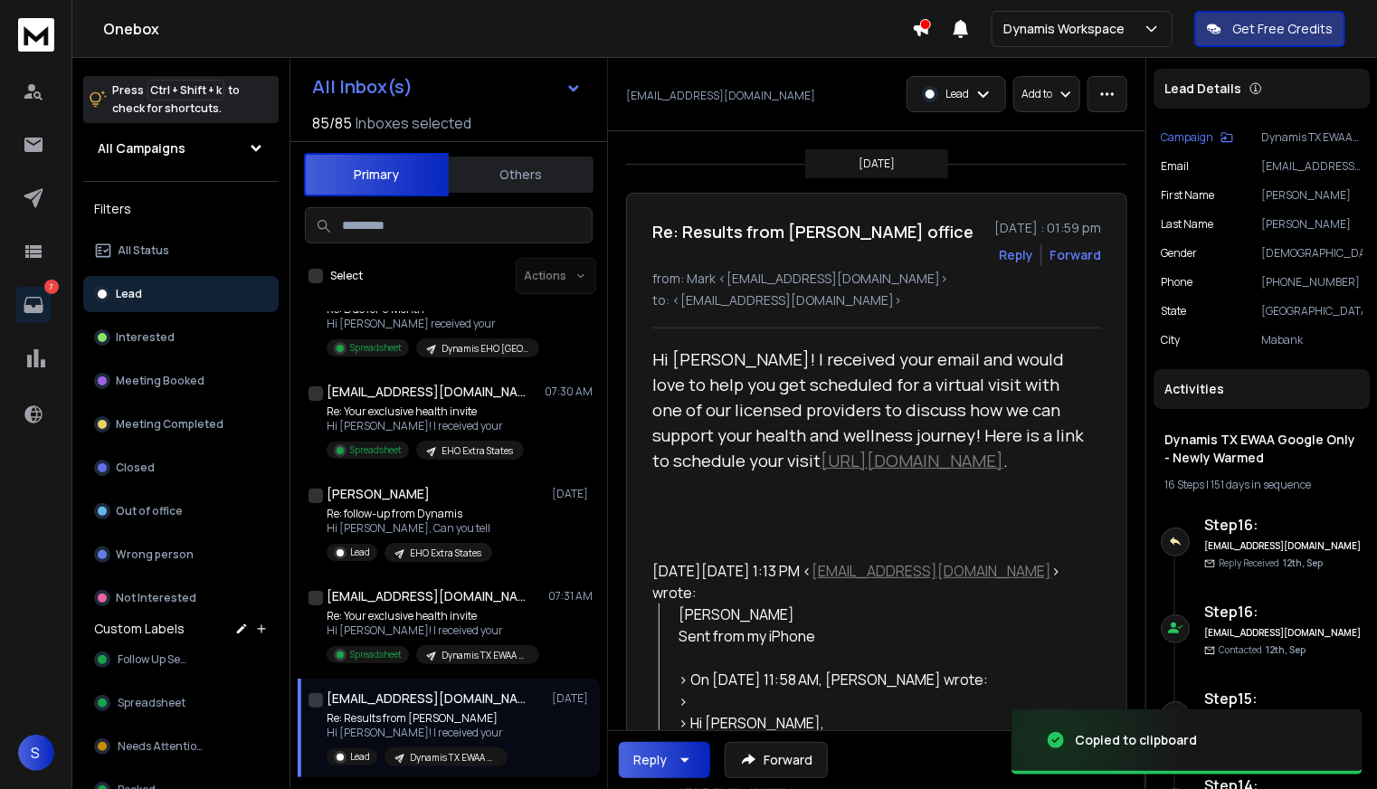
click at [1282, 193] on p "[PERSON_NAME]" at bounding box center [1311, 195] width 101 height 14
click at [1277, 285] on p "[PHONE_NUMBER]" at bounding box center [1311, 282] width 101 height 14
click at [959, 86] on div "Lead" at bounding box center [957, 94] width 98 height 34
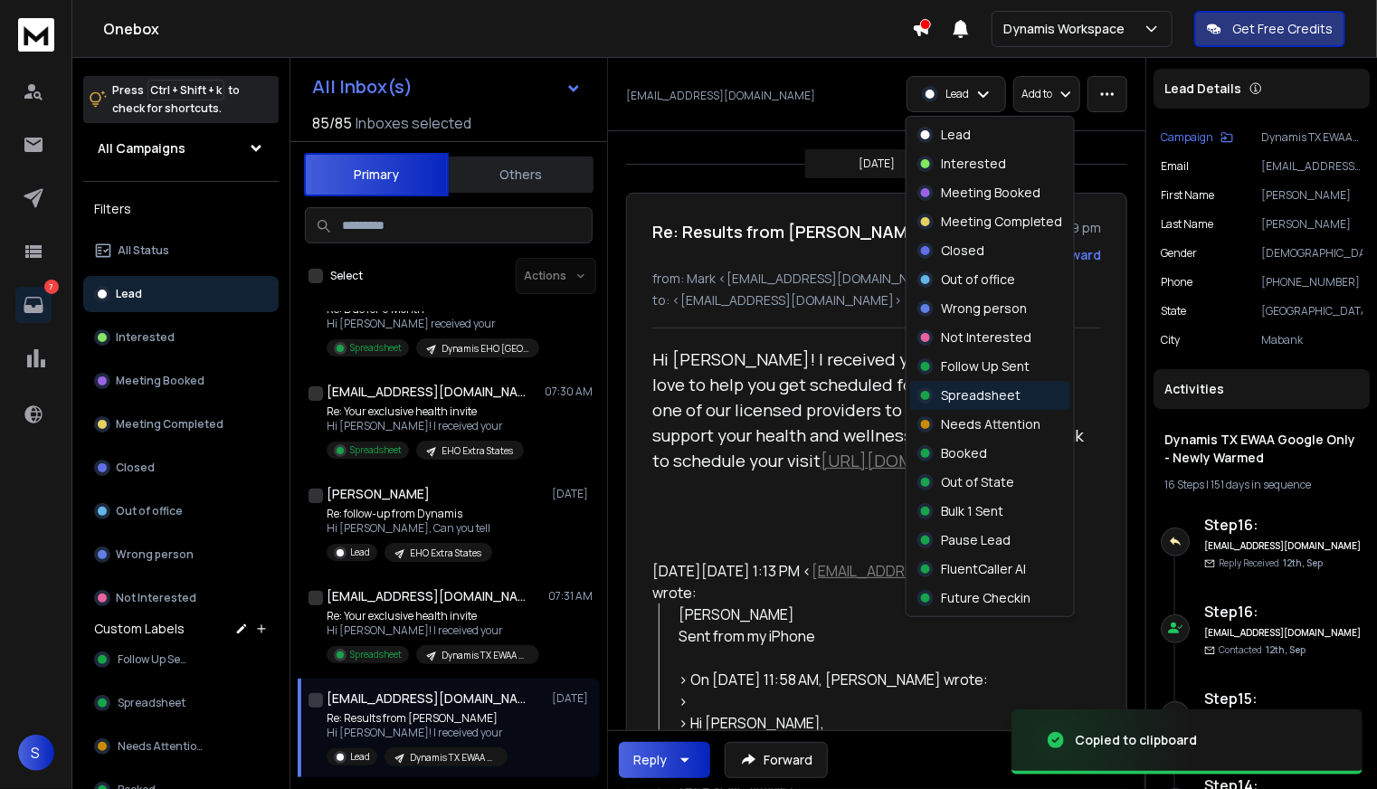
click at [1011, 404] on p "Spreadsheet" at bounding box center [981, 395] width 80 height 18
